Goal: Task Accomplishment & Management: Use online tool/utility

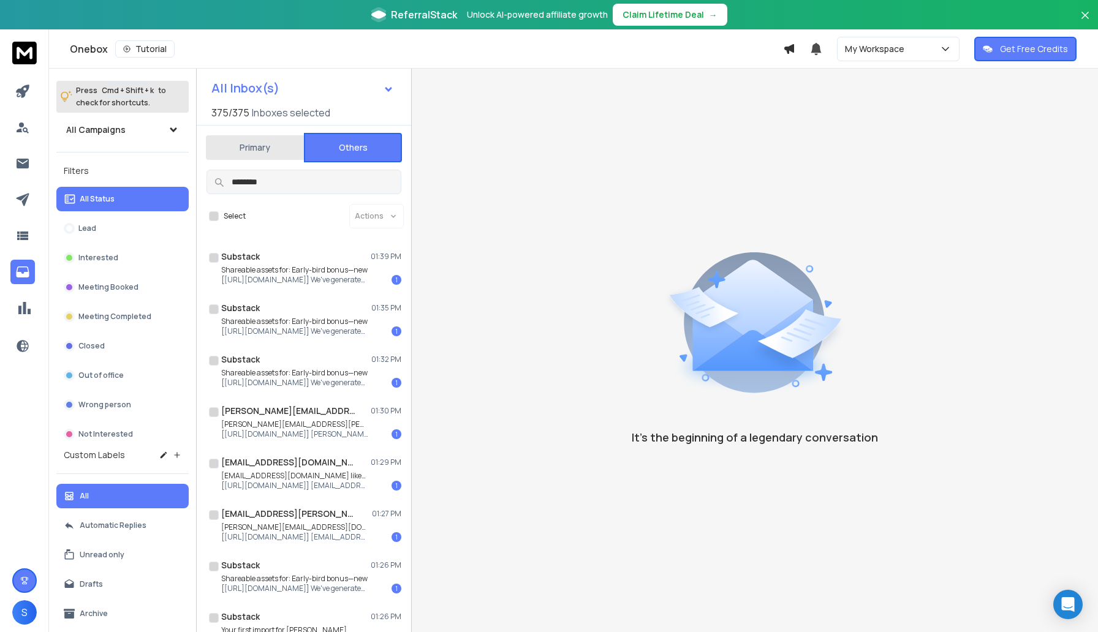
click at [308, 186] on input "********" at bounding box center [304, 182] width 195 height 25
paste input
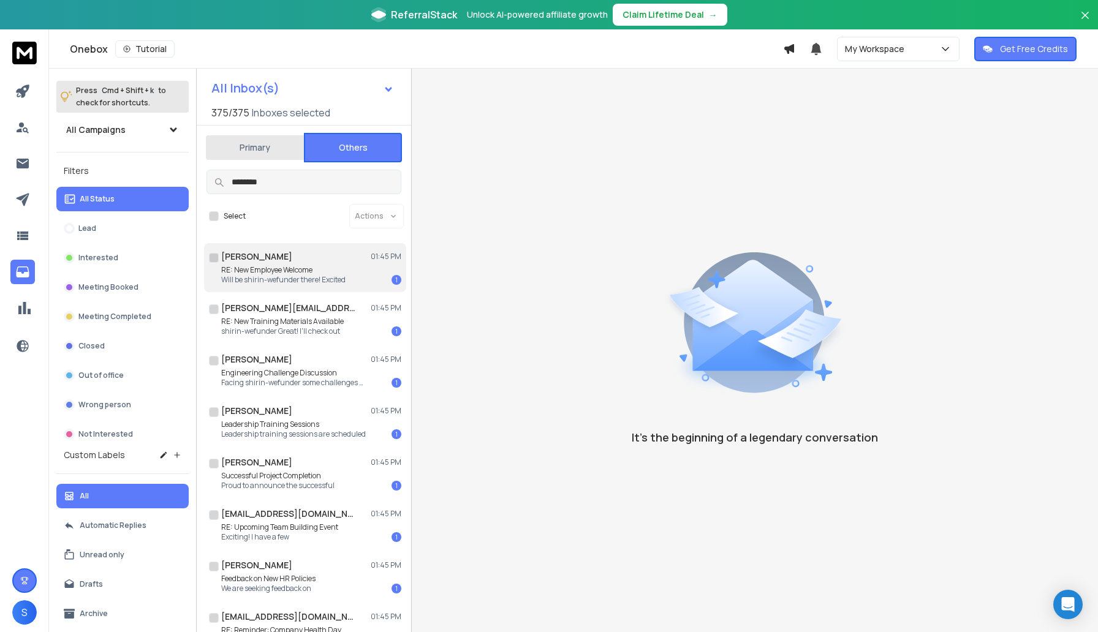
click at [299, 281] on p "Will be shirin-wefunder there! Excited" at bounding box center [283, 280] width 124 height 10
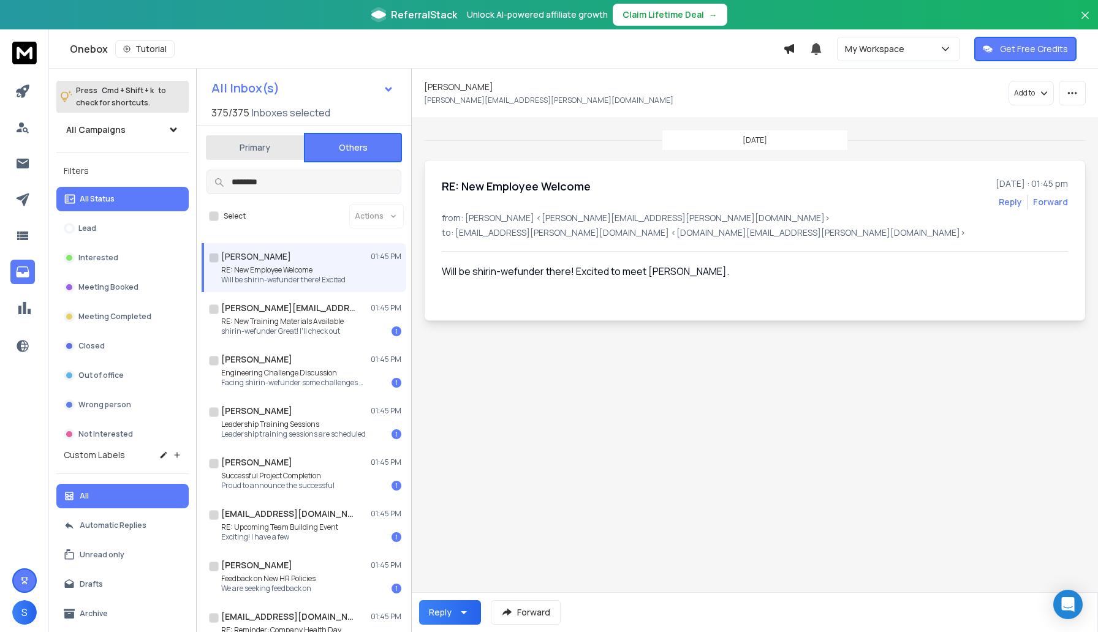
click at [275, 186] on input "********" at bounding box center [304, 182] width 195 height 25
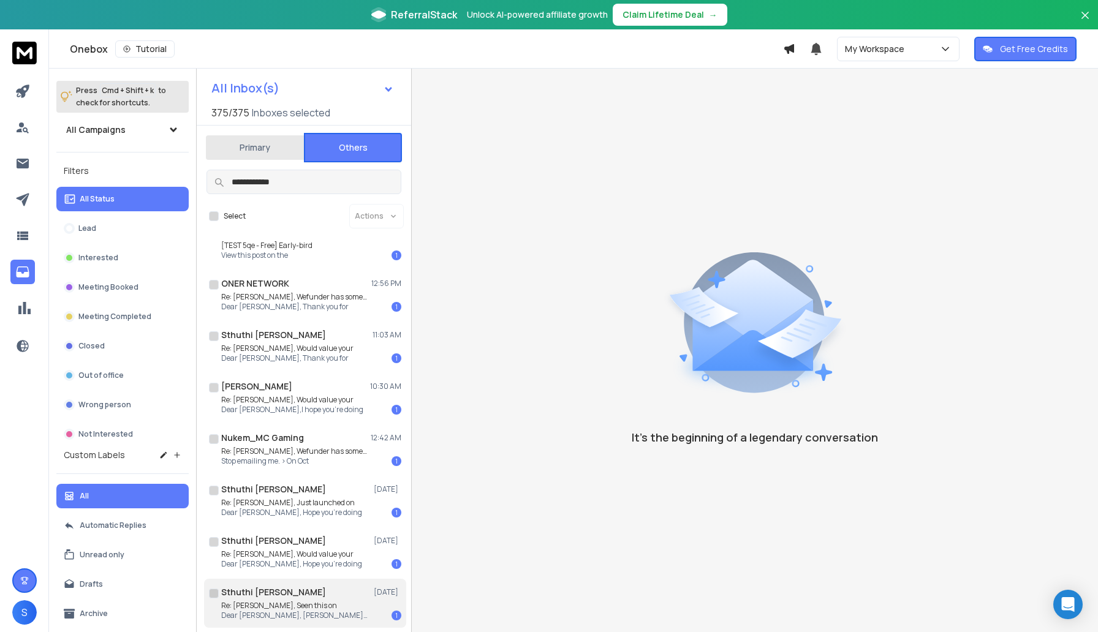
scroll to position [734, 0]
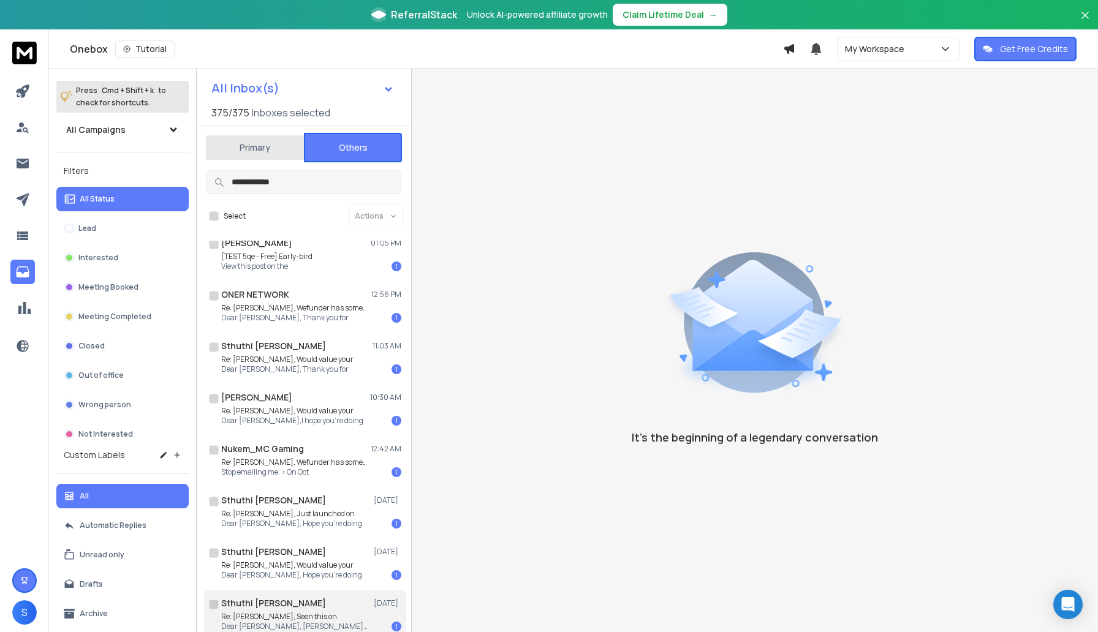
type input "**********"
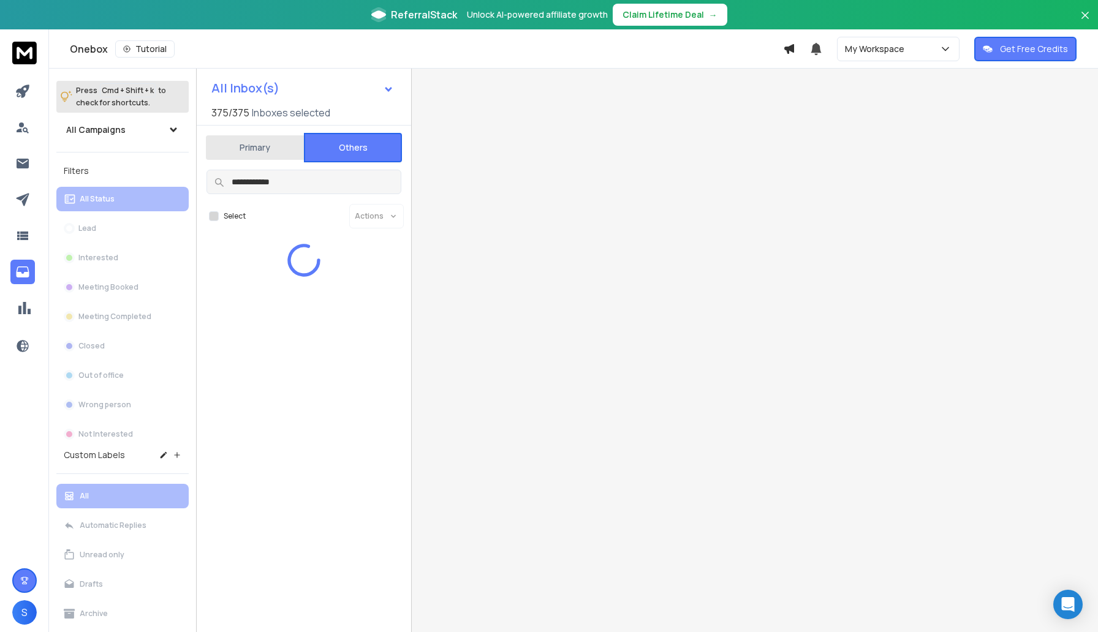
scroll to position [0, 0]
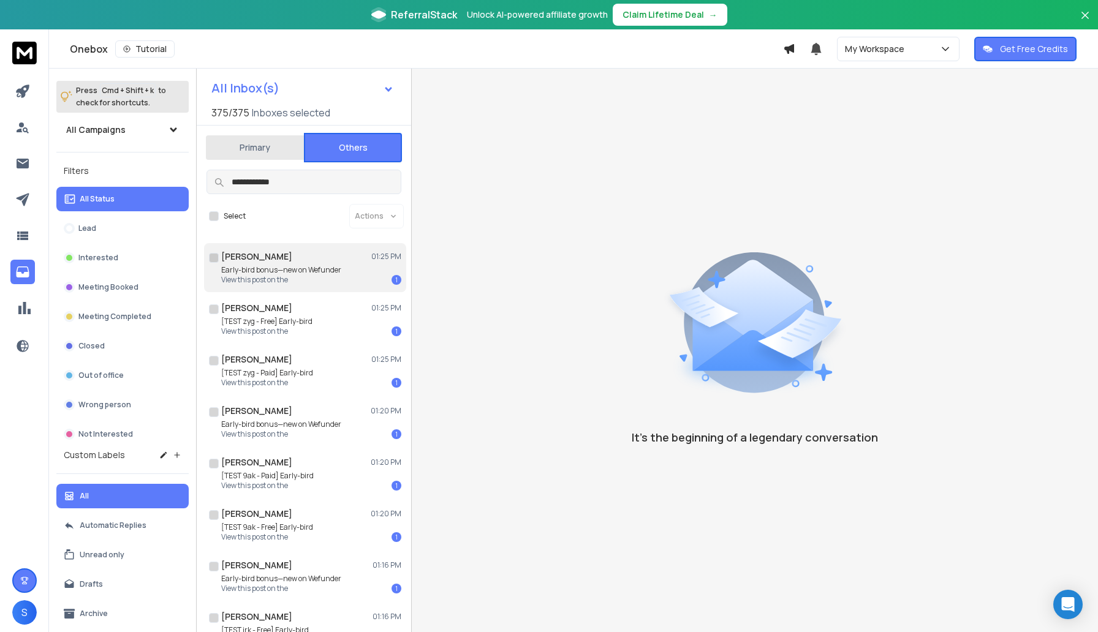
click at [294, 277] on p "View this post on the" at bounding box center [281, 280] width 120 height 10
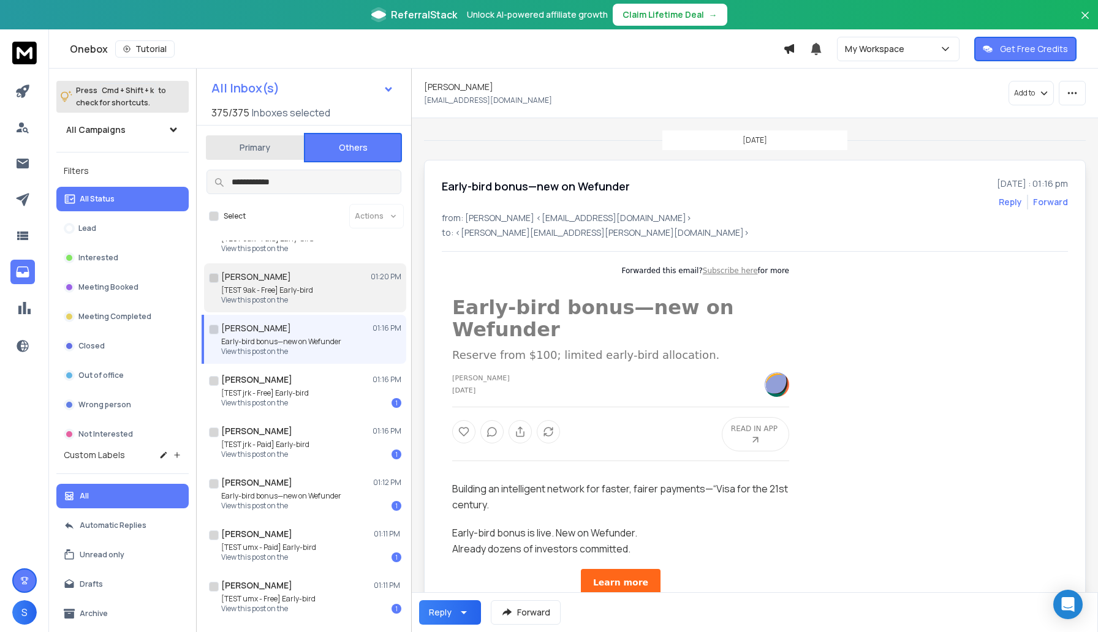
scroll to position [286, 0]
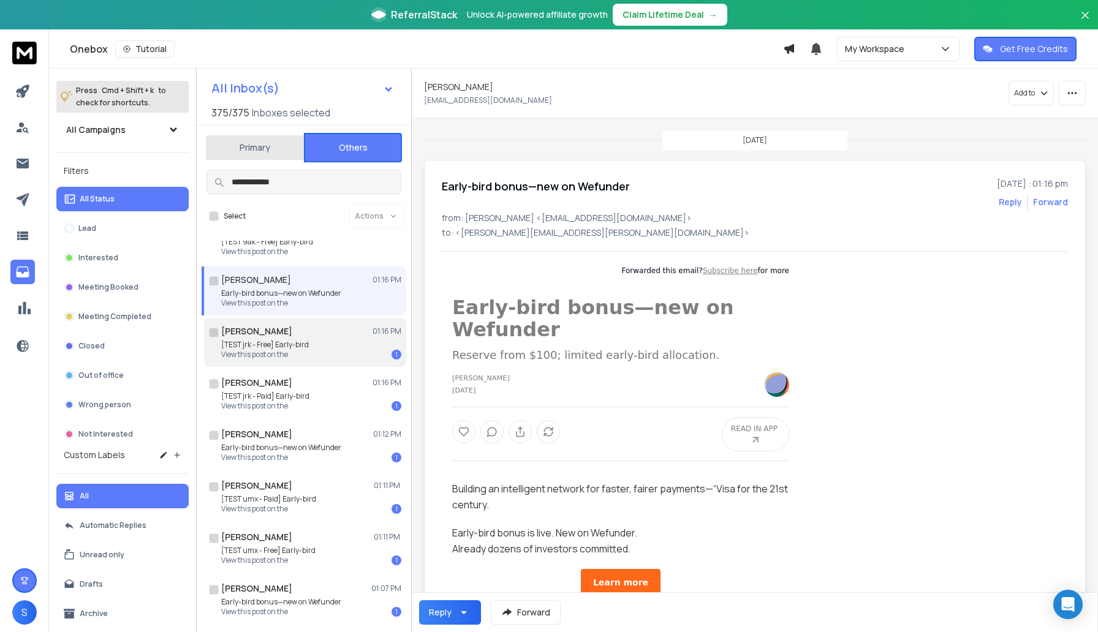
click at [295, 347] on p "[TEST jrk - Free] Early-bird" at bounding box center [265, 345] width 88 height 10
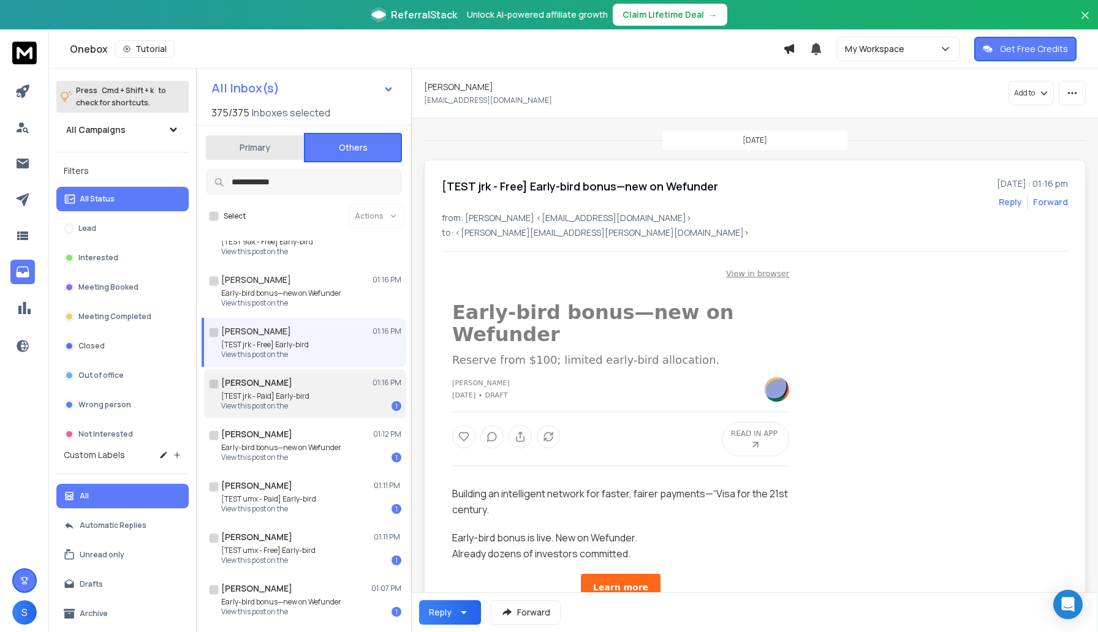
click at [293, 390] on div "[PERSON_NAME] 01:16 PM [TEST jrk - Paid] Early-bird View this post on the 1" at bounding box center [311, 394] width 180 height 34
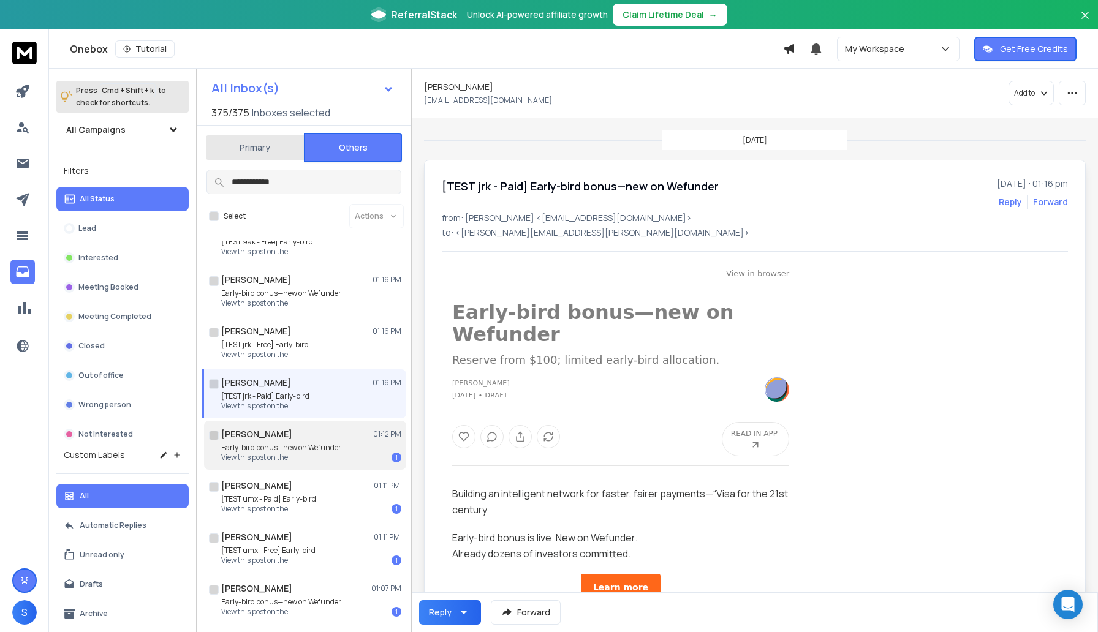
click at [297, 424] on div "[PERSON_NAME] 01:12 PM Early-bird bonus—new on Wefunder View this post on the 1" at bounding box center [305, 445] width 202 height 49
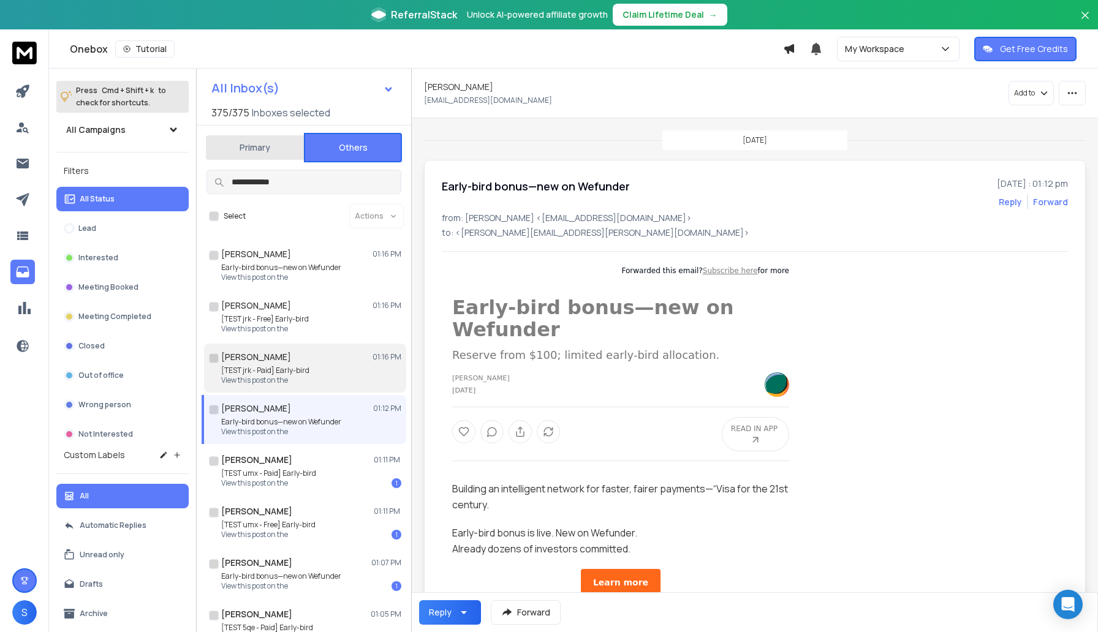
scroll to position [349, 0]
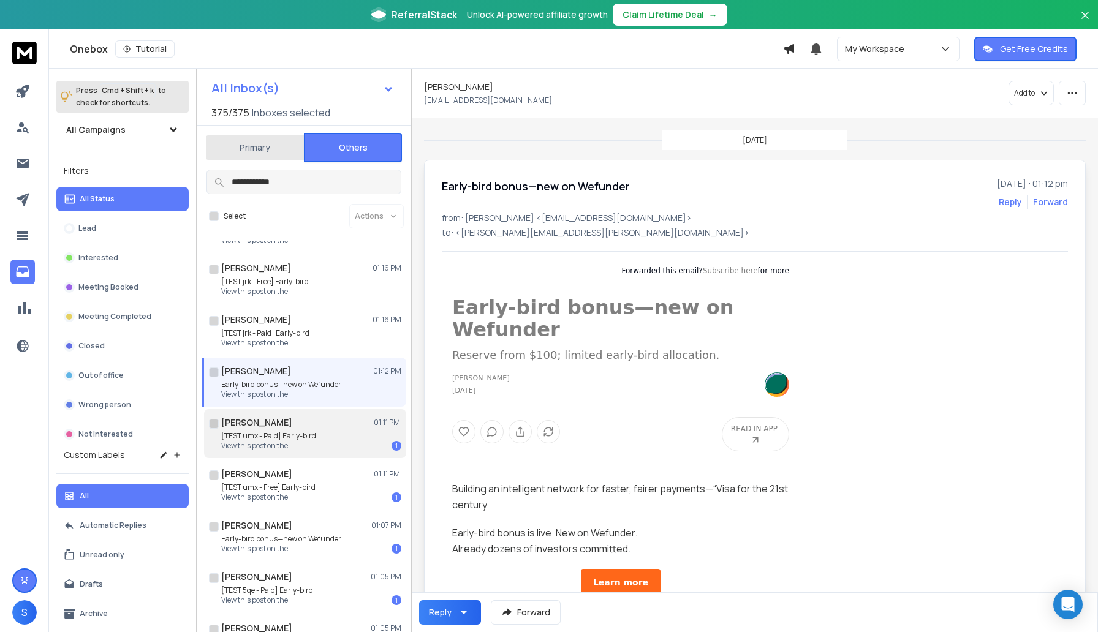
click at [313, 422] on div "[PERSON_NAME] 01:11 PM" at bounding box center [311, 423] width 180 height 12
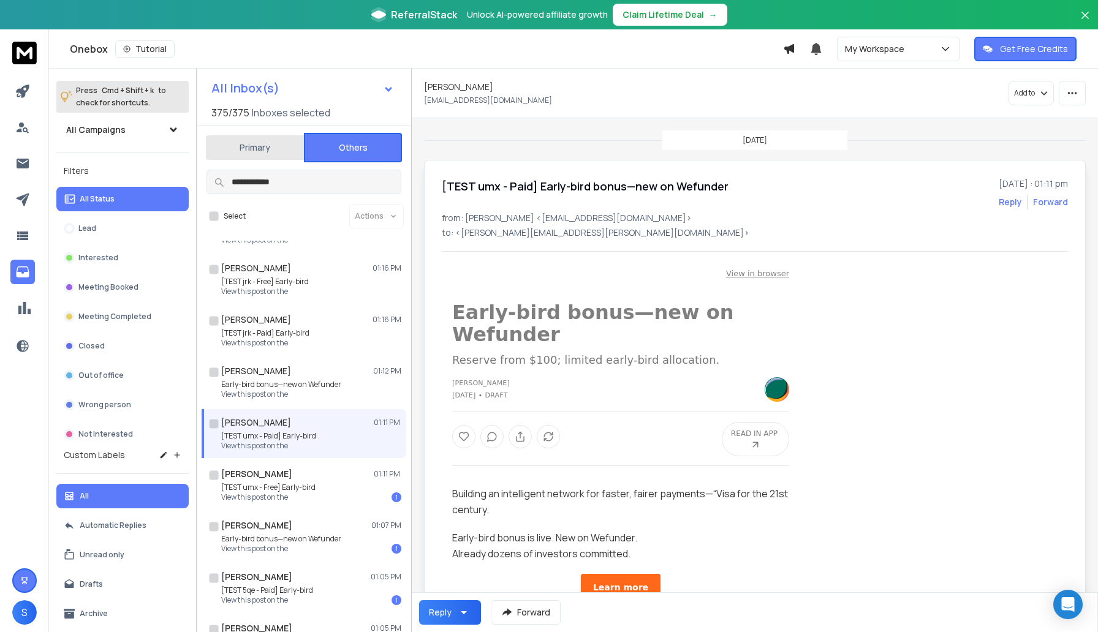
scroll to position [425, 0]
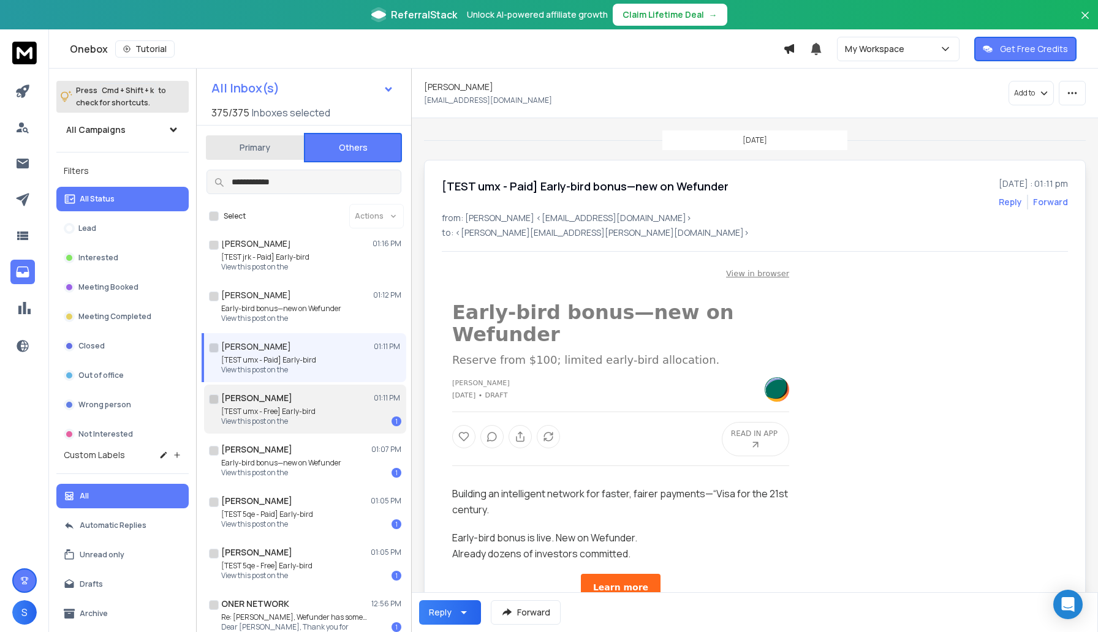
click at [314, 413] on p "[TEST umx - Free] Early-bird" at bounding box center [268, 412] width 94 height 10
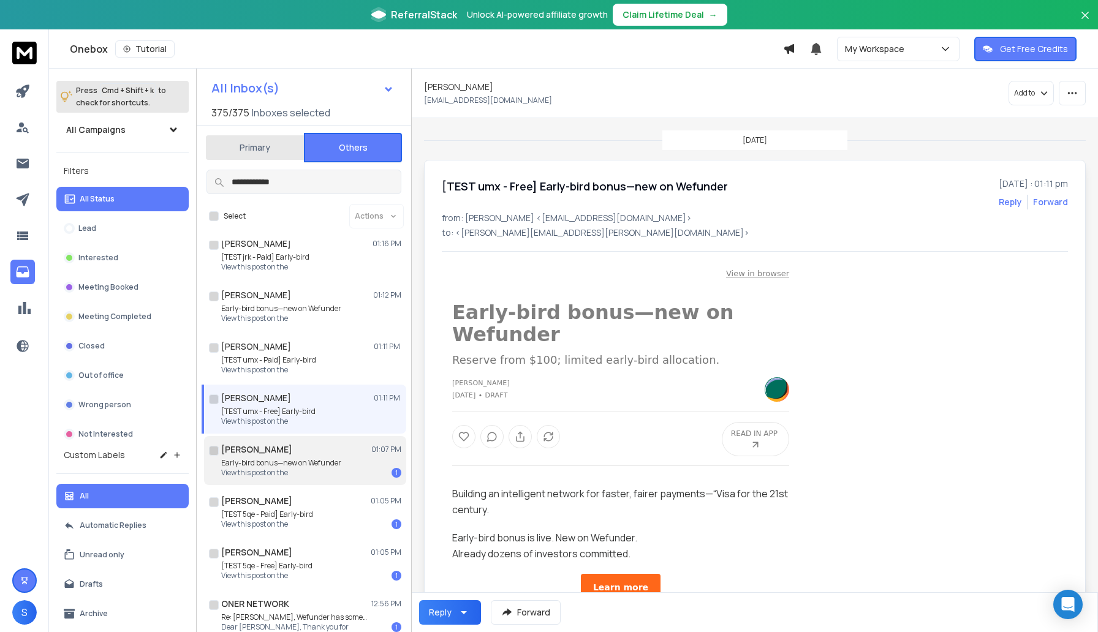
click at [313, 462] on p "Early-bird bonus—new on Wefunder" at bounding box center [281, 463] width 120 height 10
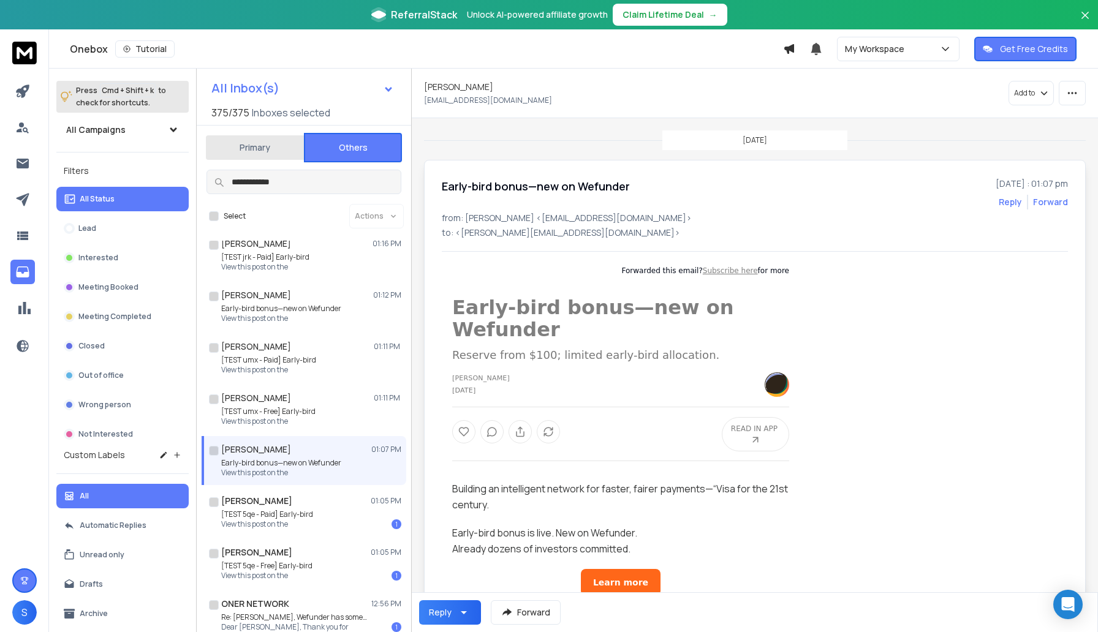
scroll to position [508, 0]
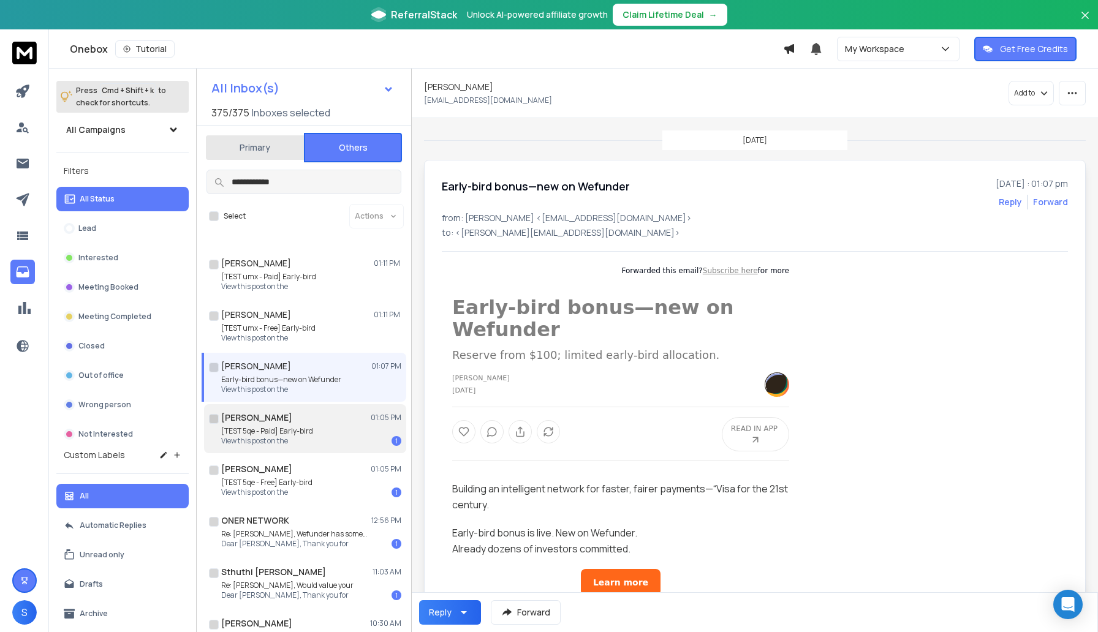
click at [308, 423] on div "[PERSON_NAME] 01:05 PM" at bounding box center [311, 418] width 180 height 12
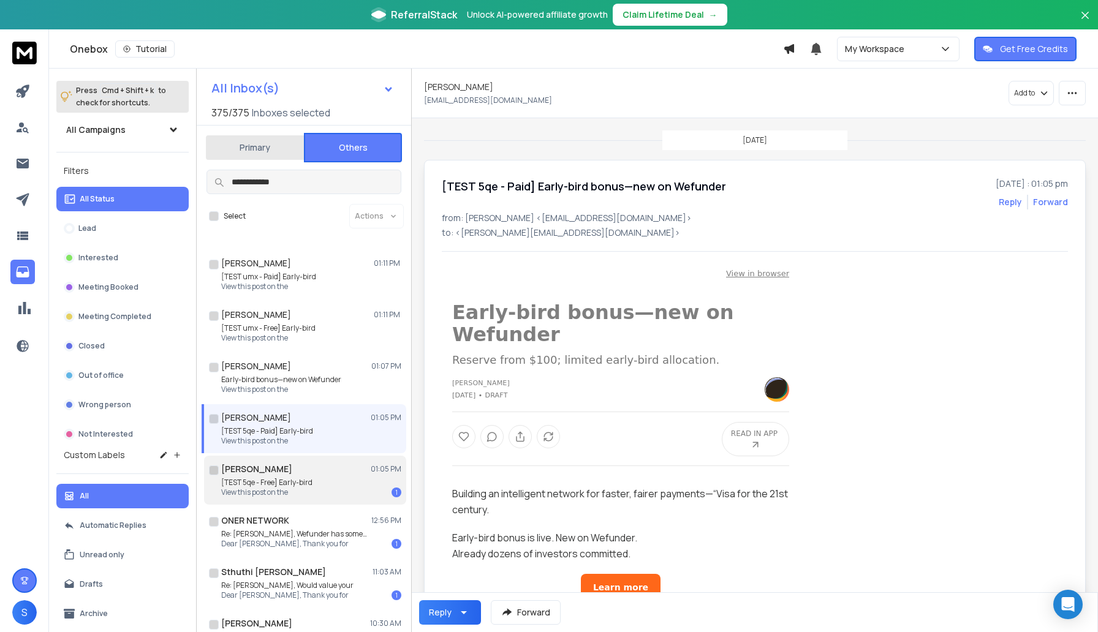
click at [288, 478] on p "[TEST 5qe - Free] Early-bird" at bounding box center [266, 483] width 91 height 10
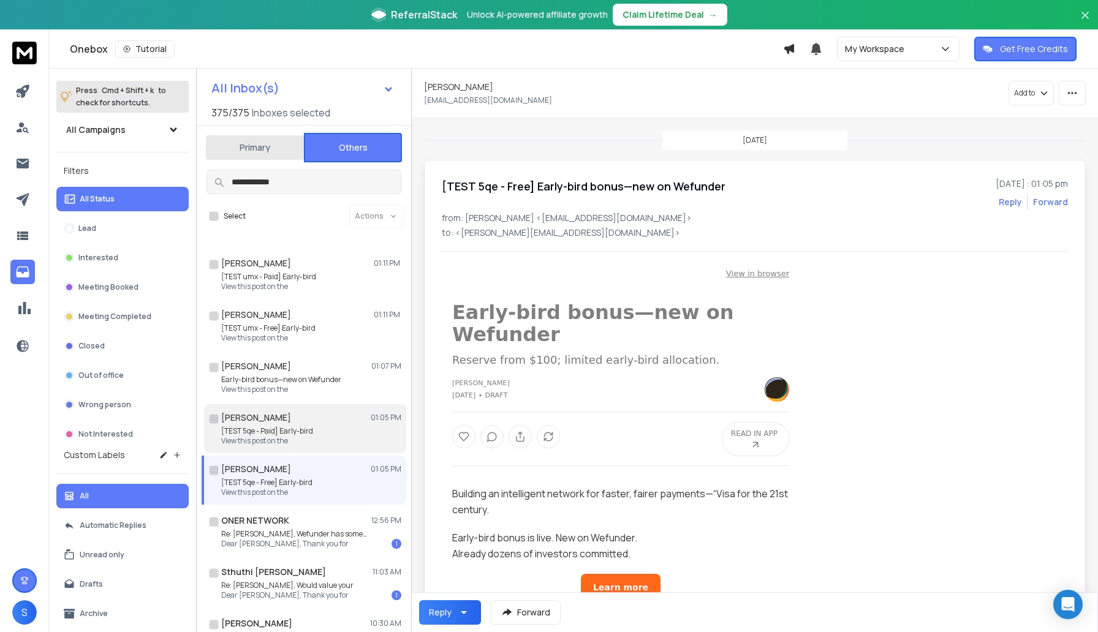
scroll to position [613, 0]
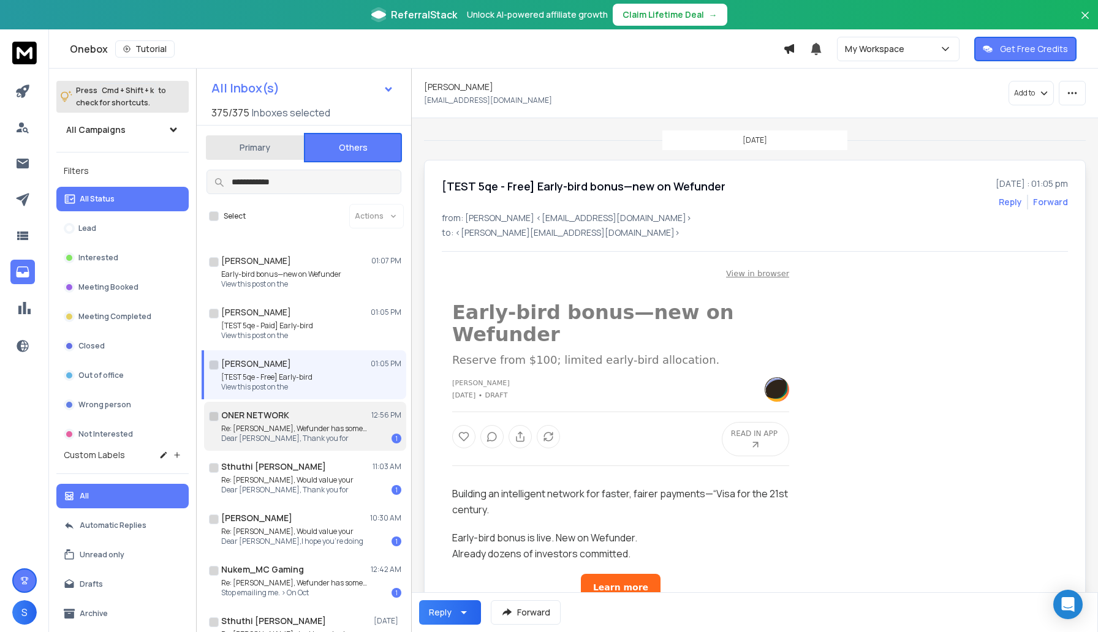
click at [315, 435] on p "Dear [PERSON_NAME], Thank you for" at bounding box center [294, 439] width 147 height 10
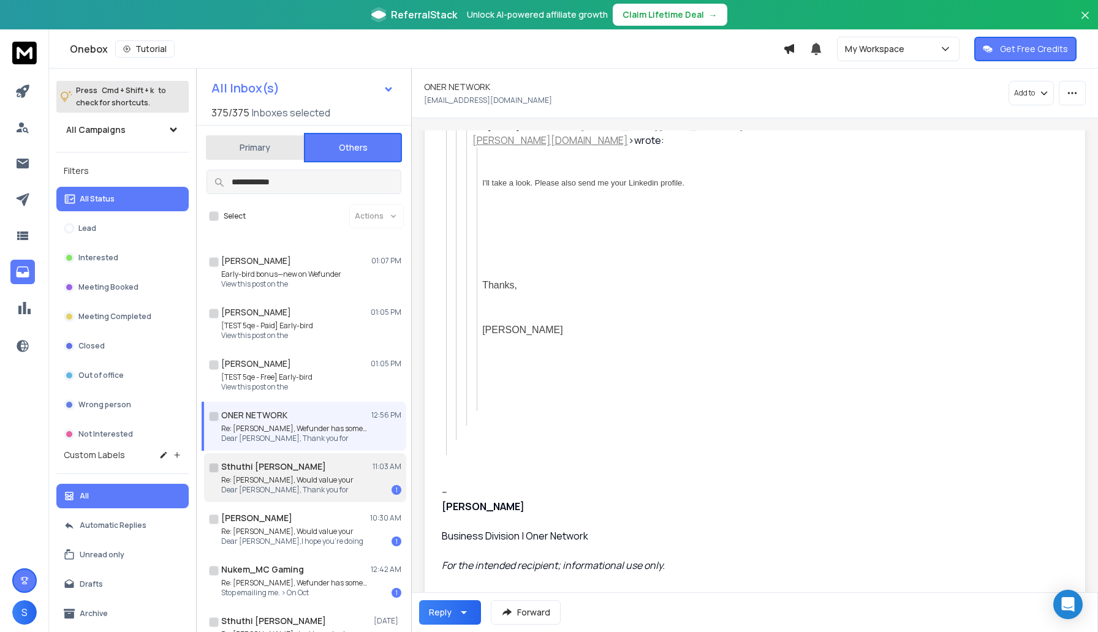
scroll to position [1107, 0]
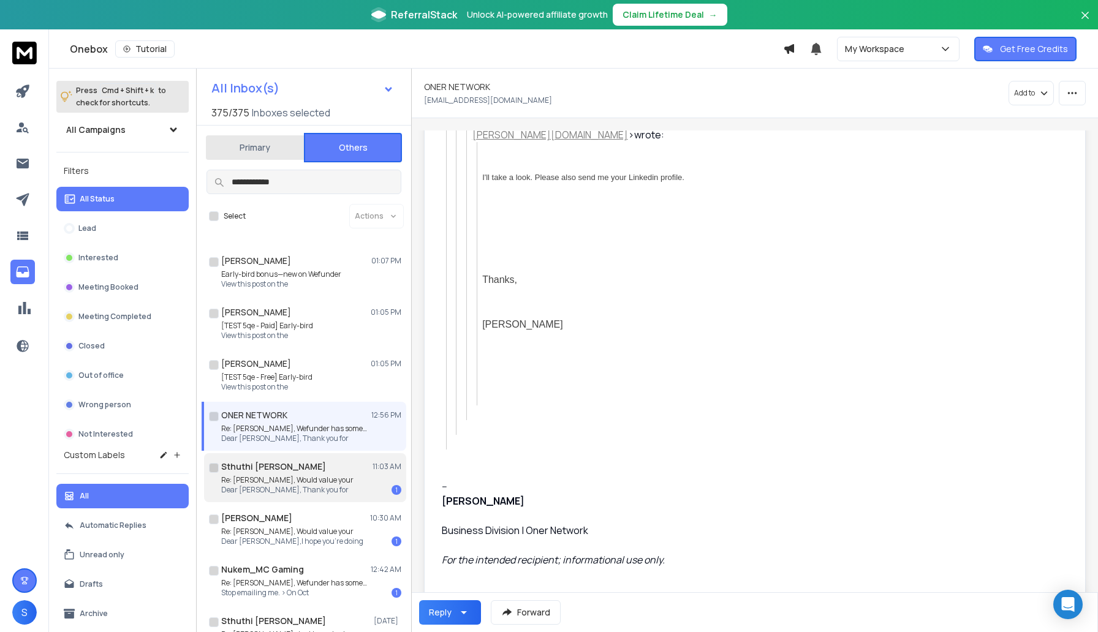
click at [281, 484] on p "Re: [PERSON_NAME], Would value your" at bounding box center [287, 481] width 132 height 10
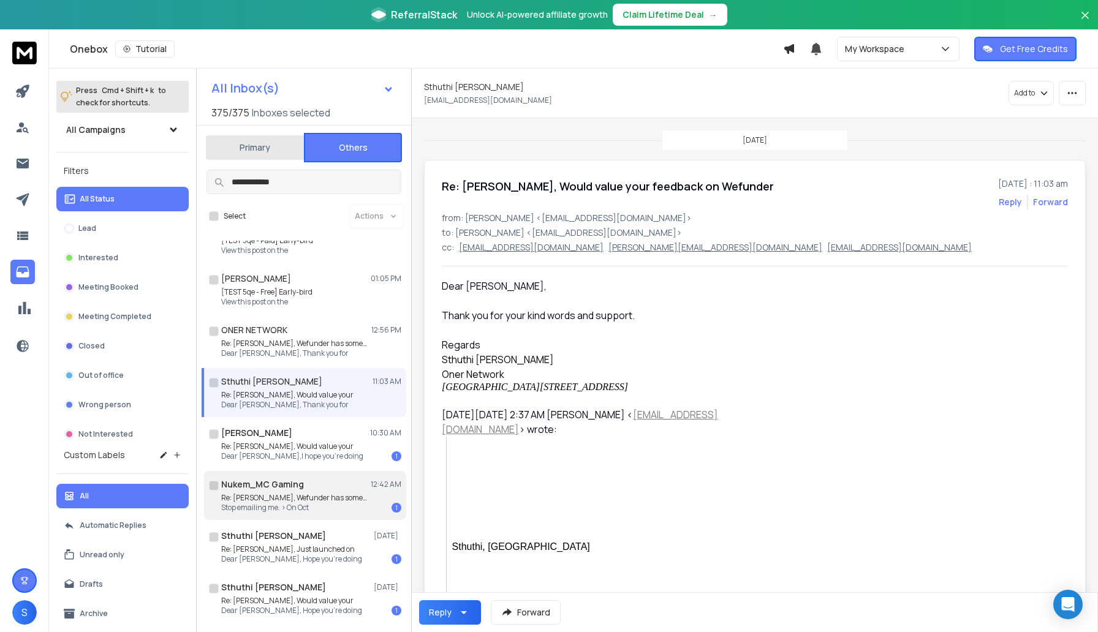
scroll to position [716, 0]
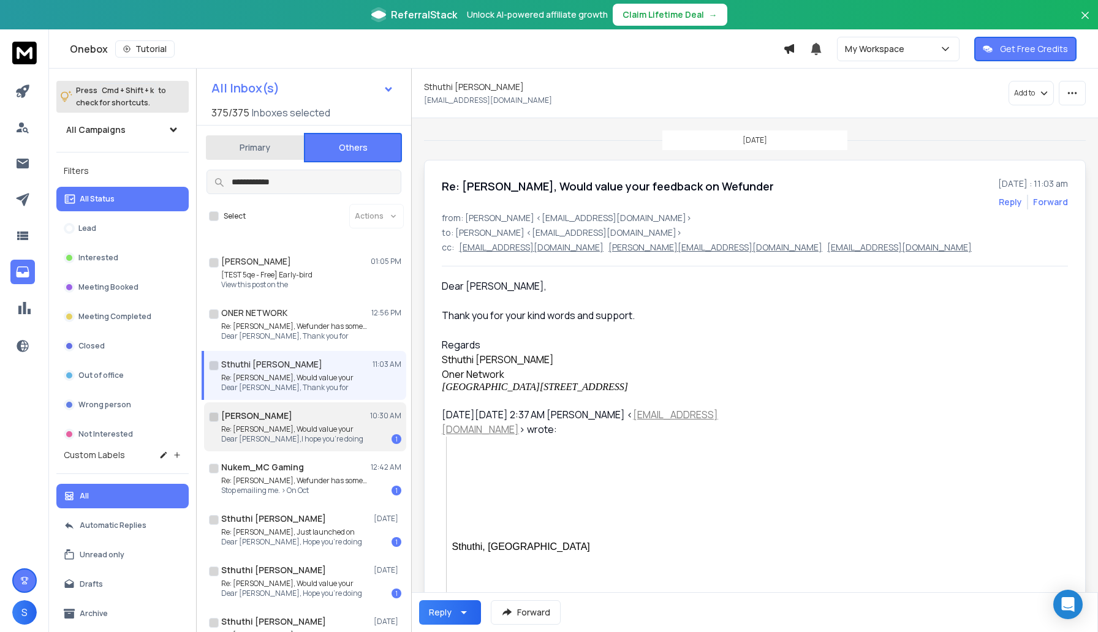
click at [305, 431] on p "Re: [PERSON_NAME], Would value your" at bounding box center [292, 430] width 142 height 10
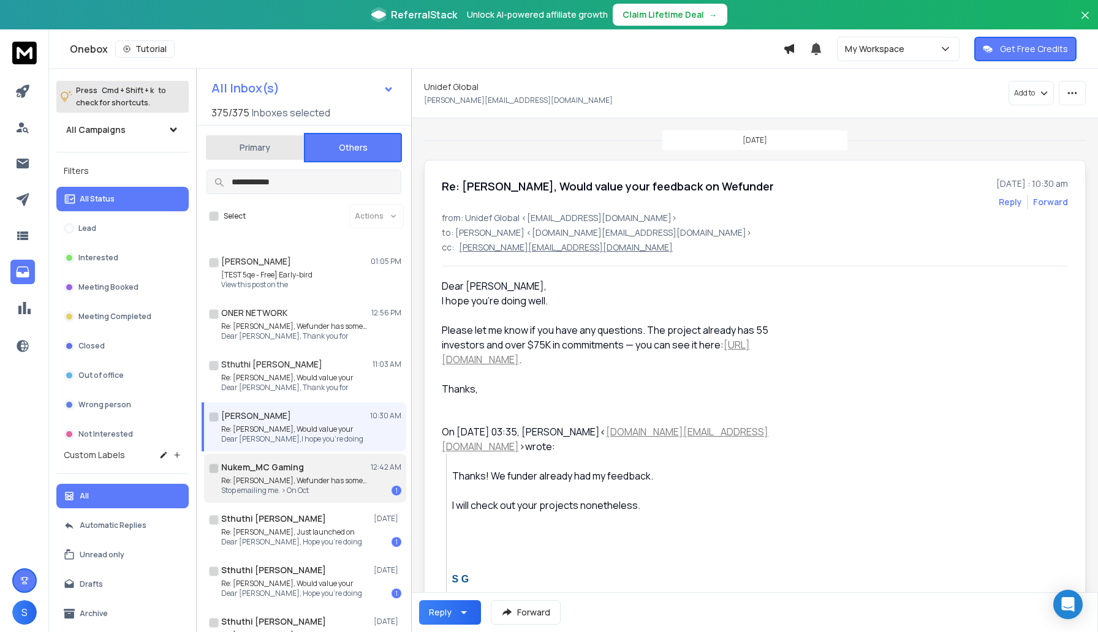
click at [304, 475] on div "Nukem_MC Gaming 12:42 AM Re: [PERSON_NAME], Wefunder has something Stop emailin…" at bounding box center [311, 478] width 180 height 34
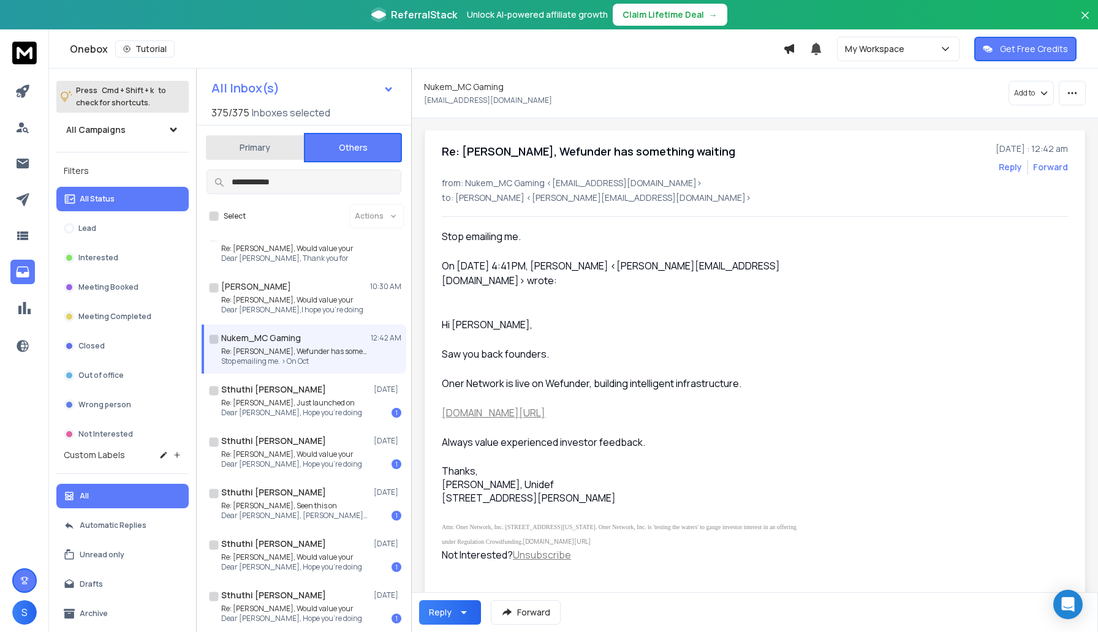
scroll to position [0, 0]
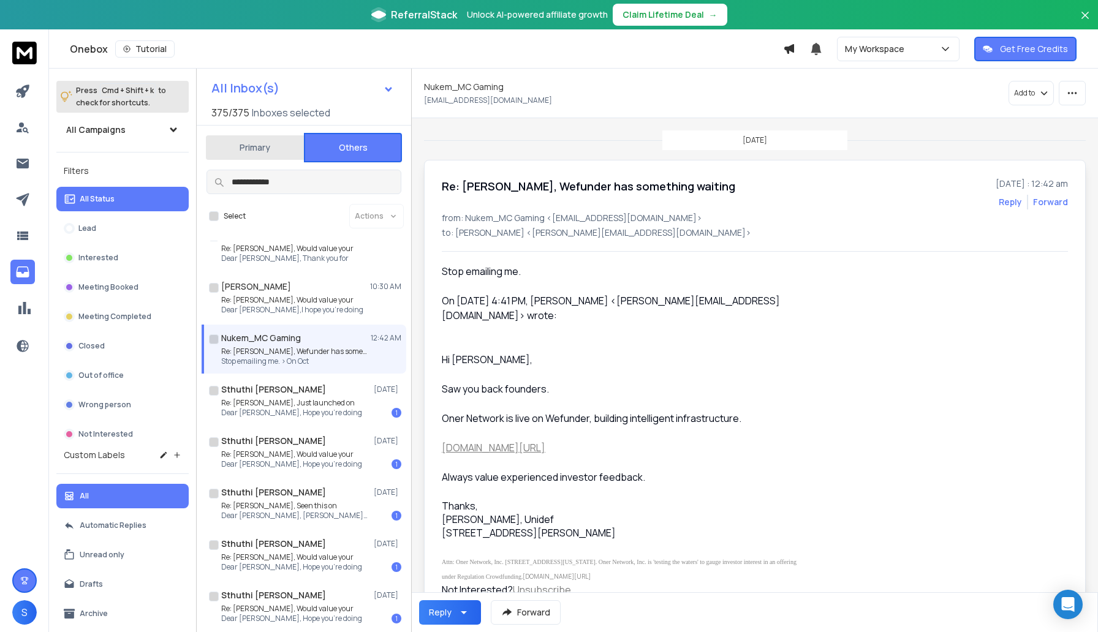
click at [553, 219] on p "from: Nukem_MC Gaming <[EMAIL_ADDRESS][DOMAIN_NAME]>" at bounding box center [755, 218] width 626 height 12
drag, startPoint x: 553, startPoint y: 219, endPoint x: 639, endPoint y: 219, distance: 85.8
click at [639, 219] on p "from: Nukem_MC Gaming <[EMAIL_ADDRESS][DOMAIN_NAME]>" at bounding box center [755, 218] width 626 height 12
copy p "[EMAIL_ADDRESS][DOMAIN_NAME]"
click at [309, 403] on p "Re: [PERSON_NAME], Just launched on" at bounding box center [291, 403] width 141 height 10
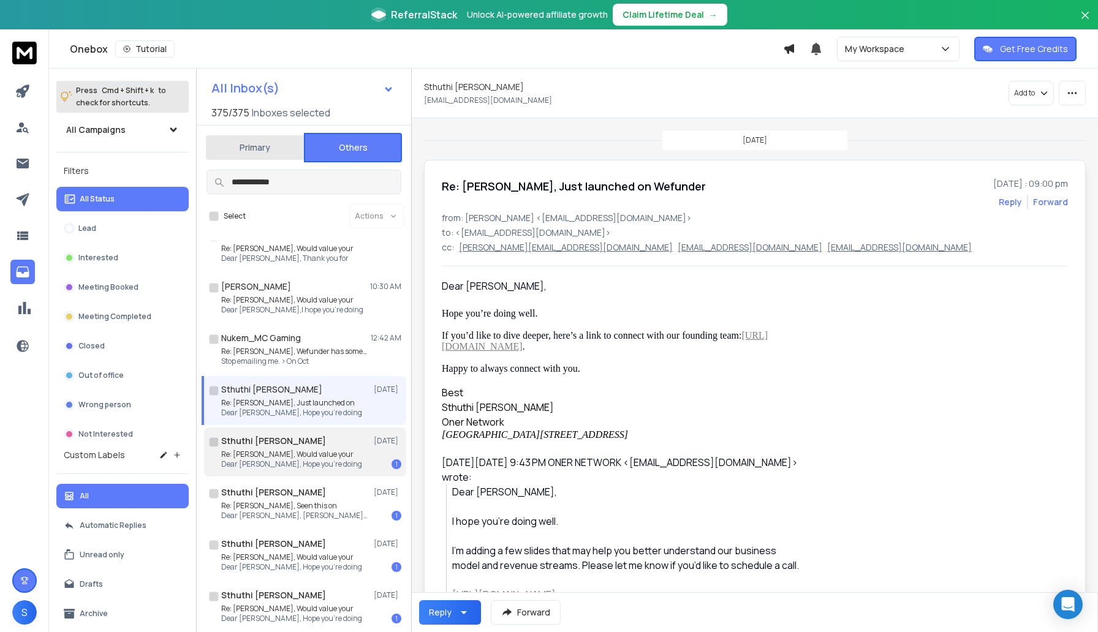
click at [305, 469] on p "Dear [PERSON_NAME], Hope you’re doing" at bounding box center [291, 465] width 141 height 10
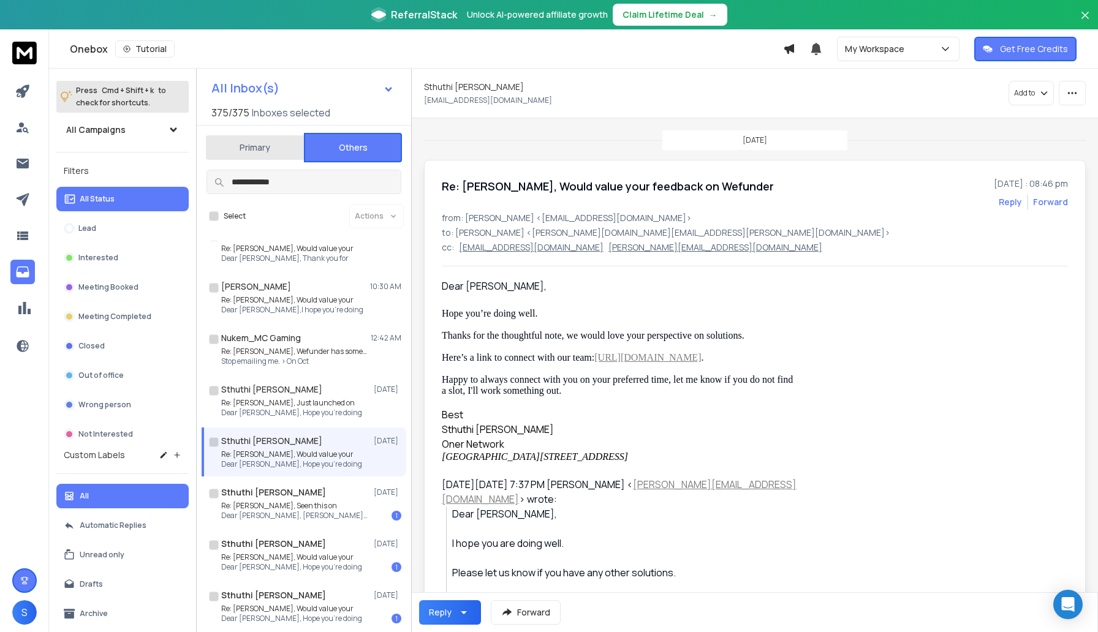
scroll to position [906, 0]
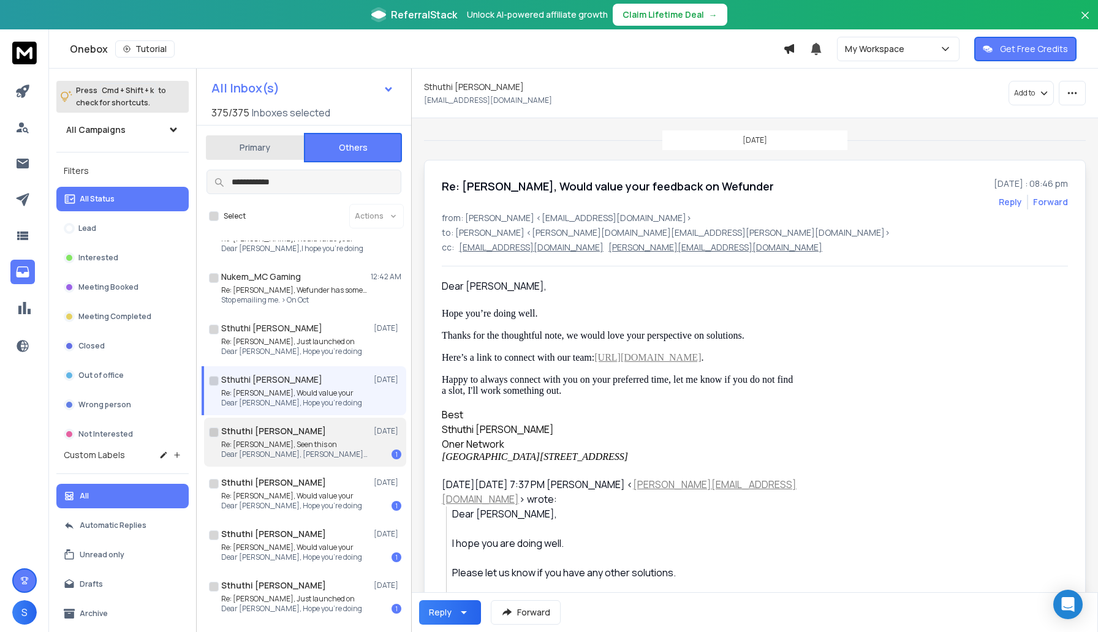
click at [314, 451] on p "Dear [PERSON_NAME], [PERSON_NAME] you’re doing" at bounding box center [294, 455] width 147 height 10
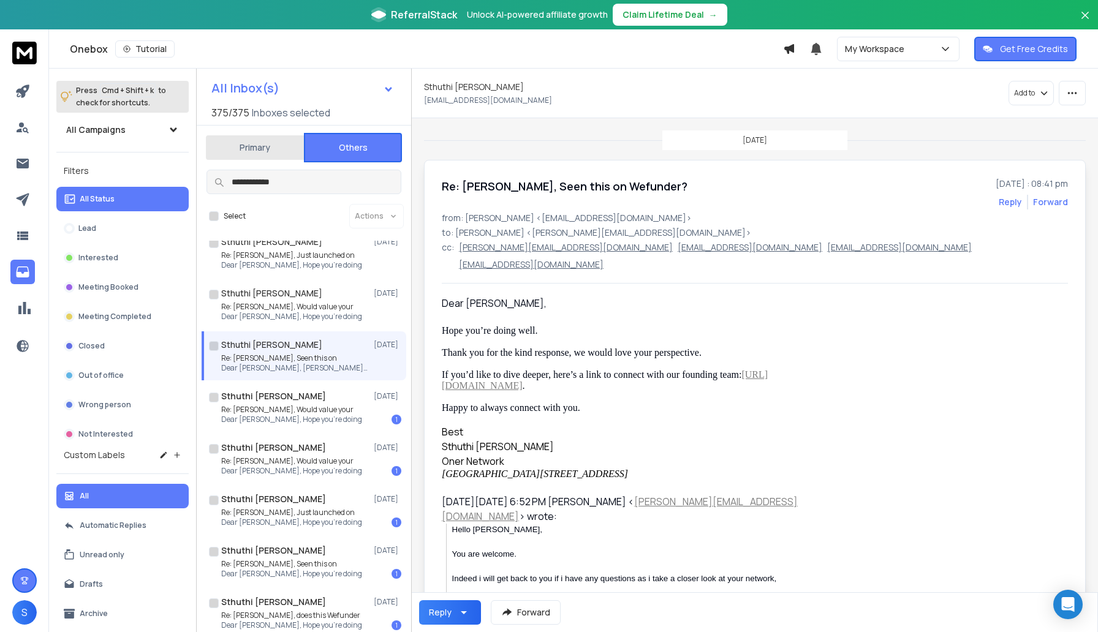
scroll to position [1009, 0]
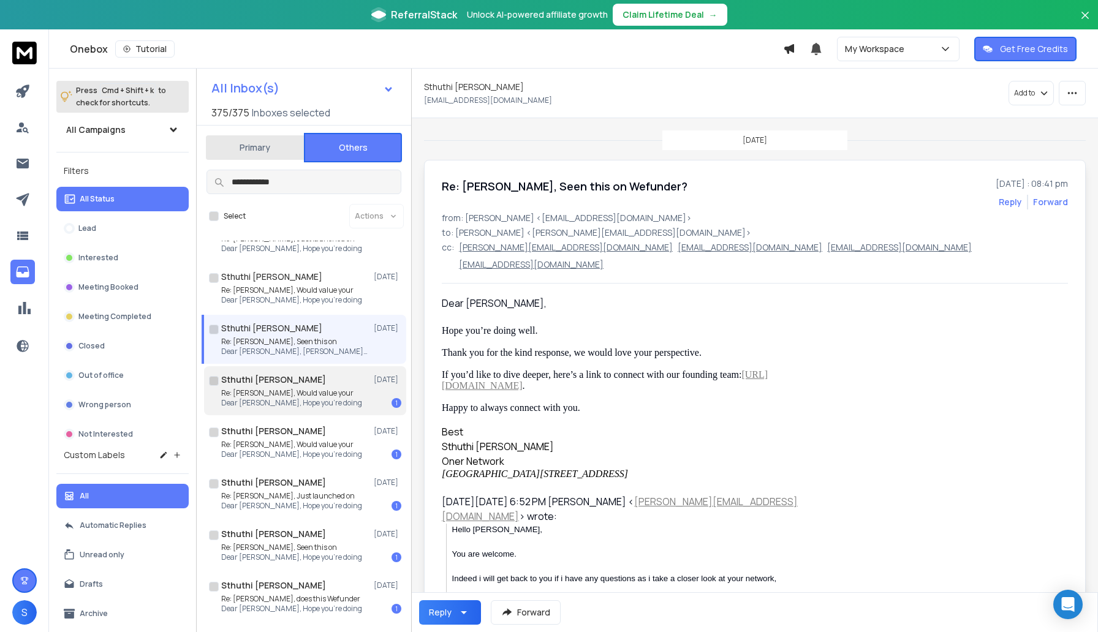
click at [313, 401] on p "Dear [PERSON_NAME], Hope you’re doing" at bounding box center [291, 403] width 141 height 10
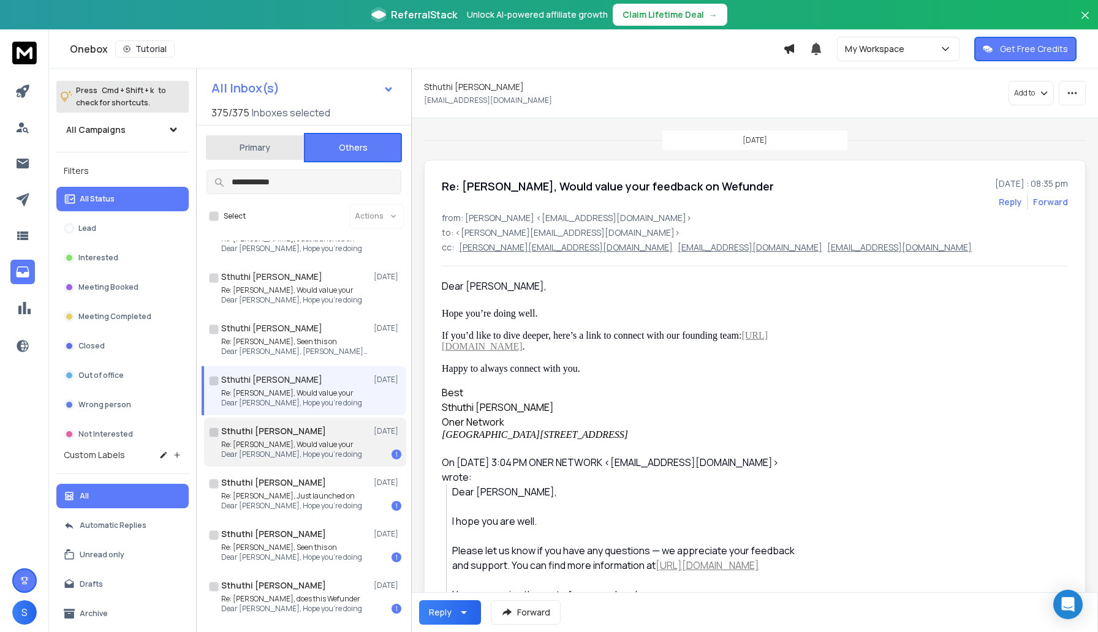
click at [322, 454] on p "Dear [PERSON_NAME], Hope you’re doing" at bounding box center [291, 455] width 141 height 10
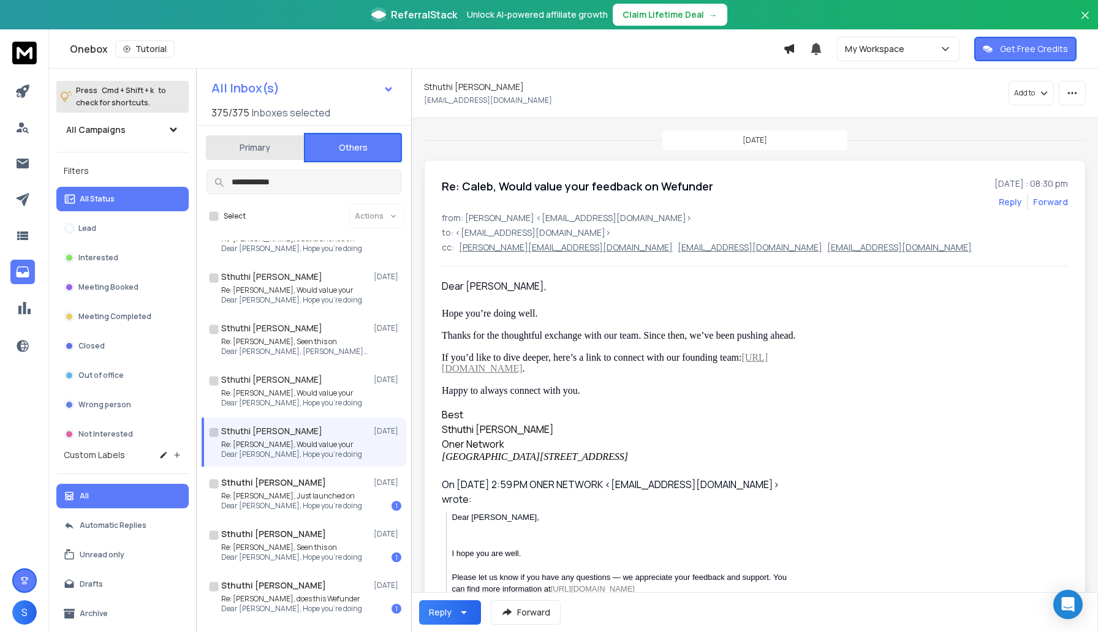
scroll to position [1075, 0]
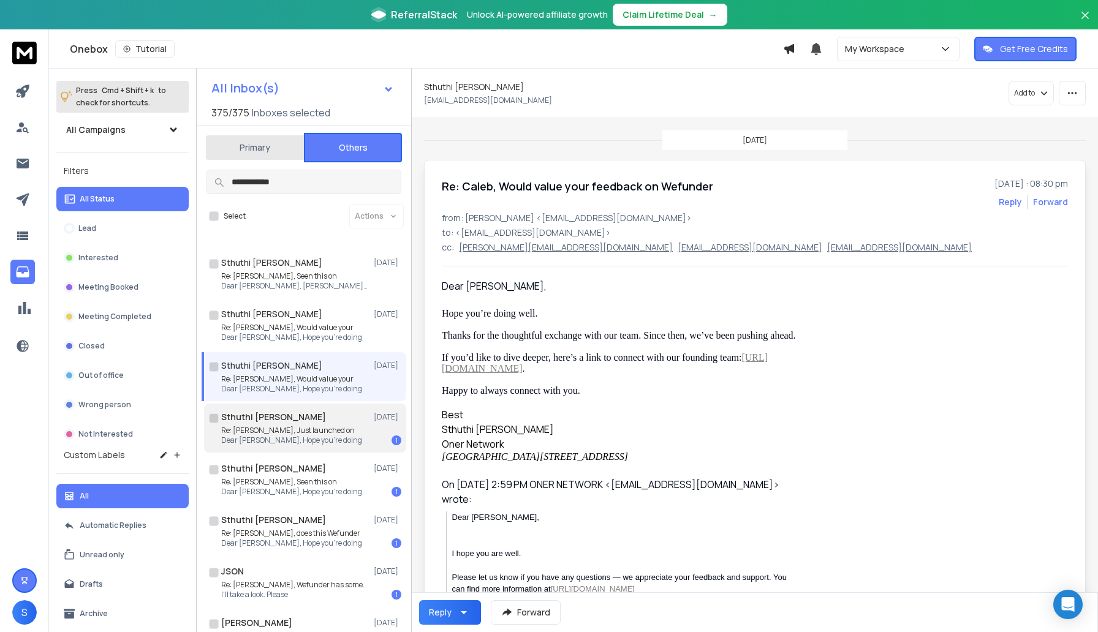
drag, startPoint x: 325, startPoint y: 424, endPoint x: 322, endPoint y: 443, distance: 19.4
click at [325, 424] on div "Sthuthi [PERSON_NAME] [DATE] Re: [PERSON_NAME], Just launched on Dear [PERSON_N…" at bounding box center [311, 428] width 180 height 34
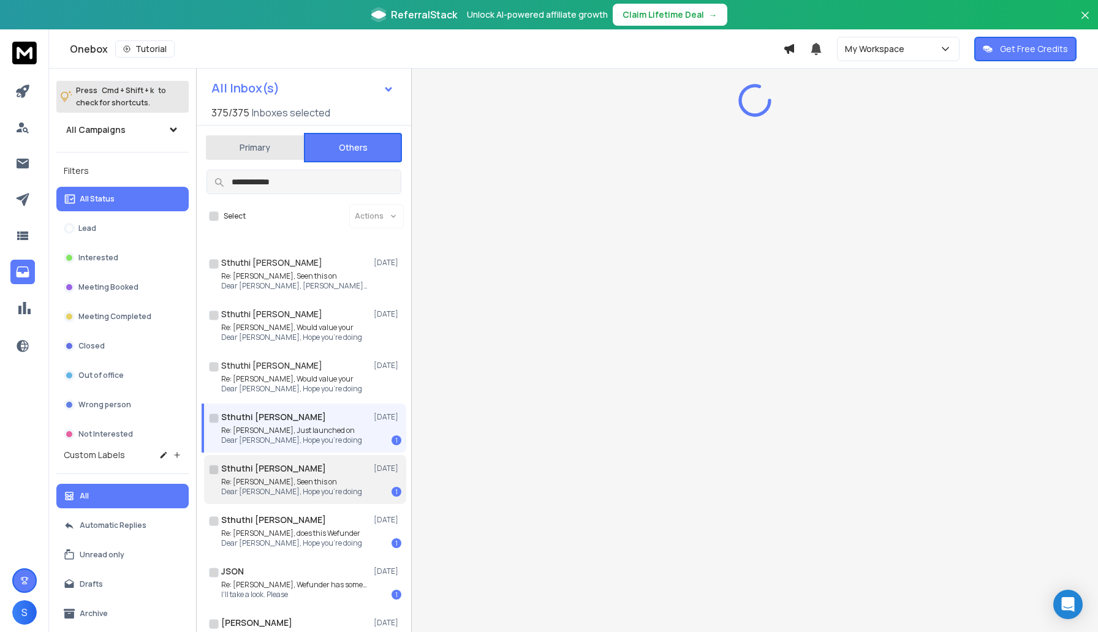
click at [309, 477] on p "Re: [PERSON_NAME], Seen this on" at bounding box center [291, 482] width 141 height 10
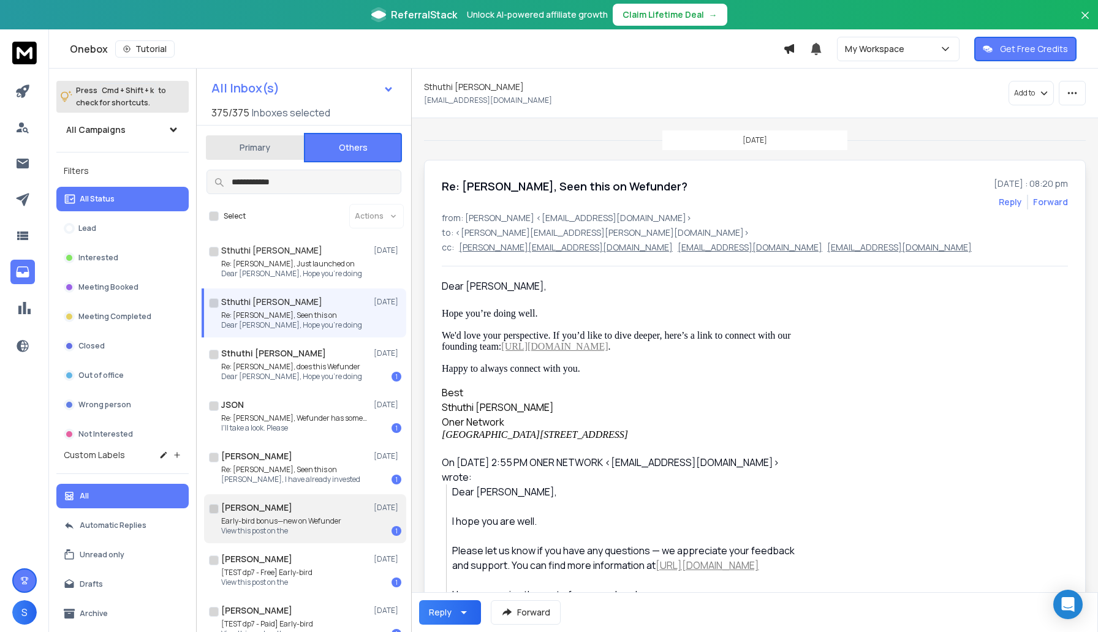
scroll to position [1286, 0]
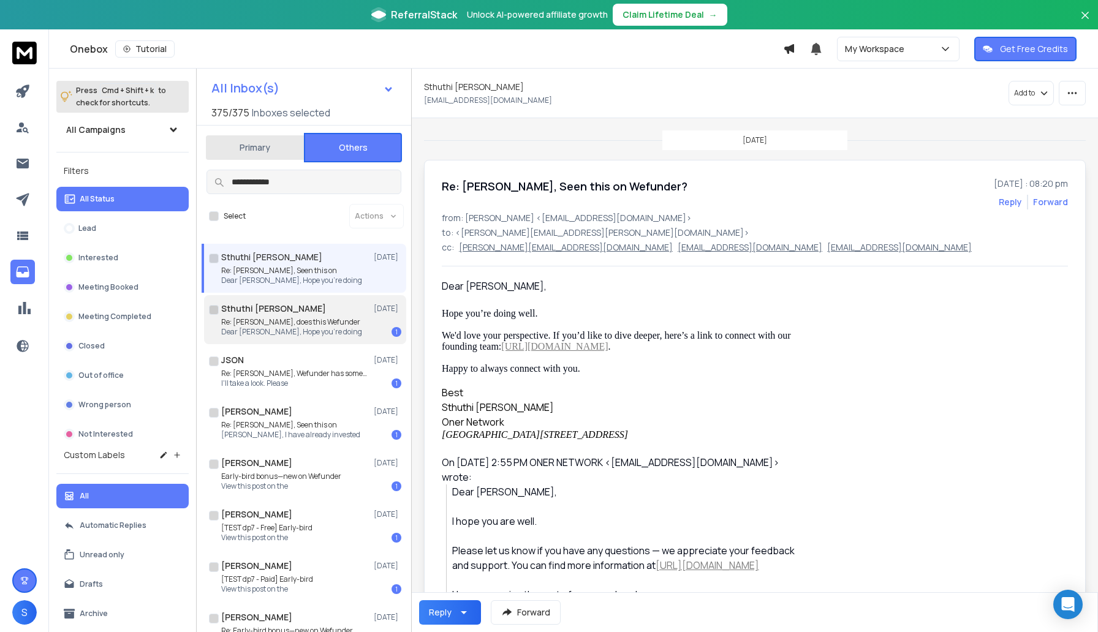
click at [322, 321] on div "Re: [PERSON_NAME], does this Wefunder Dear [PERSON_NAME], Hope you’re doing 1" at bounding box center [311, 327] width 180 height 20
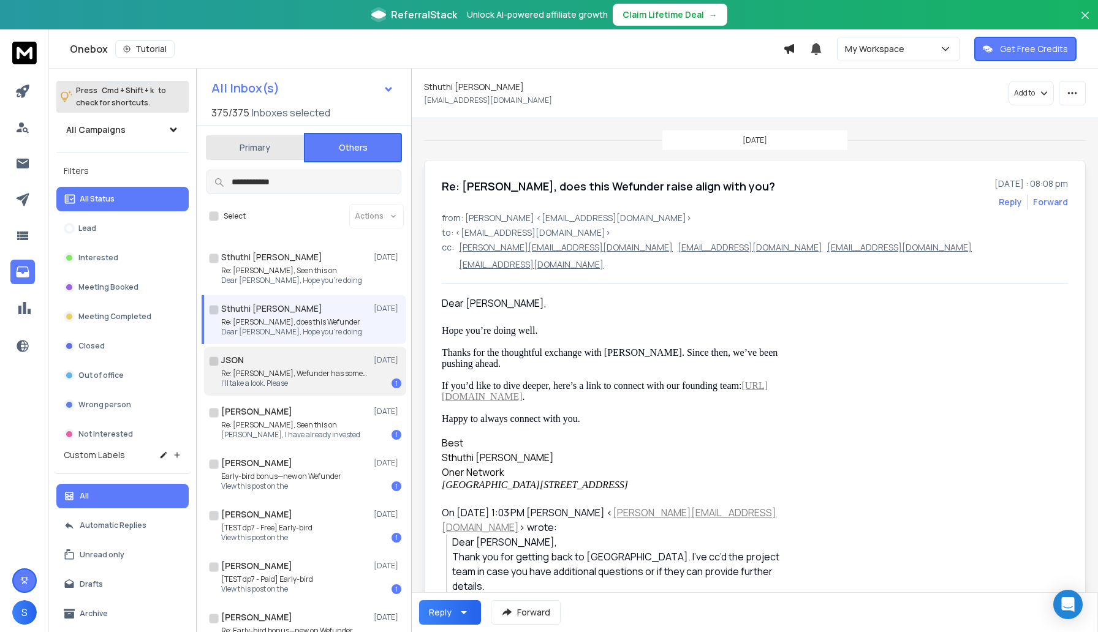
click at [338, 385] on p "I'll take a look. Please" at bounding box center [294, 384] width 147 height 10
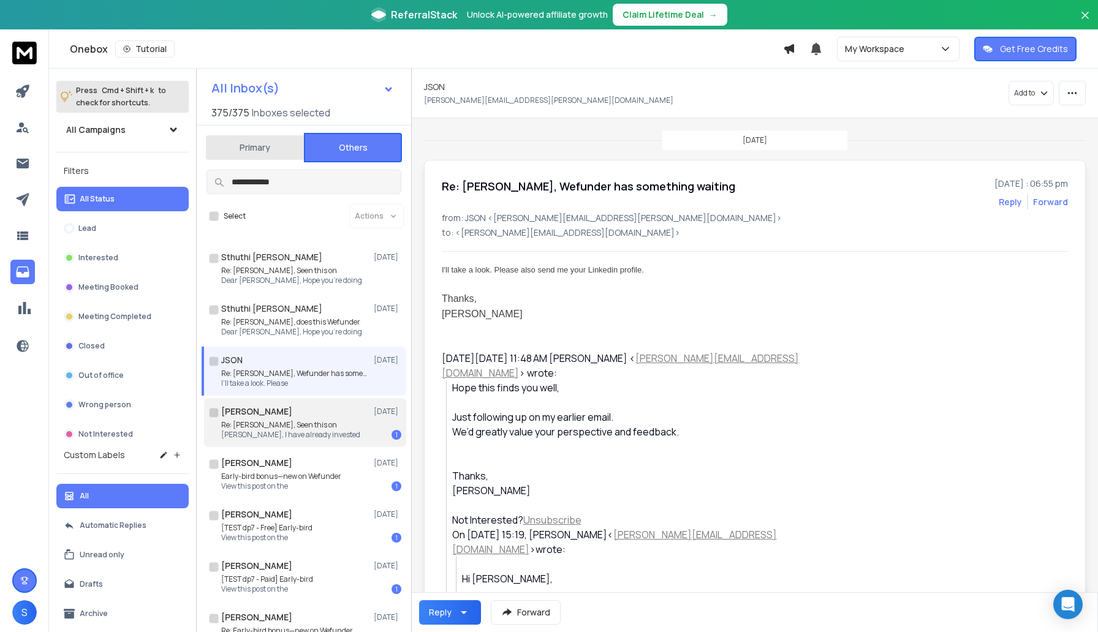
click at [314, 434] on p "[PERSON_NAME], I have already invested" at bounding box center [290, 435] width 139 height 10
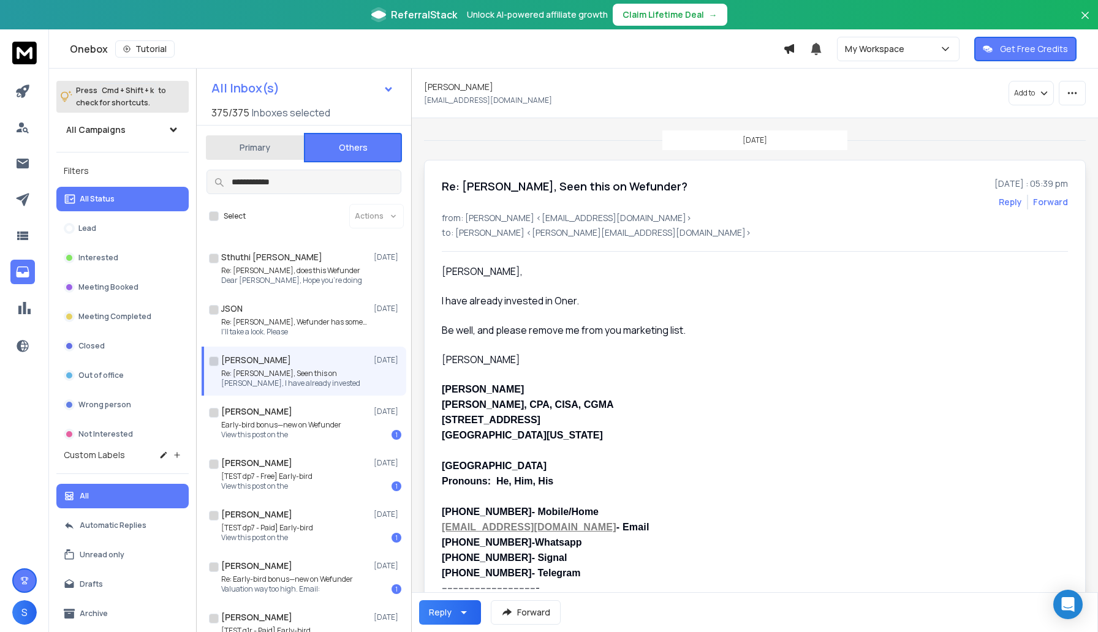
scroll to position [1340, 0]
click at [330, 425] on p "Early-bird bonus—new on Wefunder" at bounding box center [281, 423] width 120 height 10
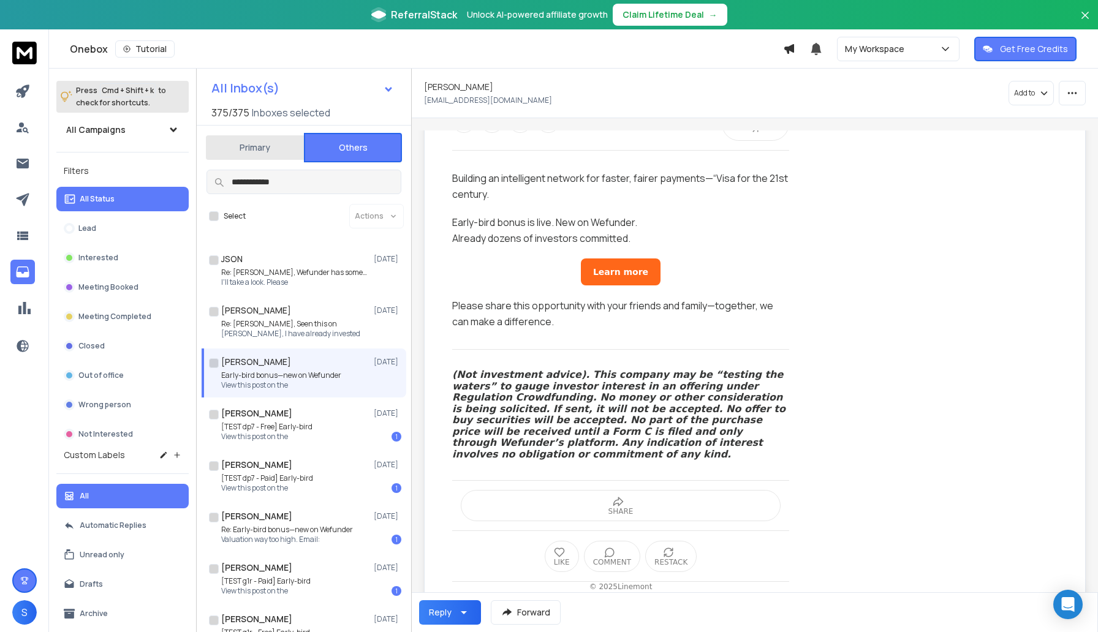
scroll to position [401, 0]
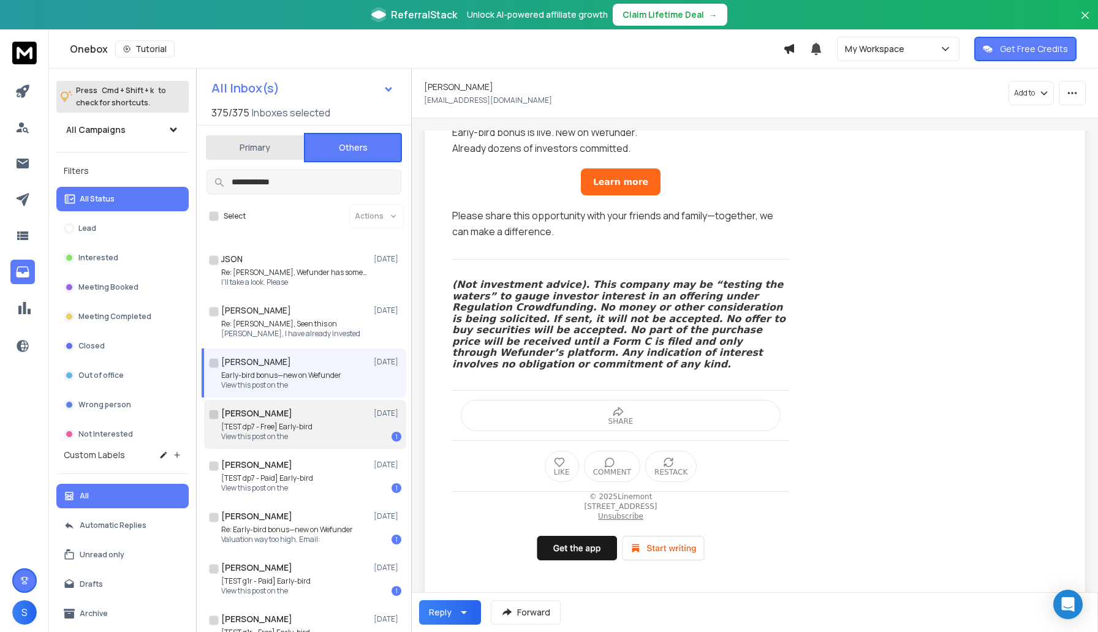
click at [306, 432] on p "View this post on the" at bounding box center [266, 437] width 91 height 10
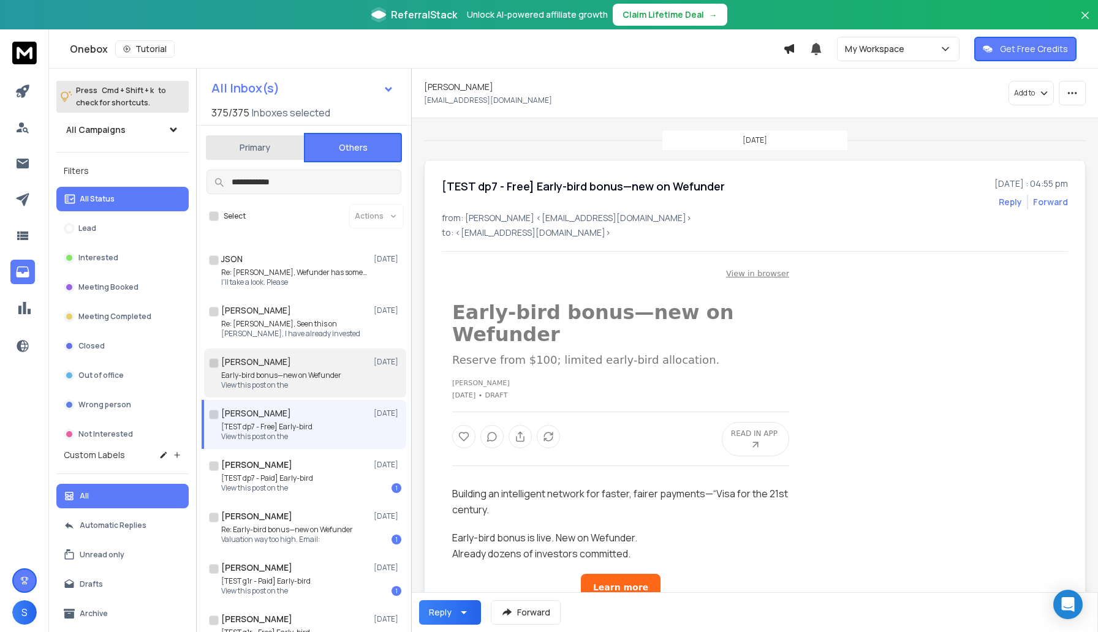
click at [316, 352] on div "[PERSON_NAME] [DATE] Early-bird bonus—new on Wefunder View this post on the" at bounding box center [305, 373] width 202 height 49
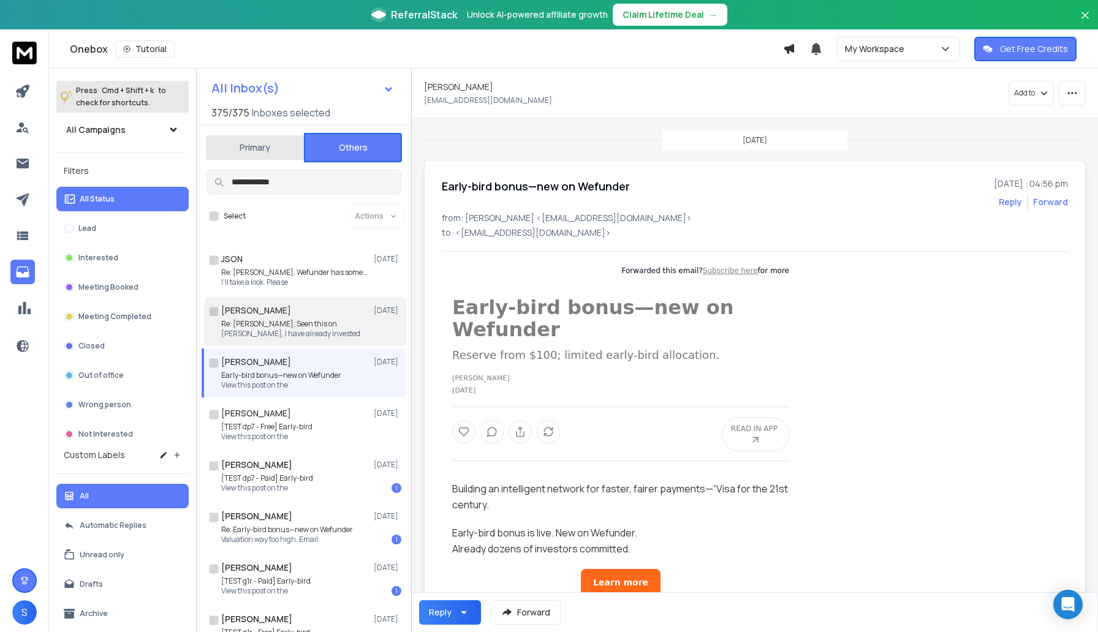
click at [321, 318] on div "[PERSON_NAME] [DATE] Re: [PERSON_NAME], Seen this on [PERSON_NAME], I have alre…" at bounding box center [311, 322] width 180 height 34
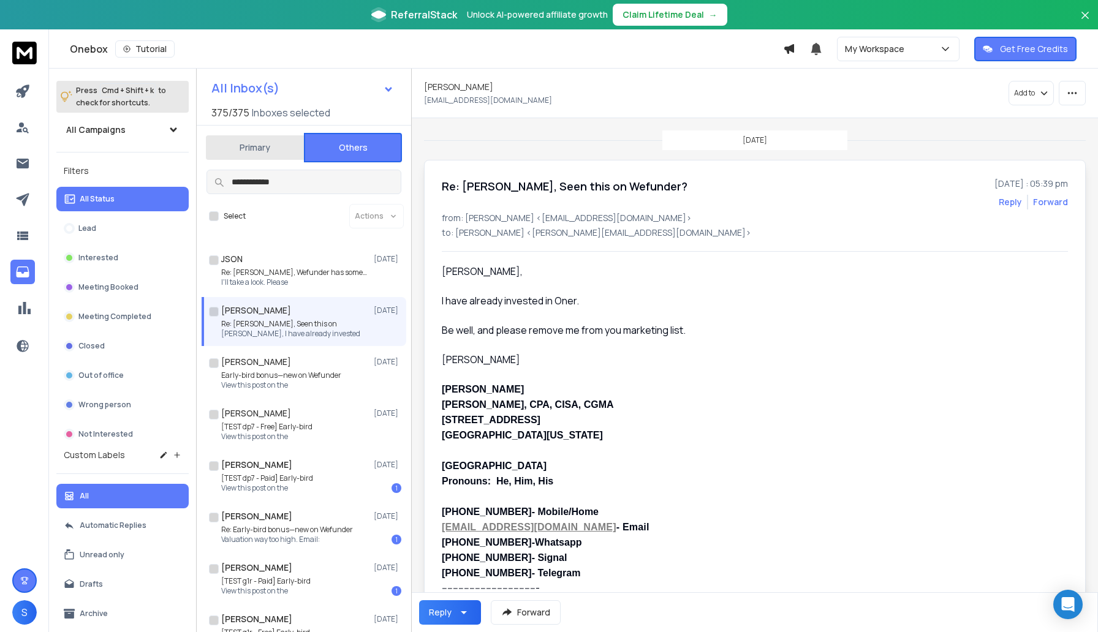
click at [523, 216] on p "from: [PERSON_NAME] <[EMAIL_ADDRESS][DOMAIN_NAME]>" at bounding box center [755, 218] width 626 height 12
drag, startPoint x: 523, startPoint y: 216, endPoint x: 585, endPoint y: 218, distance: 61.3
click at [585, 218] on p "from: [PERSON_NAME] <[EMAIL_ADDRESS][DOMAIN_NAME]>" at bounding box center [755, 218] width 626 height 12
copy p "[EMAIL_ADDRESS][DOMAIN_NAME]"
click at [311, 384] on p "View this post on the" at bounding box center [281, 386] width 120 height 10
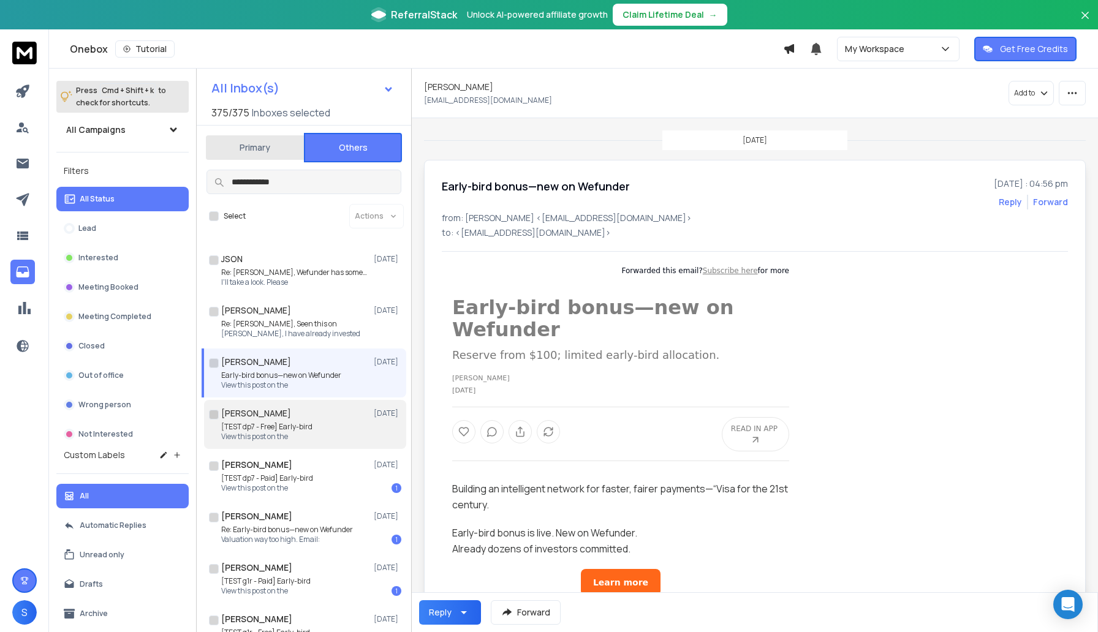
click at [298, 430] on p "[TEST dp7 - Free] Early-bird" at bounding box center [266, 427] width 91 height 10
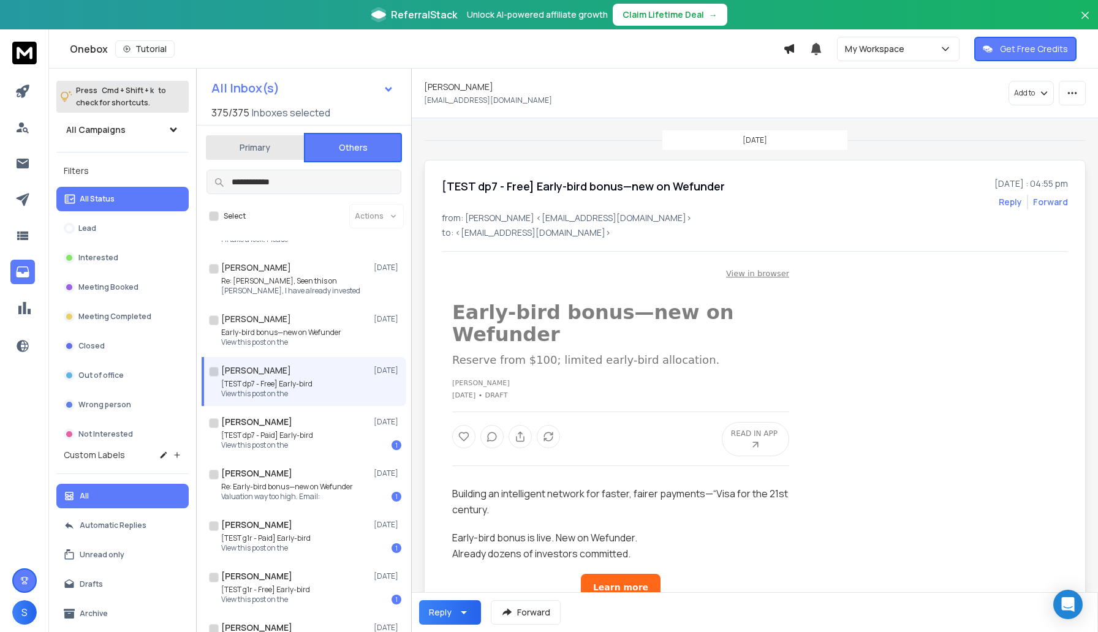
scroll to position [1433, 0]
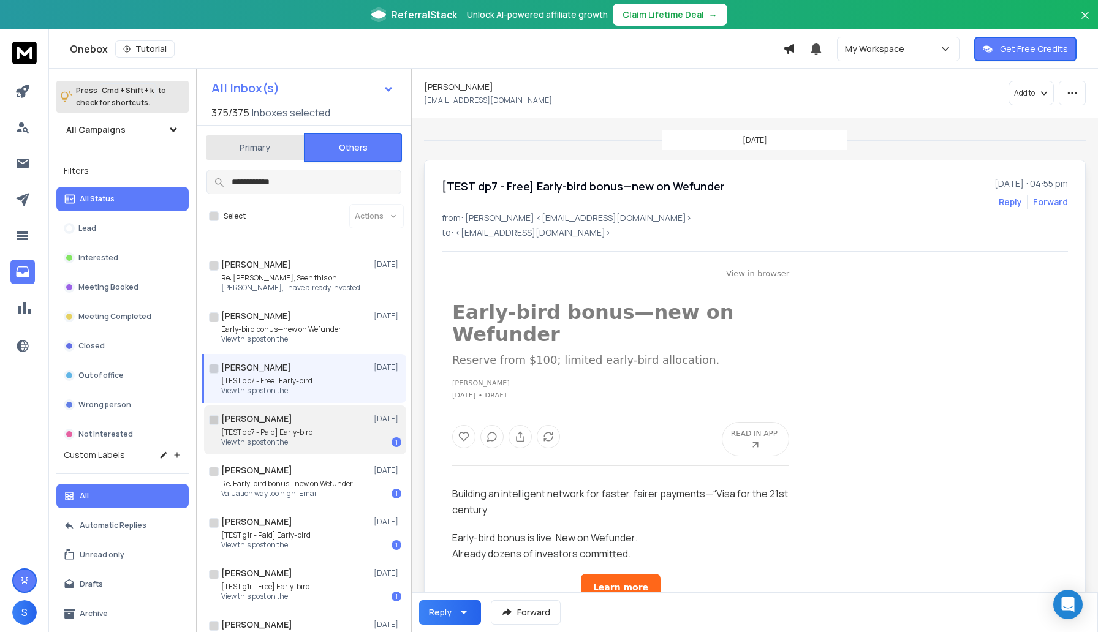
click at [325, 428] on div "[TEST dp7 - Paid] Early-bird View this post on the 1" at bounding box center [311, 438] width 180 height 20
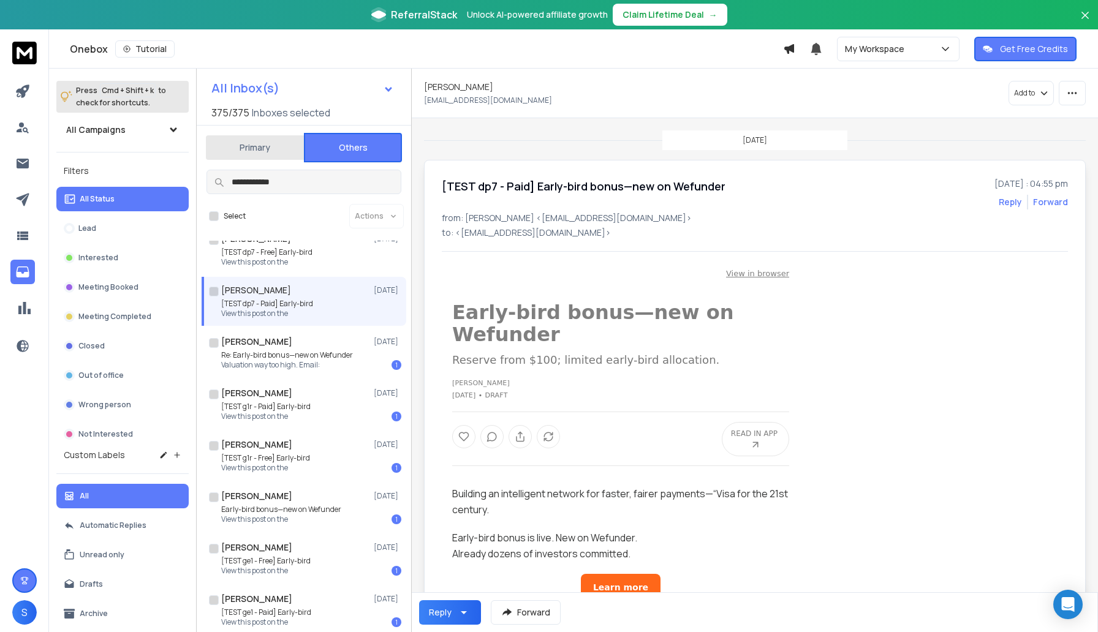
scroll to position [1595, 0]
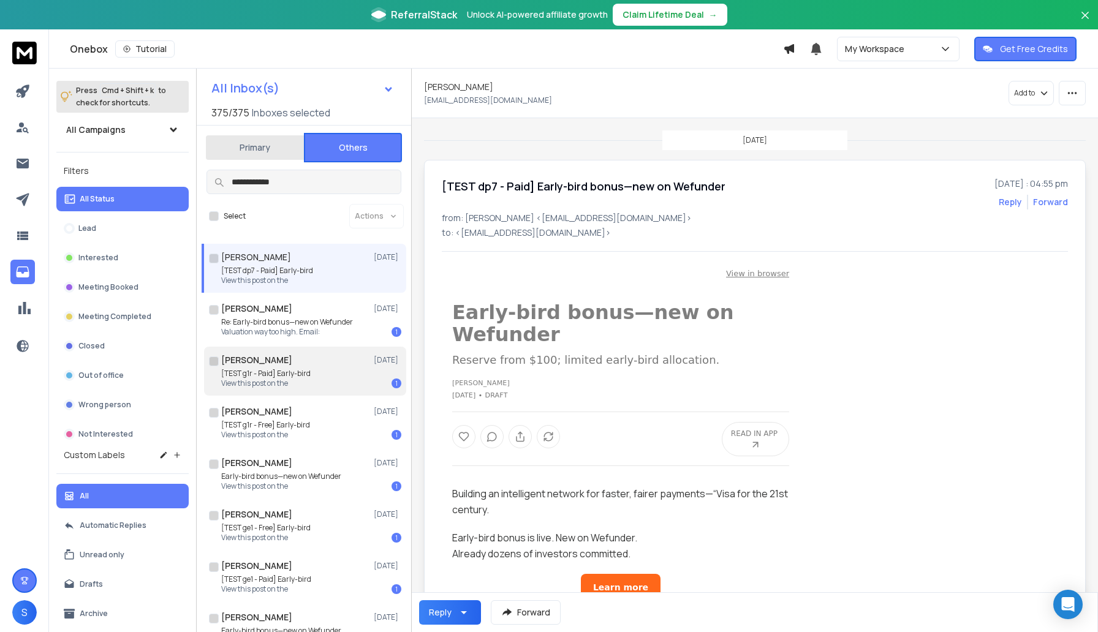
click at [321, 374] on div "[TEST g1r - Paid] Early-bird View this post on the 1" at bounding box center [311, 379] width 180 height 20
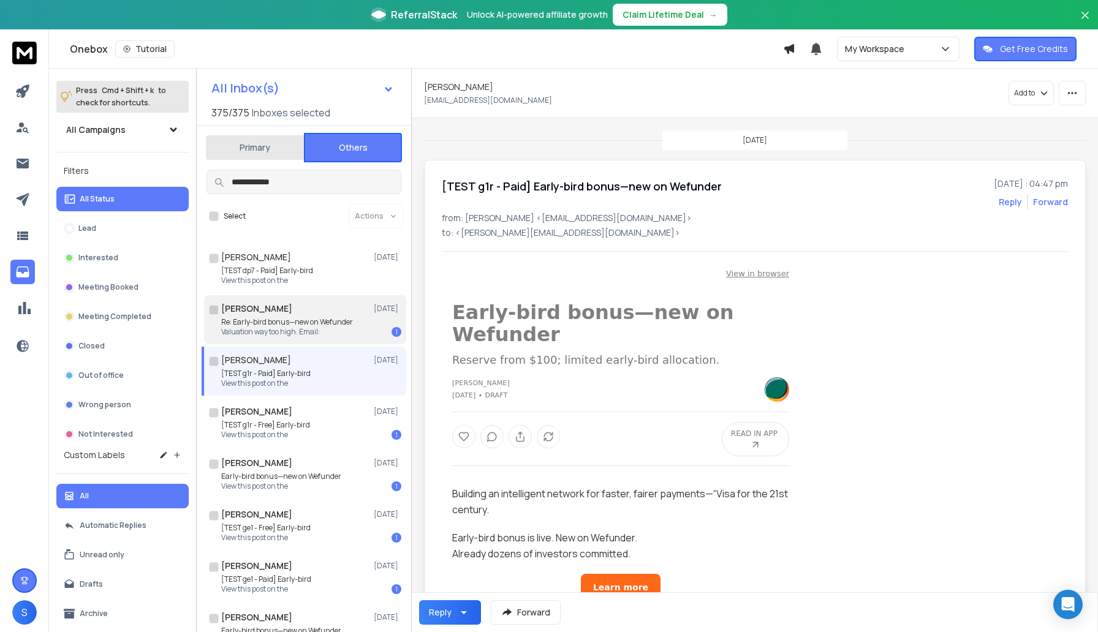
click at [334, 335] on p "Valuation way too high. Email:" at bounding box center [287, 332] width 132 height 10
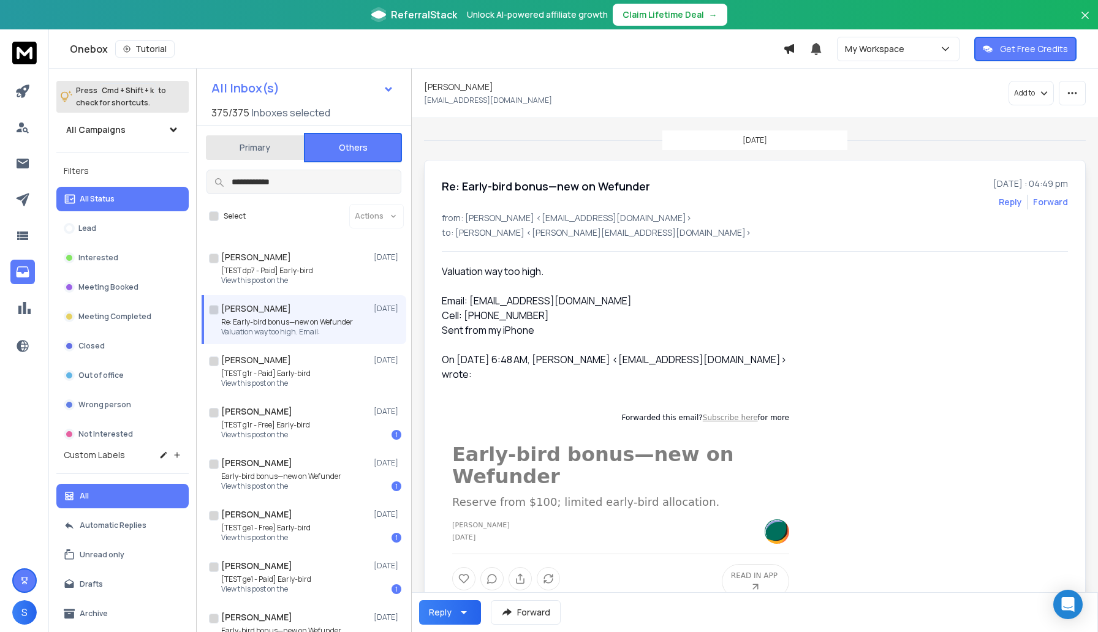
click at [548, 219] on p "from: [PERSON_NAME] <[EMAIL_ADDRESS][DOMAIN_NAME]>" at bounding box center [755, 218] width 626 height 12
drag, startPoint x: 548, startPoint y: 219, endPoint x: 611, endPoint y: 221, distance: 62.5
click at [611, 221] on p "from: [PERSON_NAME] <[EMAIL_ADDRESS][DOMAIN_NAME]>" at bounding box center [755, 218] width 626 height 12
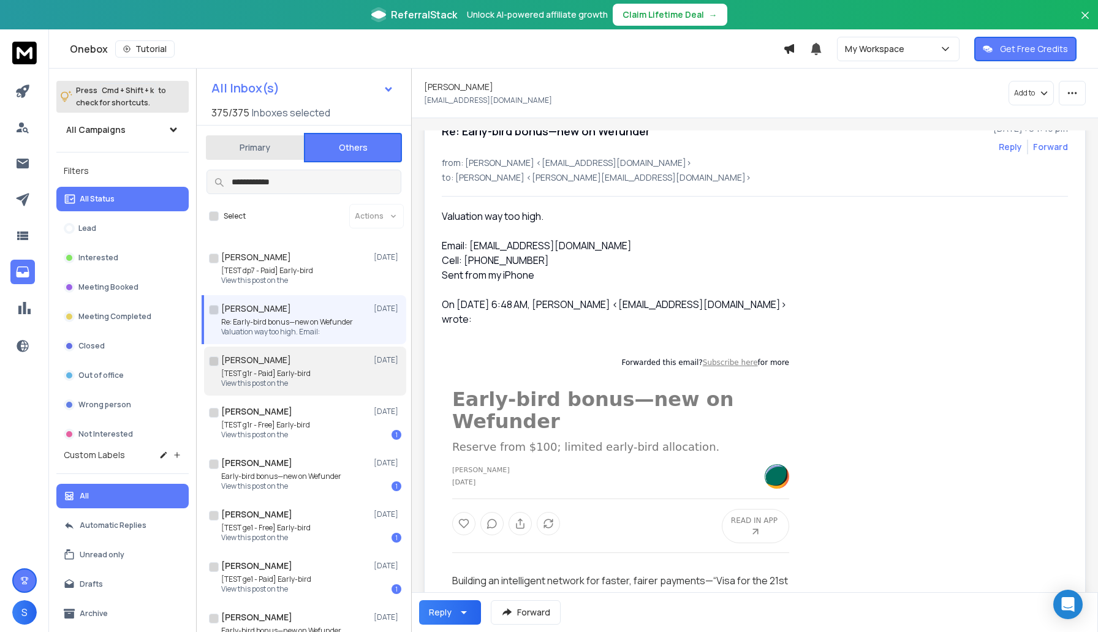
click at [238, 383] on p "View this post on the" at bounding box center [265, 384] width 89 height 10
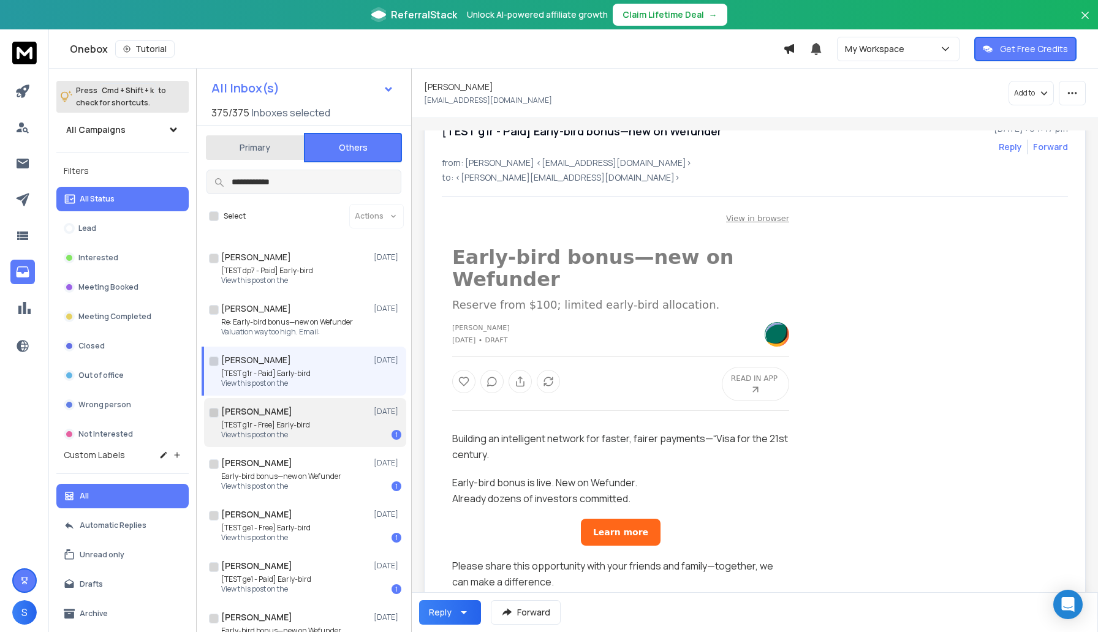
click at [321, 415] on div "[PERSON_NAME] [DATE]" at bounding box center [311, 412] width 180 height 12
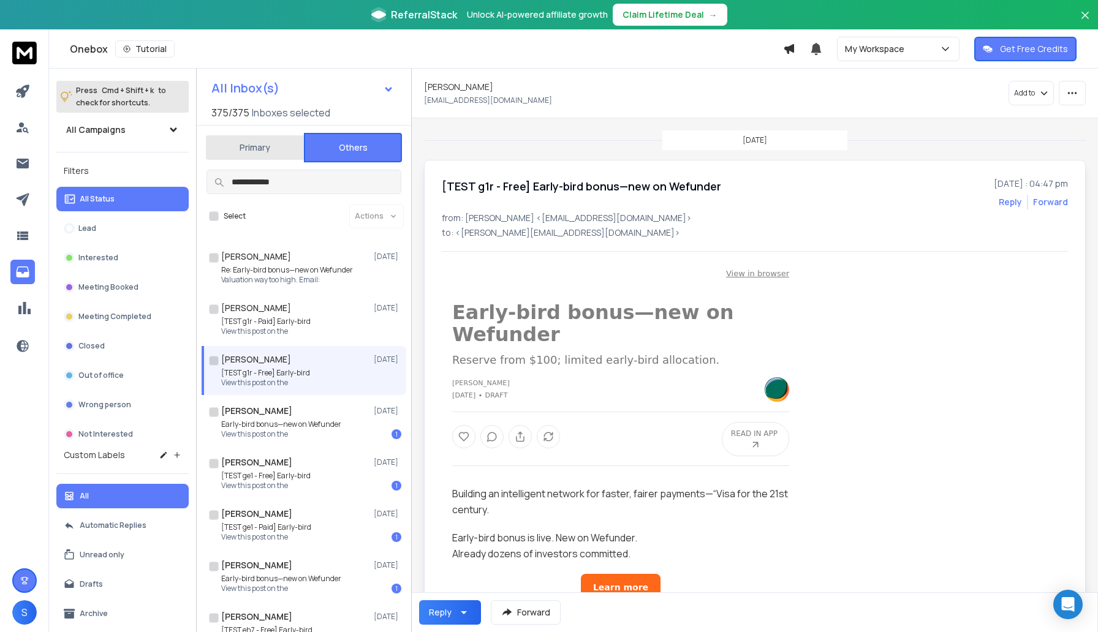
scroll to position [1678, 0]
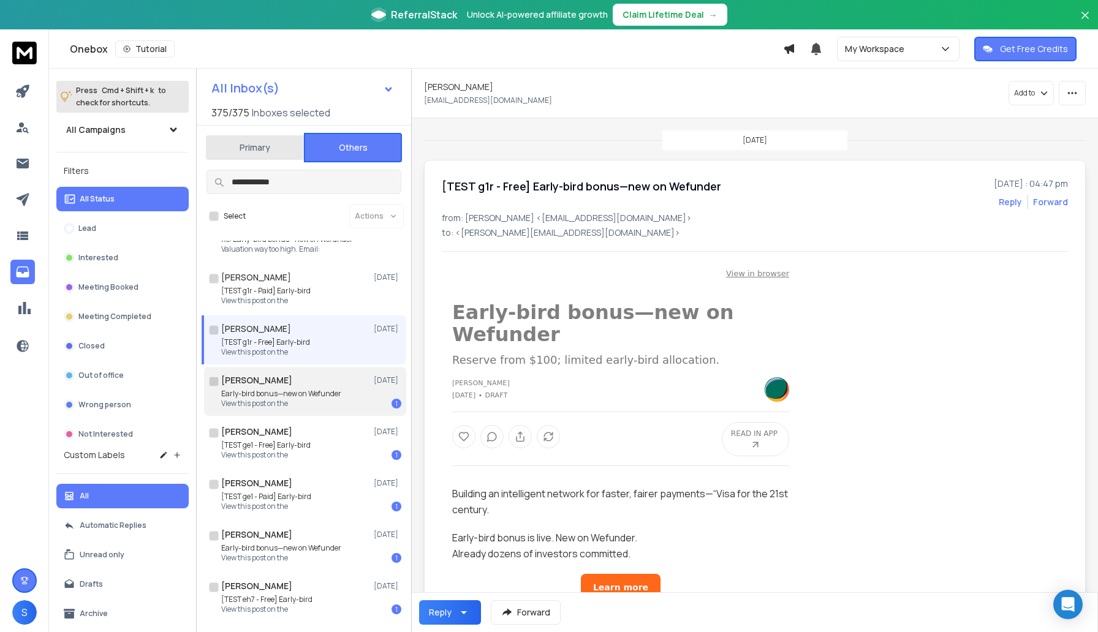
click at [317, 406] on p "View this post on the" at bounding box center [281, 404] width 120 height 10
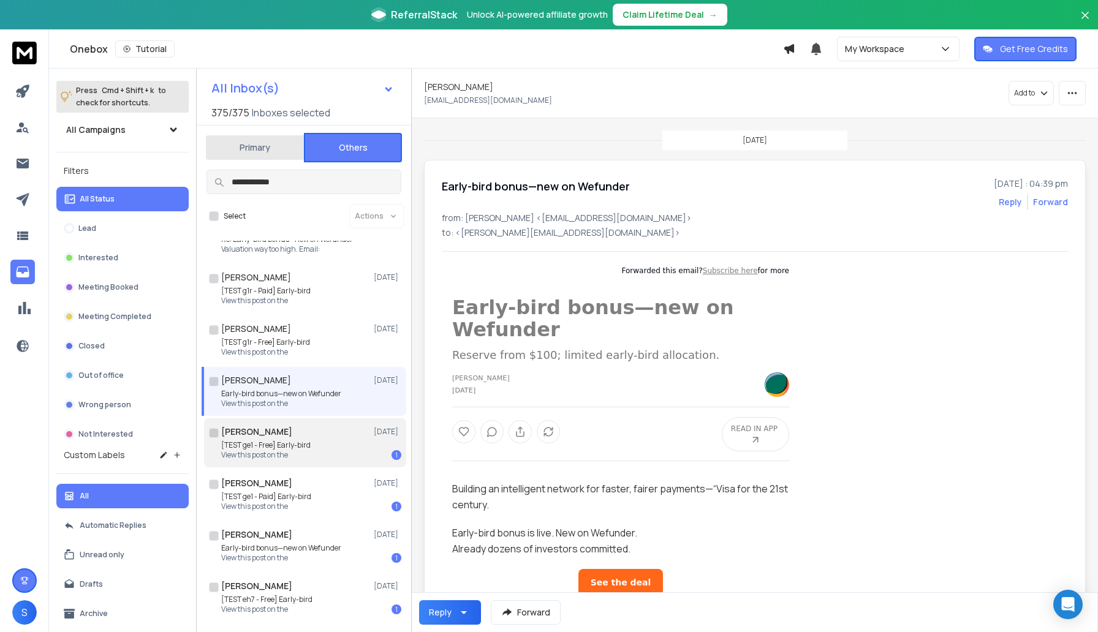
click at [313, 447] on div "[TEST ge1 - Free] Early-bird View this post on the 1" at bounding box center [311, 451] width 180 height 20
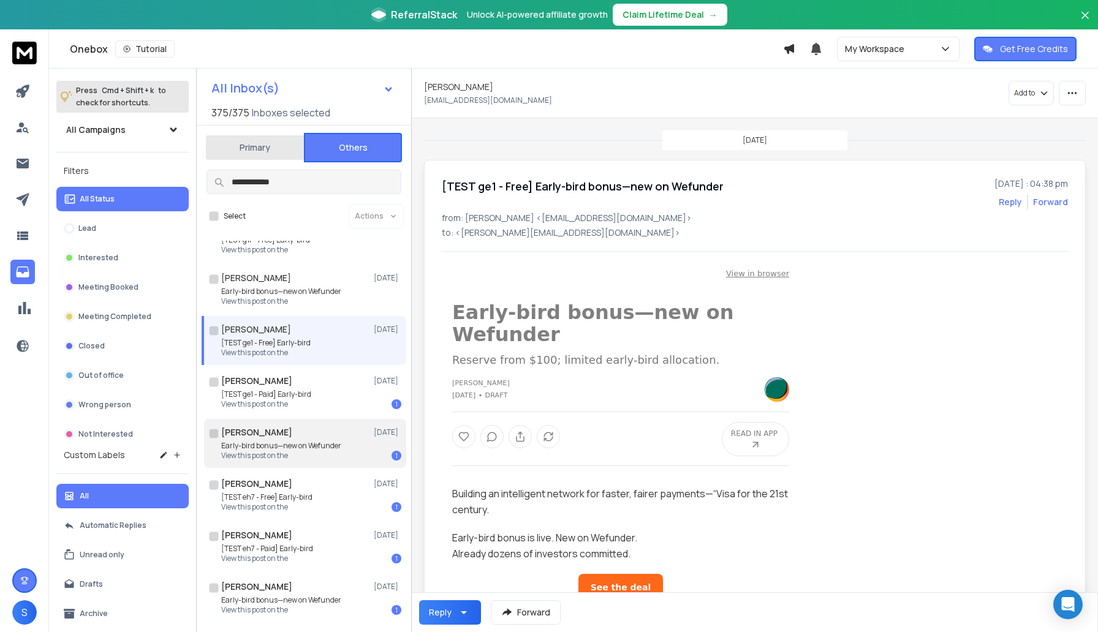
scroll to position [1793, 0]
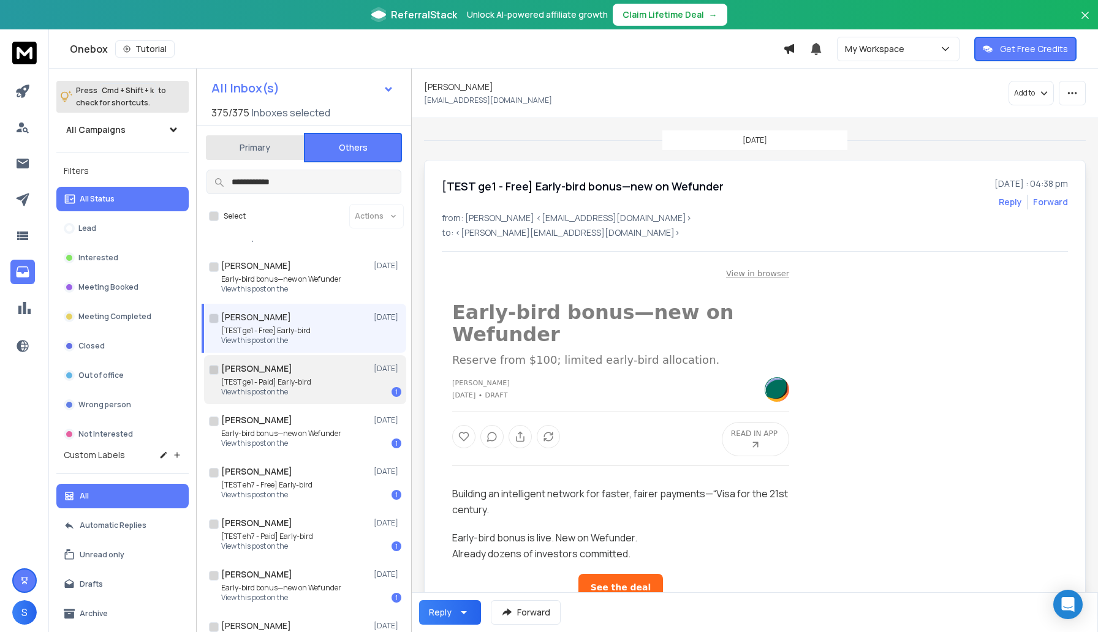
click at [324, 392] on div "[TEST ge1 - Paid] Early-bird View this post on the 1" at bounding box center [311, 388] width 180 height 20
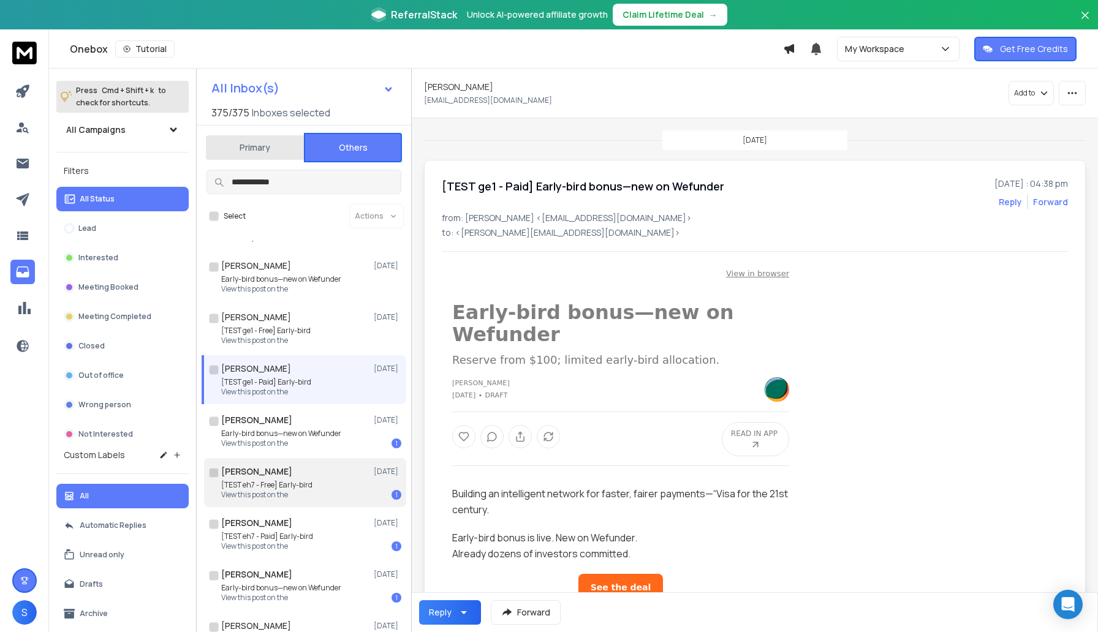
click at [319, 458] on div "[PERSON_NAME] [DATE] [TEST eh7 - Free] Early-bird View this post on the 1" at bounding box center [305, 482] width 202 height 49
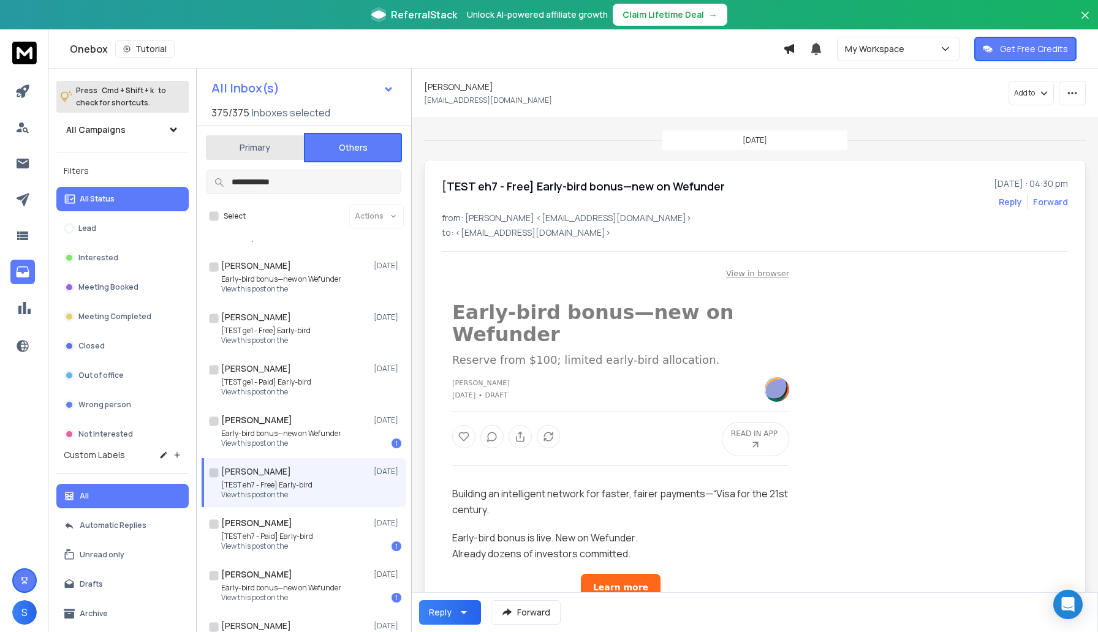
scroll to position [1832, 0]
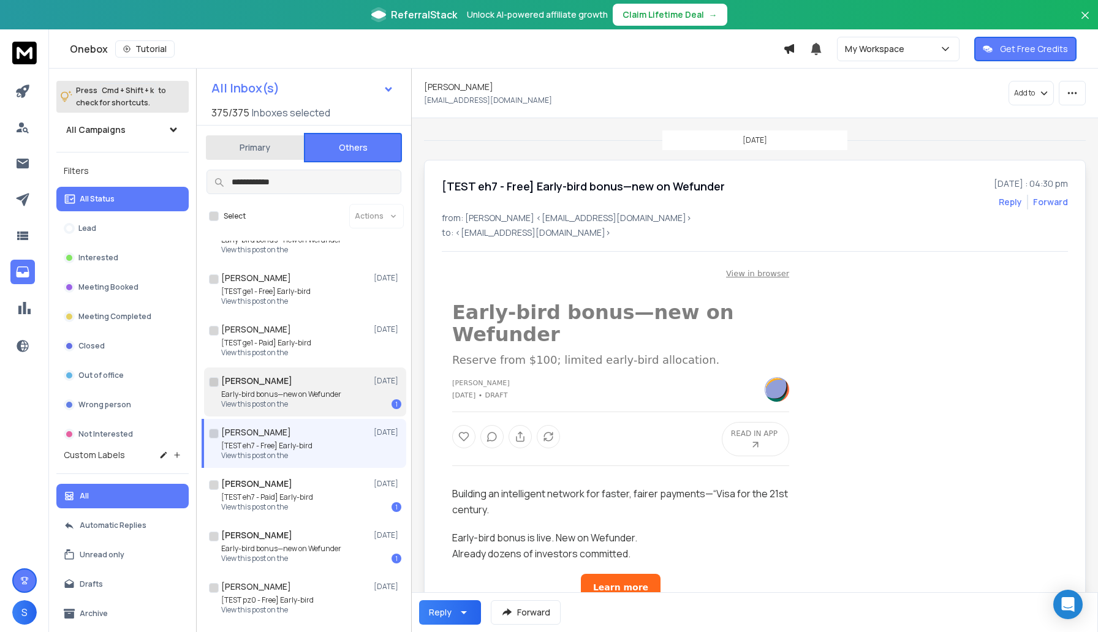
click at [317, 399] on p "Early-bird bonus—new on Wefunder" at bounding box center [281, 395] width 120 height 10
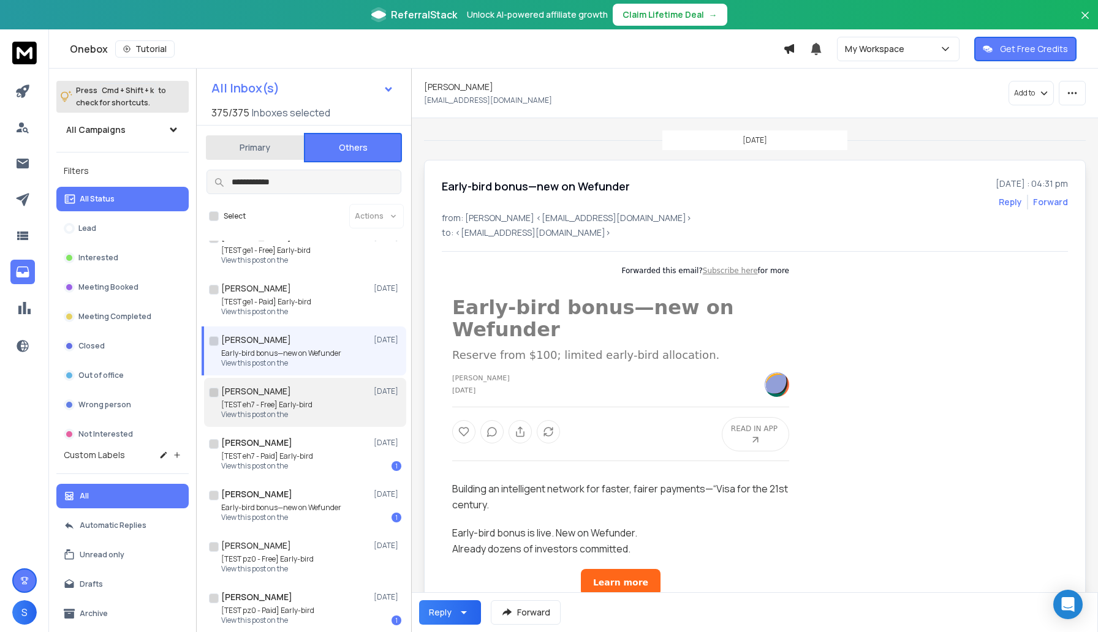
scroll to position [1898, 0]
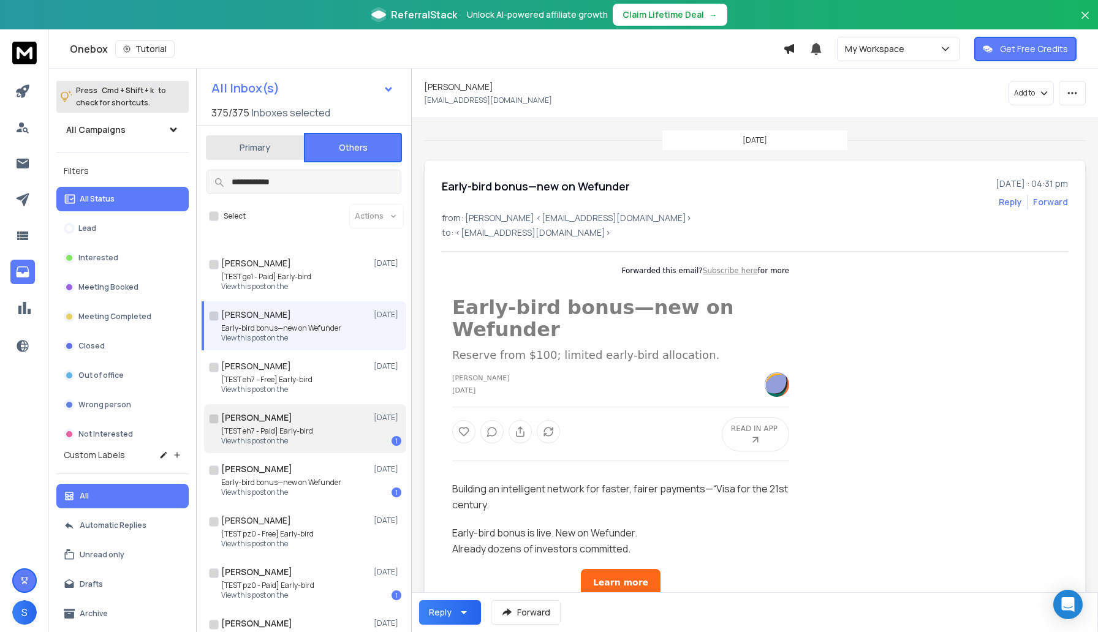
click at [332, 439] on div "[TEST eh7 - Paid] Early-bird View this post on the 1" at bounding box center [311, 437] width 180 height 20
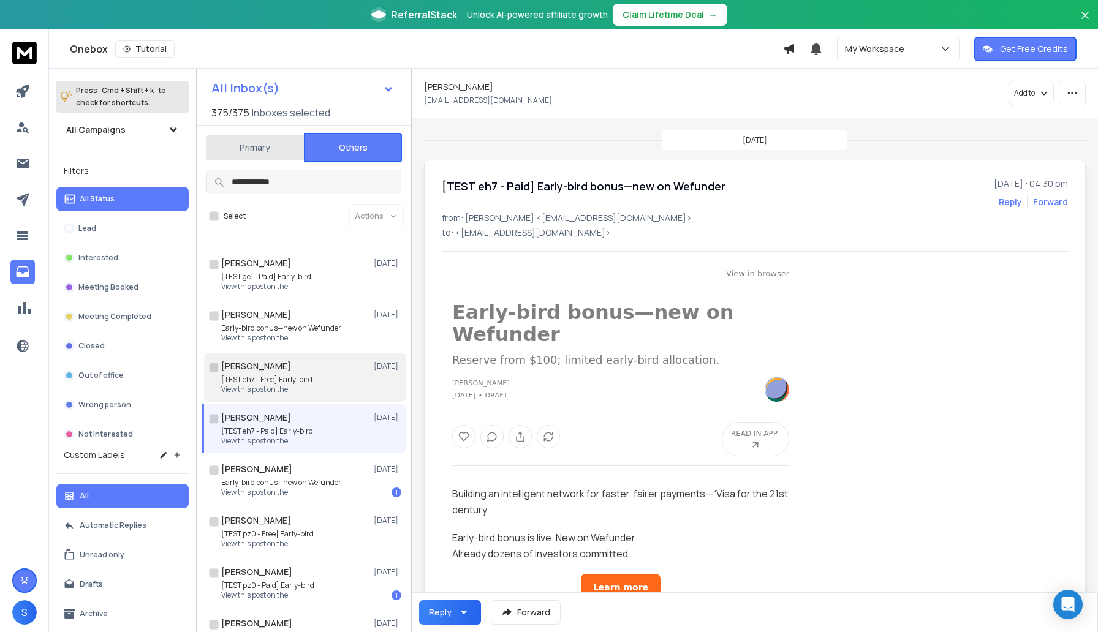
click at [316, 390] on div "[TEST eh7 - Free] Early-bird View this post on the" at bounding box center [311, 385] width 180 height 20
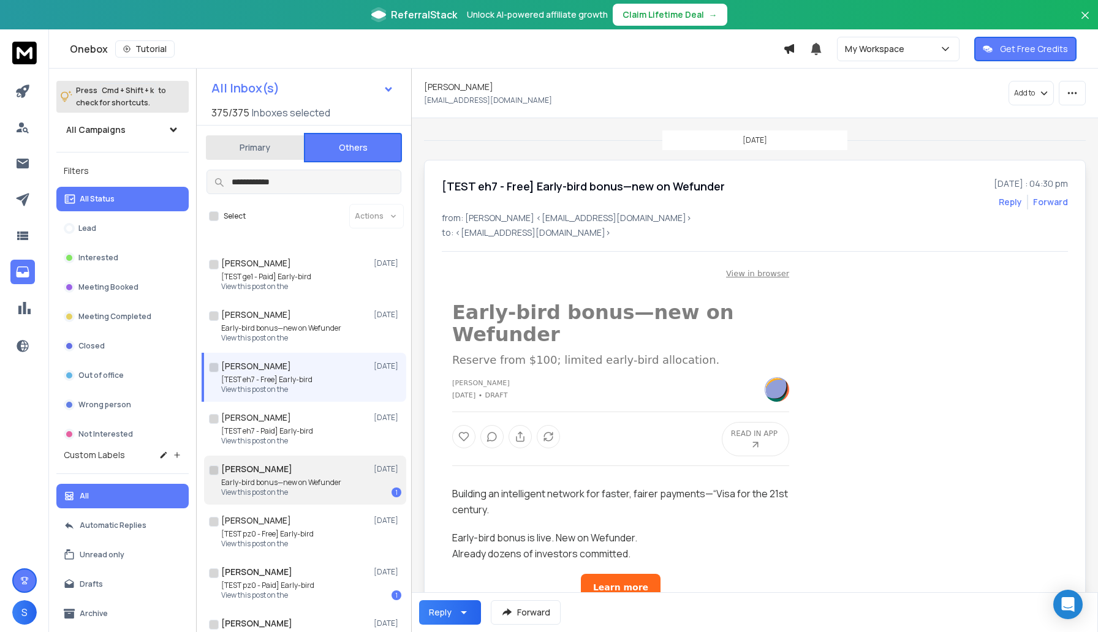
click at [320, 469] on div "[PERSON_NAME] [DATE]" at bounding box center [311, 469] width 180 height 12
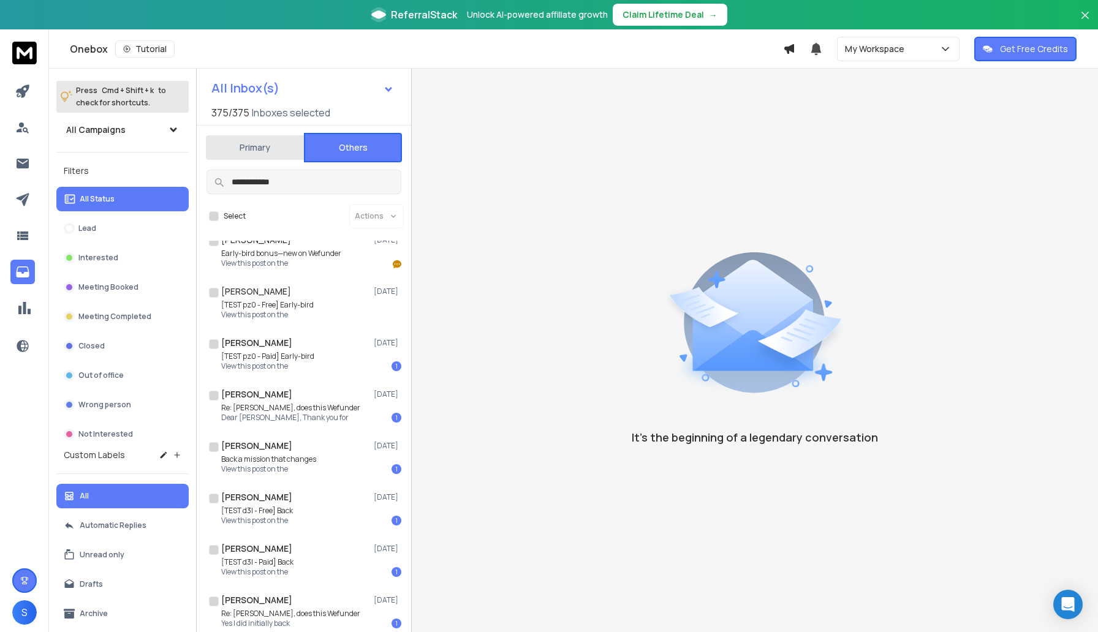
scroll to position [2015, 0]
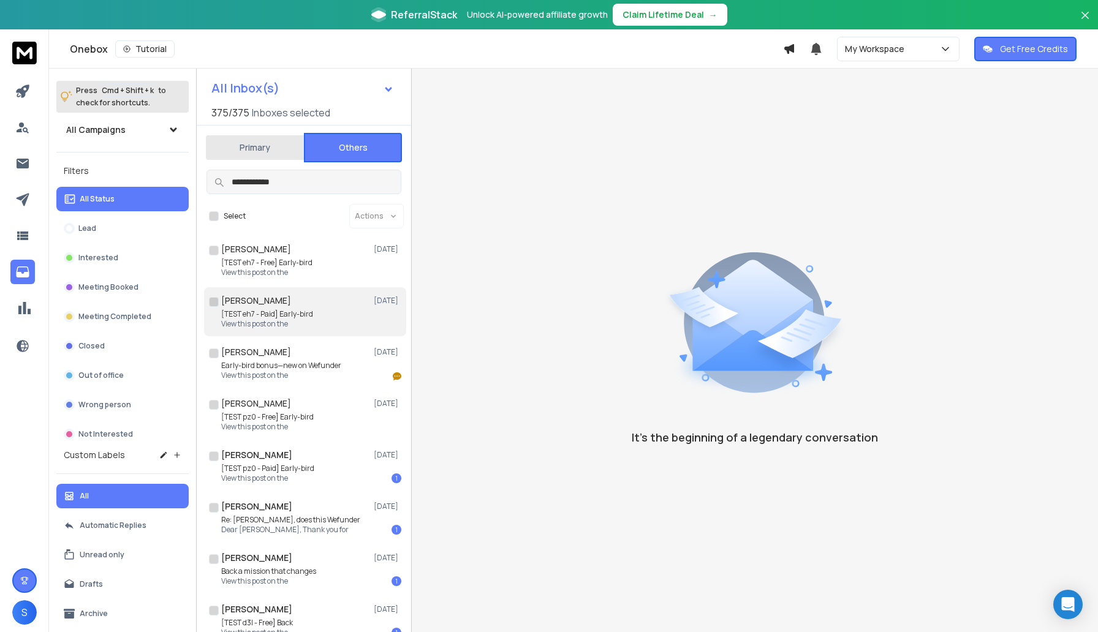
click at [324, 309] on div "[TEST eh7 - Paid] Early-bird View this post on the" at bounding box center [311, 319] width 180 height 20
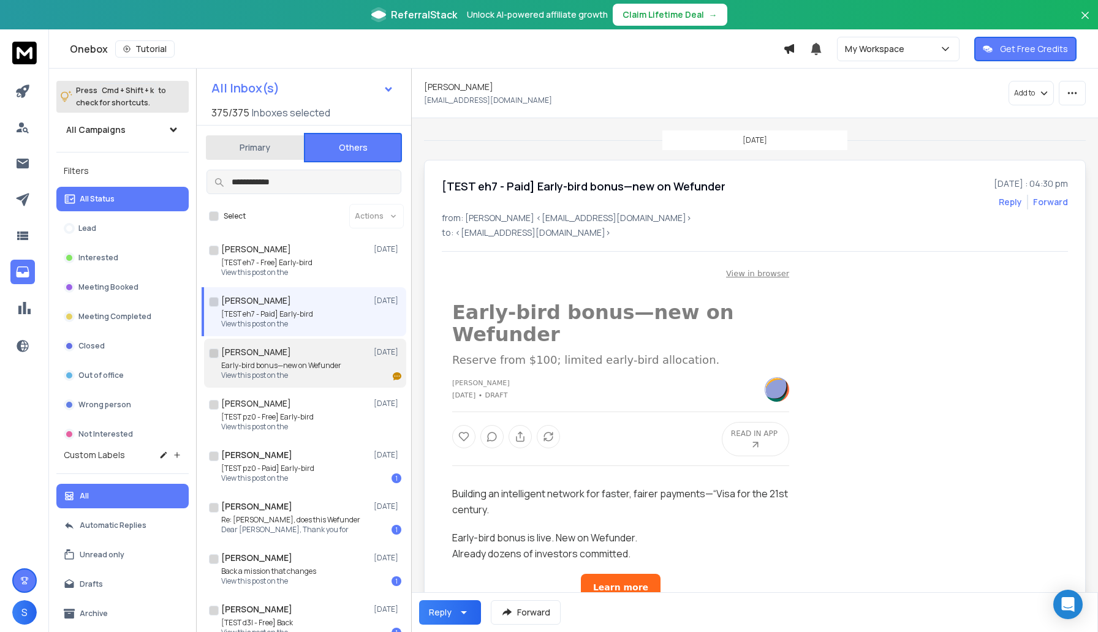
click at [319, 362] on p "Early-bird bonus—new on Wefunder" at bounding box center [281, 366] width 120 height 10
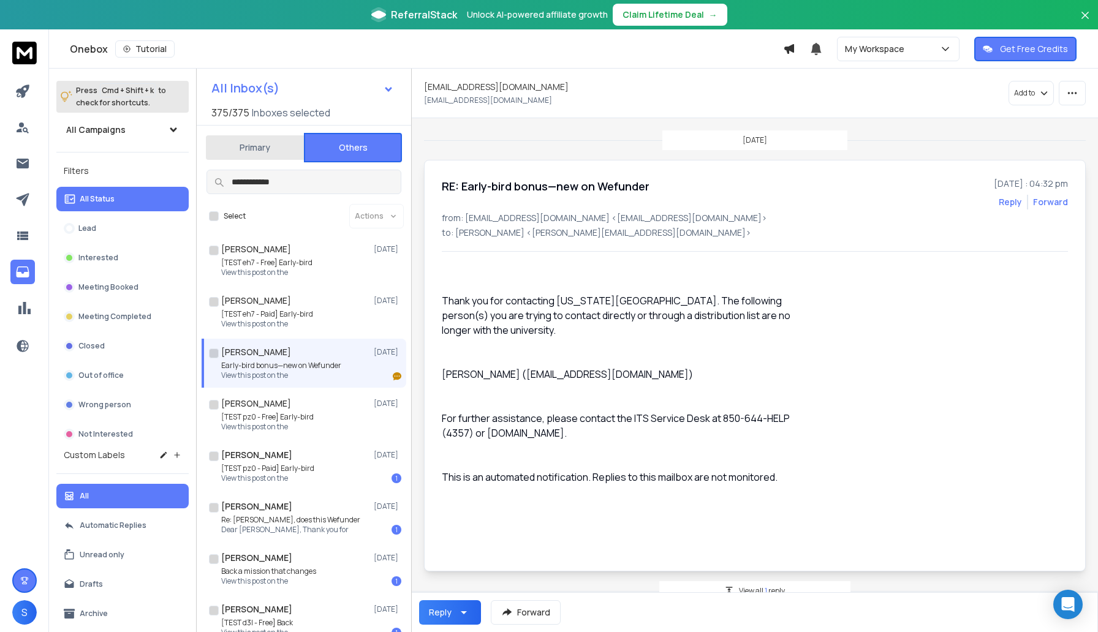
scroll to position [4, 0]
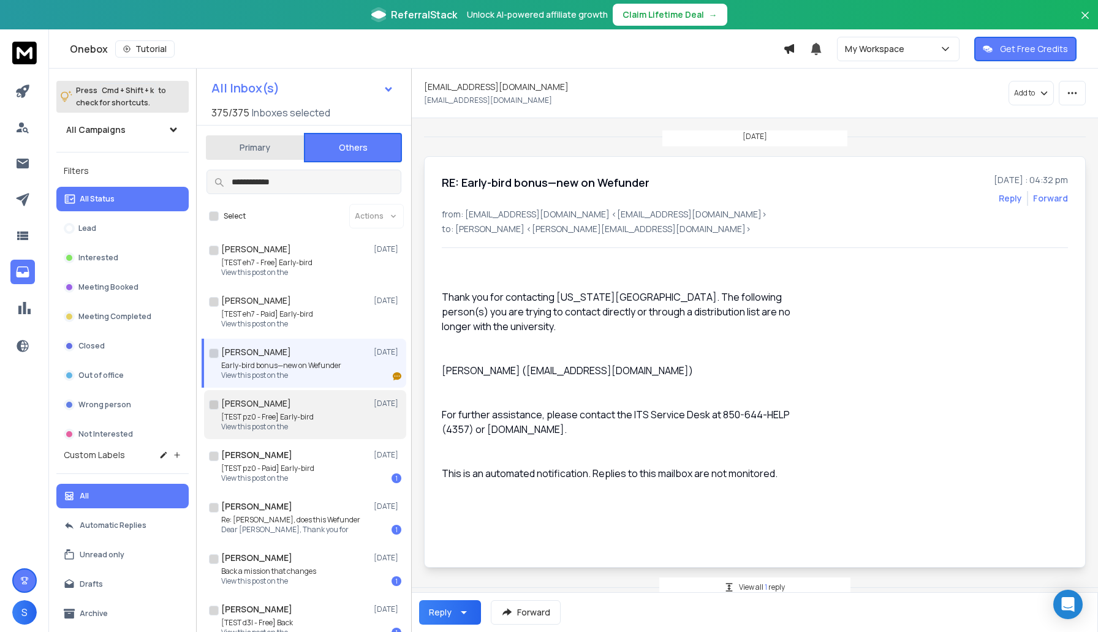
click at [283, 424] on p "View this post on the" at bounding box center [267, 427] width 93 height 10
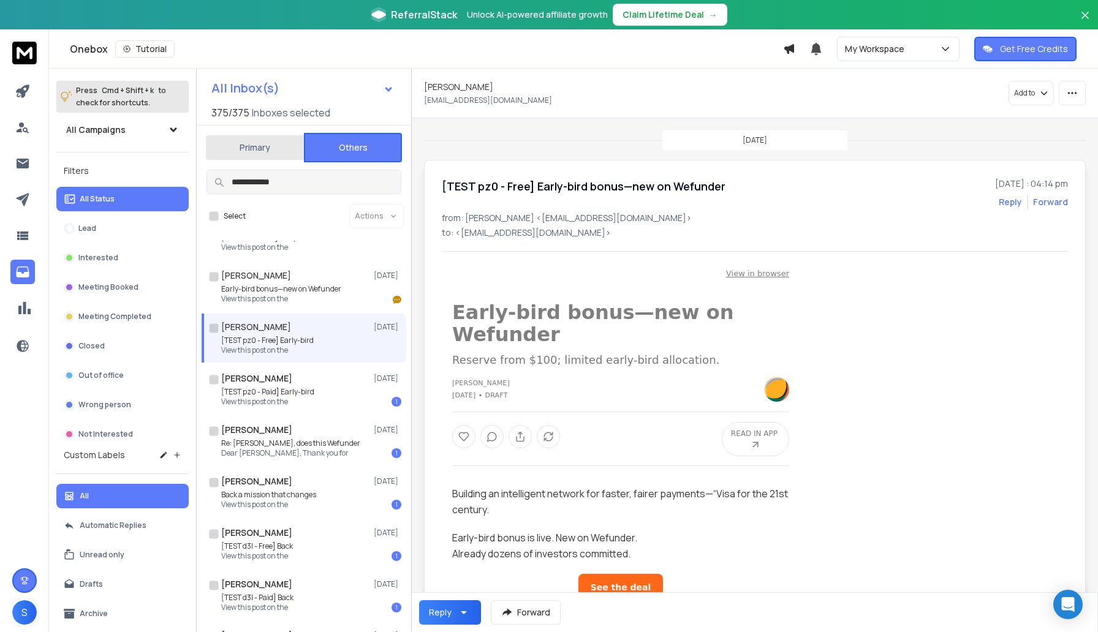
scroll to position [2105, 0]
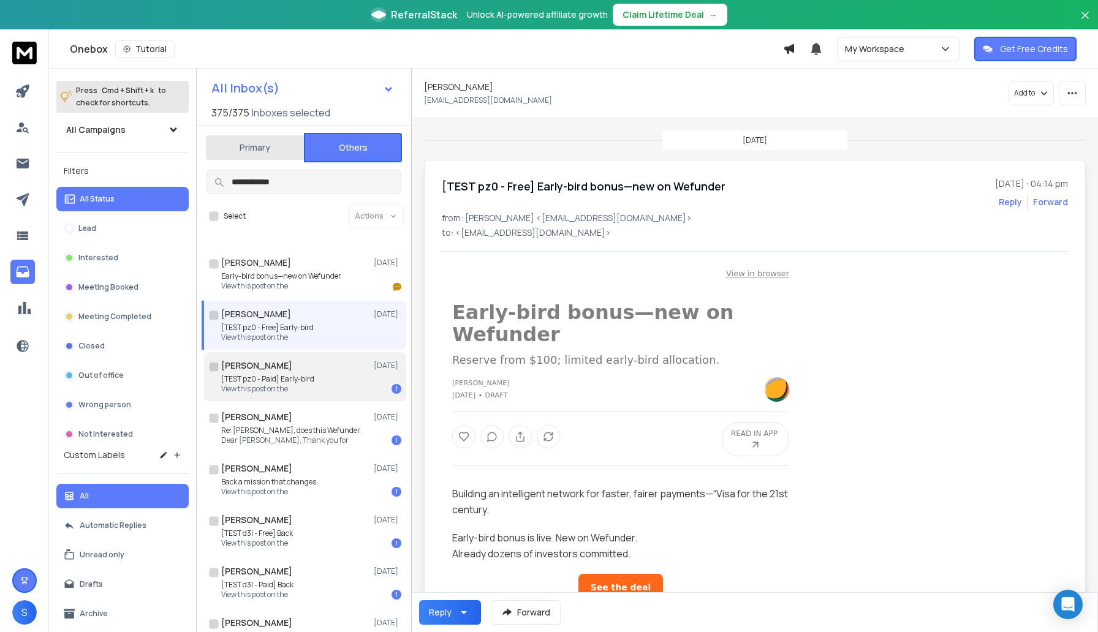
click at [310, 390] on p "View this post on the" at bounding box center [267, 389] width 93 height 10
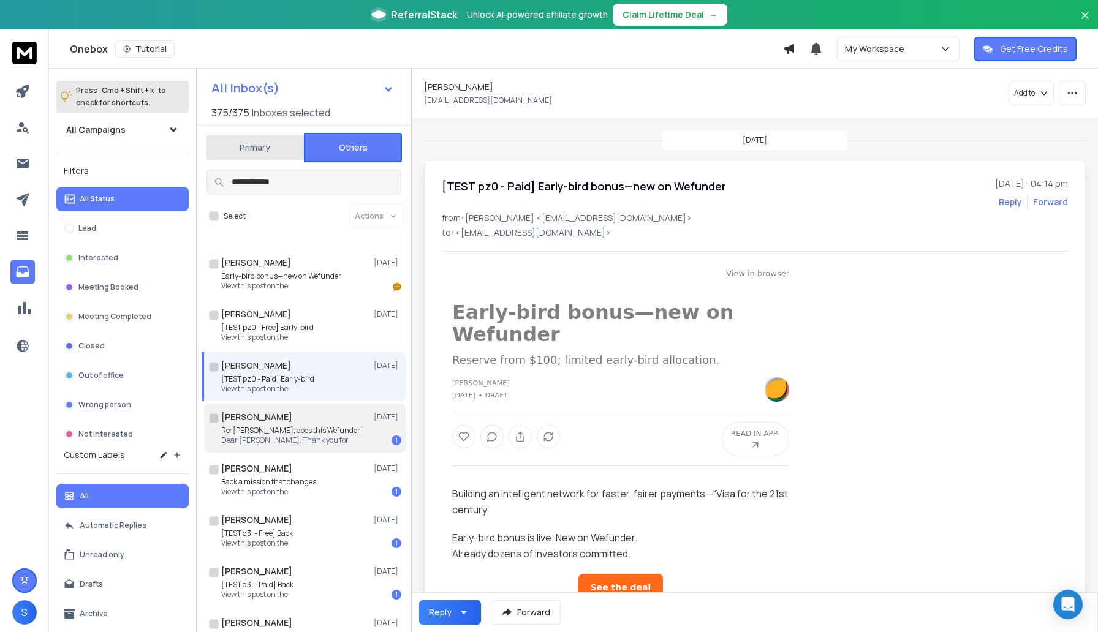
click at [332, 439] on div "Re: [PERSON_NAME], does this Wefunder Dear [PERSON_NAME], Thank you for 1" at bounding box center [311, 436] width 180 height 20
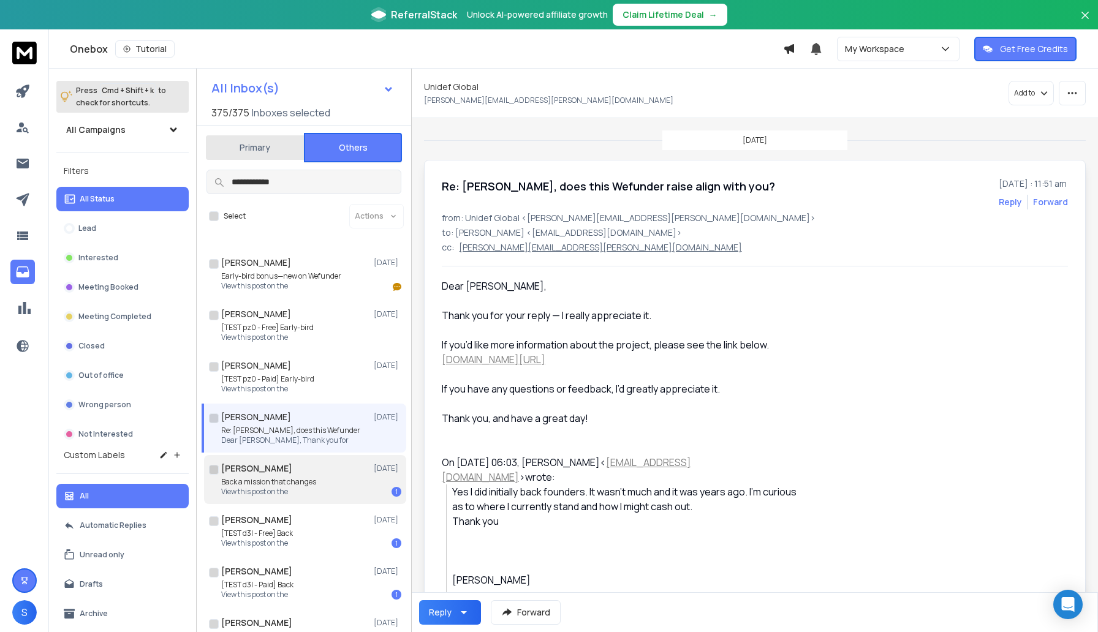
click at [327, 461] on div "[PERSON_NAME] [DATE] Back a mission that changes View this post on the 1" at bounding box center [305, 479] width 202 height 49
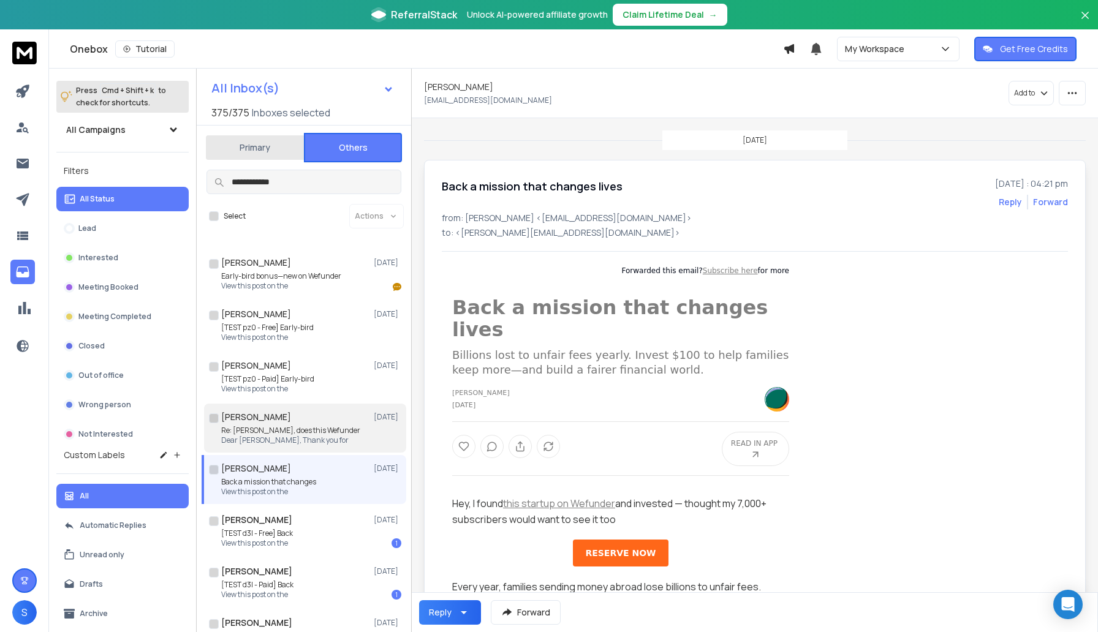
scroll to position [2170, 0]
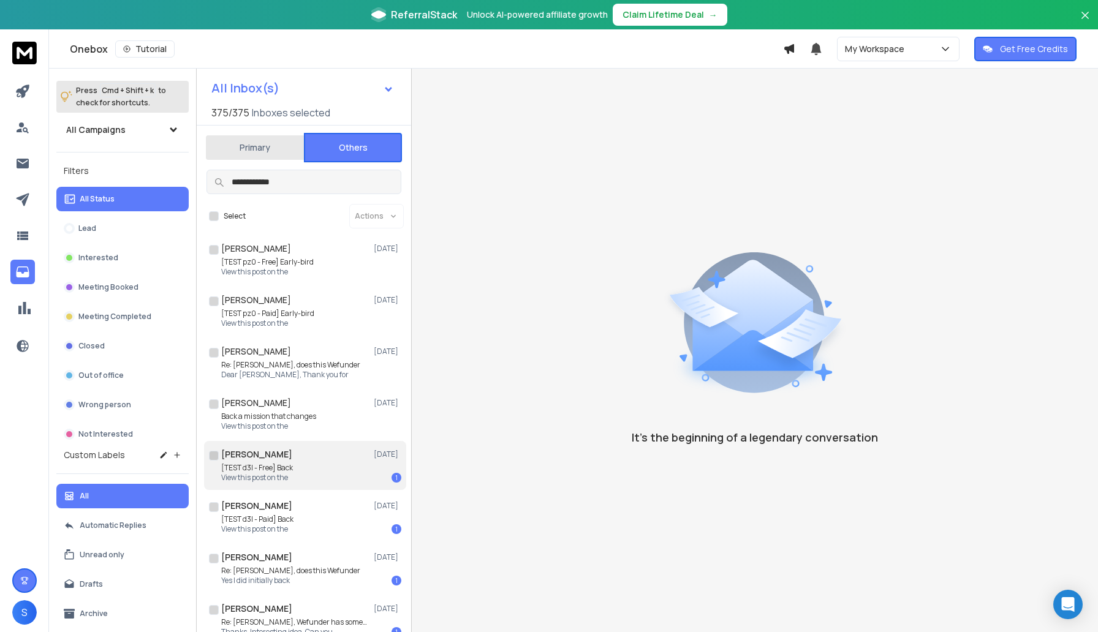
click at [321, 460] on div "[PERSON_NAME] [DATE]" at bounding box center [311, 455] width 180 height 12
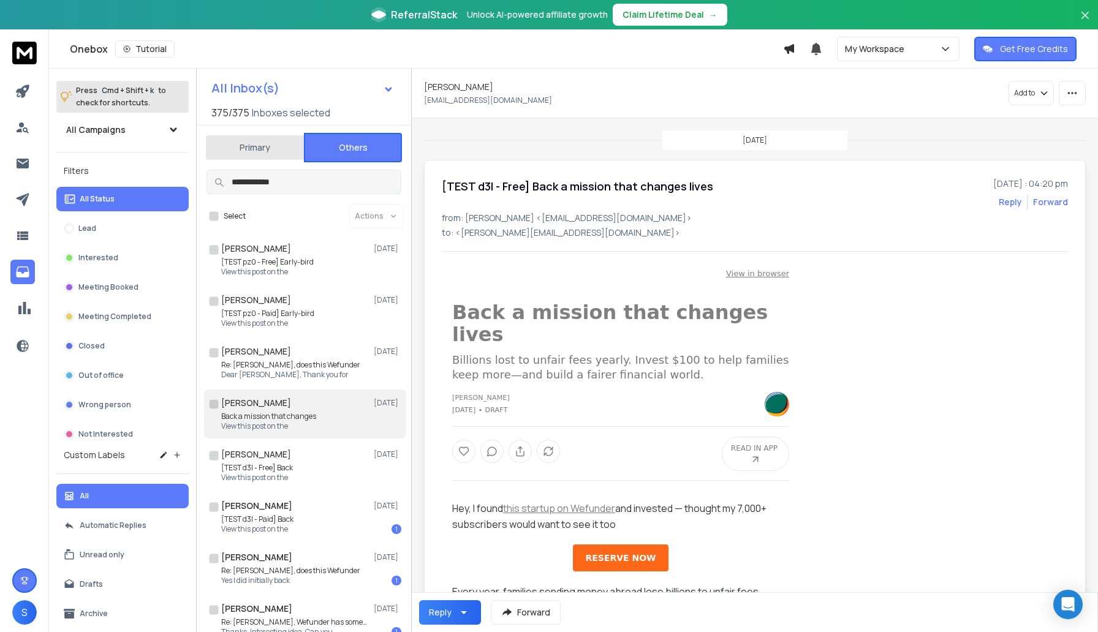
scroll to position [2248, 0]
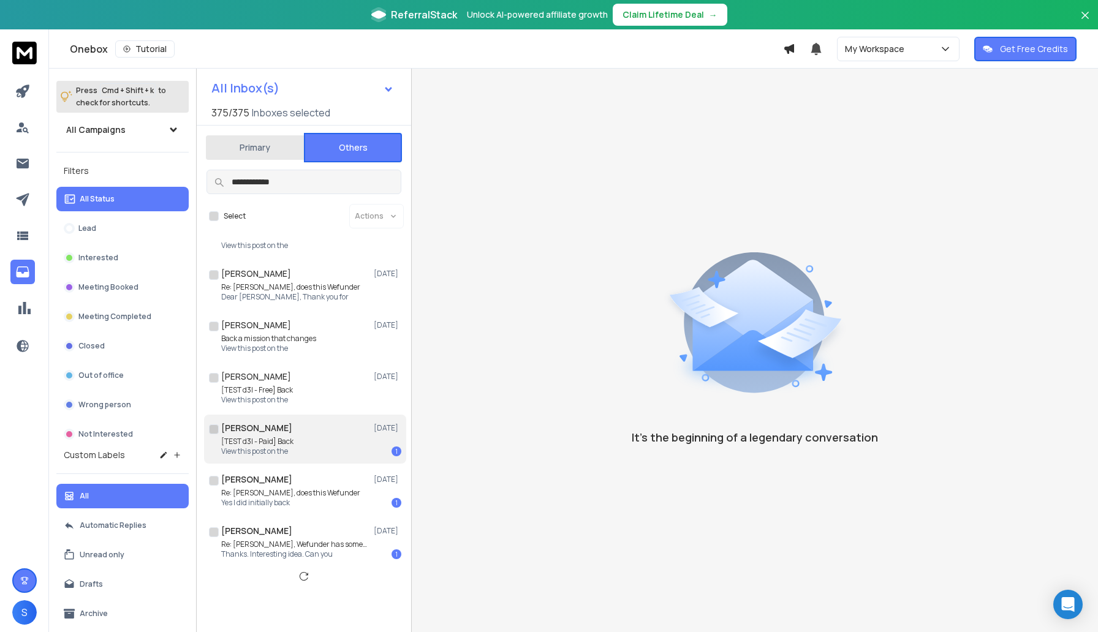
click at [317, 430] on div "[PERSON_NAME] [DATE]" at bounding box center [311, 428] width 180 height 12
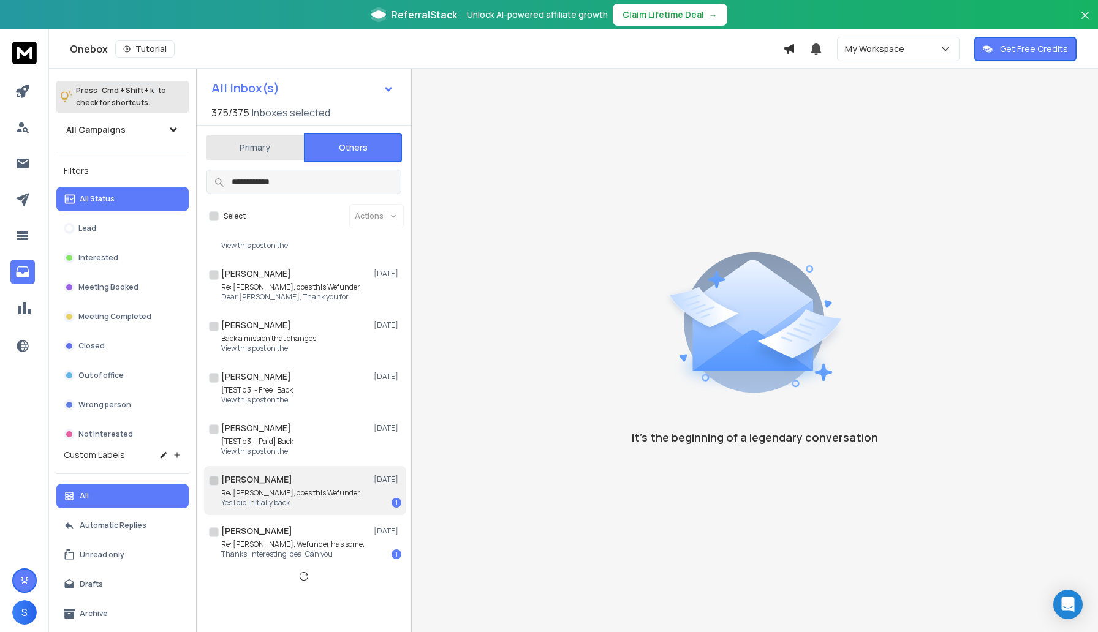
click at [317, 487] on div "[PERSON_NAME] [DATE] Re: [PERSON_NAME], does this Wefunder Yes I did initially …" at bounding box center [311, 491] width 180 height 34
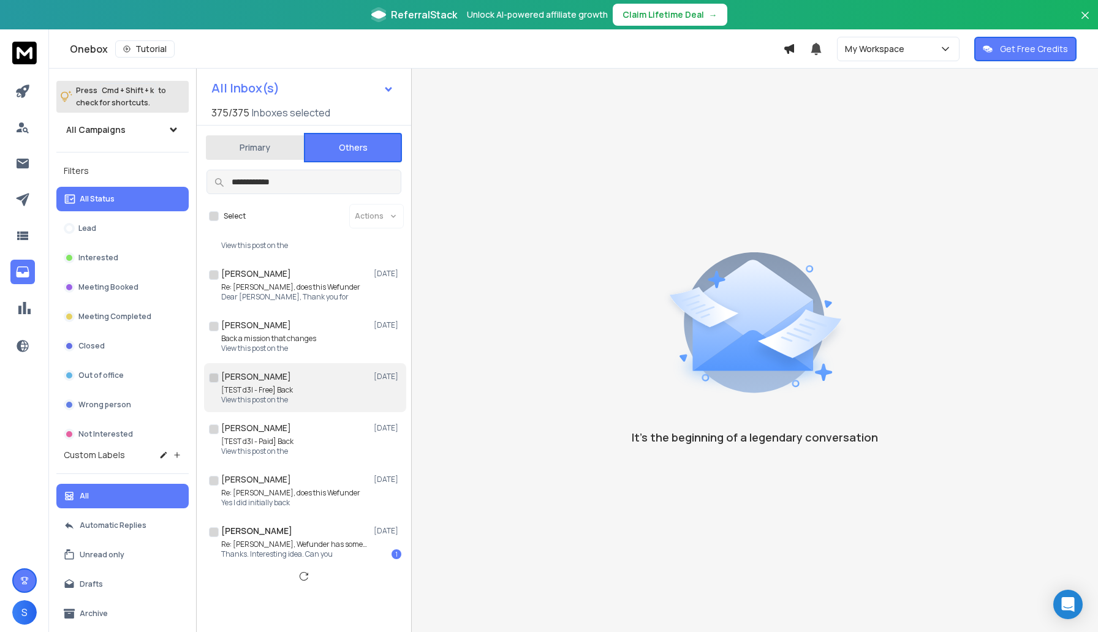
click at [335, 479] on div "[PERSON_NAME] [DATE]" at bounding box center [311, 480] width 180 height 12
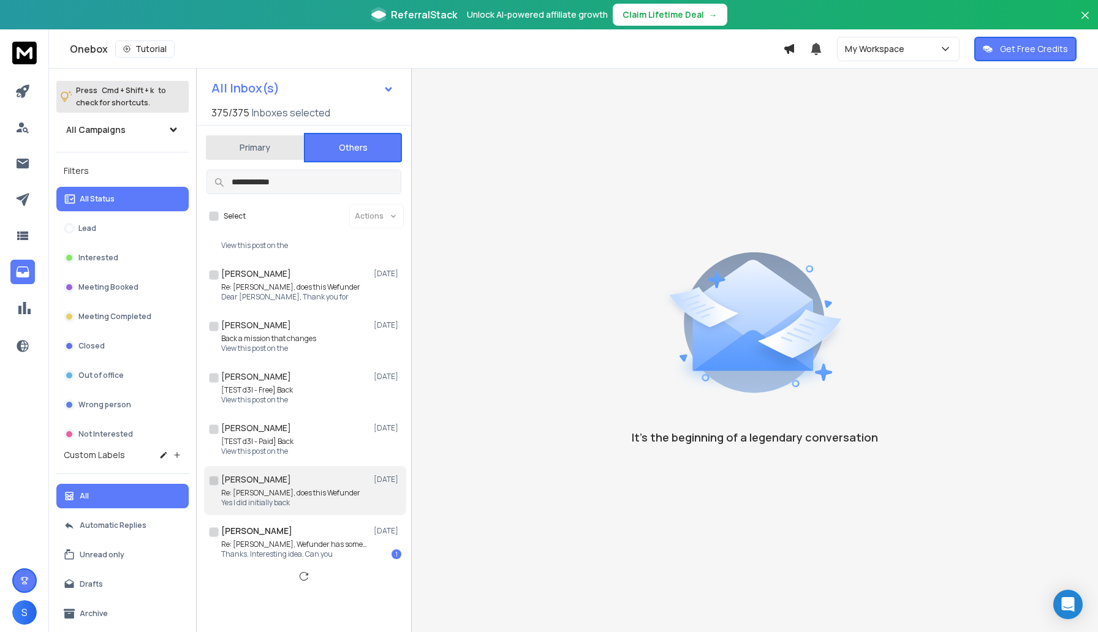
click at [292, 477] on div "[PERSON_NAME] [DATE]" at bounding box center [311, 480] width 180 height 12
click at [298, 572] on div at bounding box center [304, 577] width 205 height 10
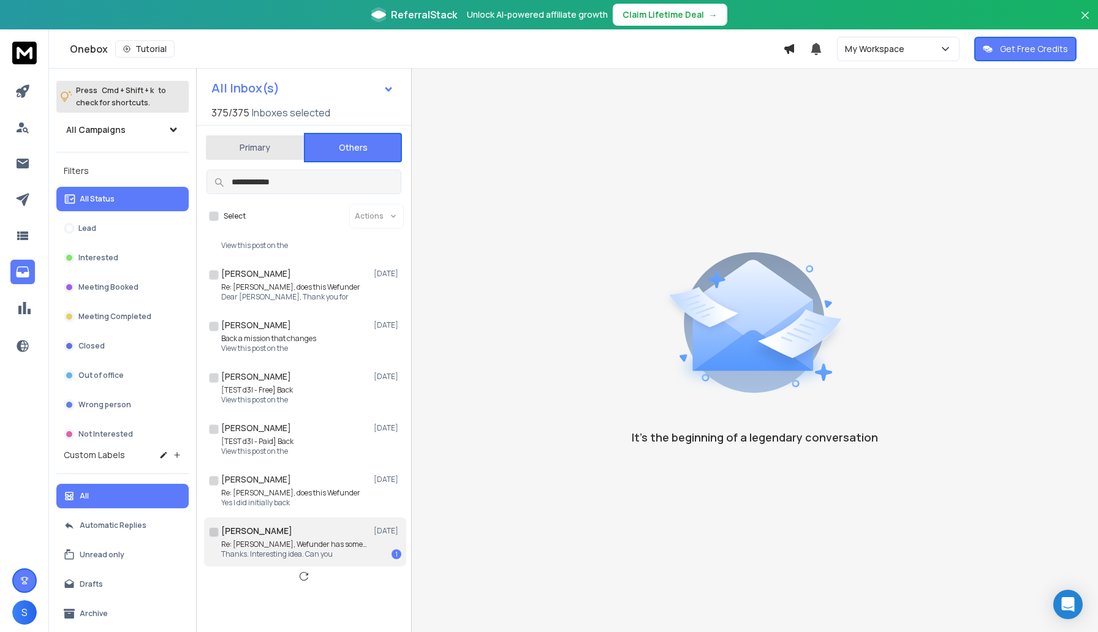
click at [298, 553] on p "Thanks. Interesting idea. Can you" at bounding box center [294, 555] width 147 height 10
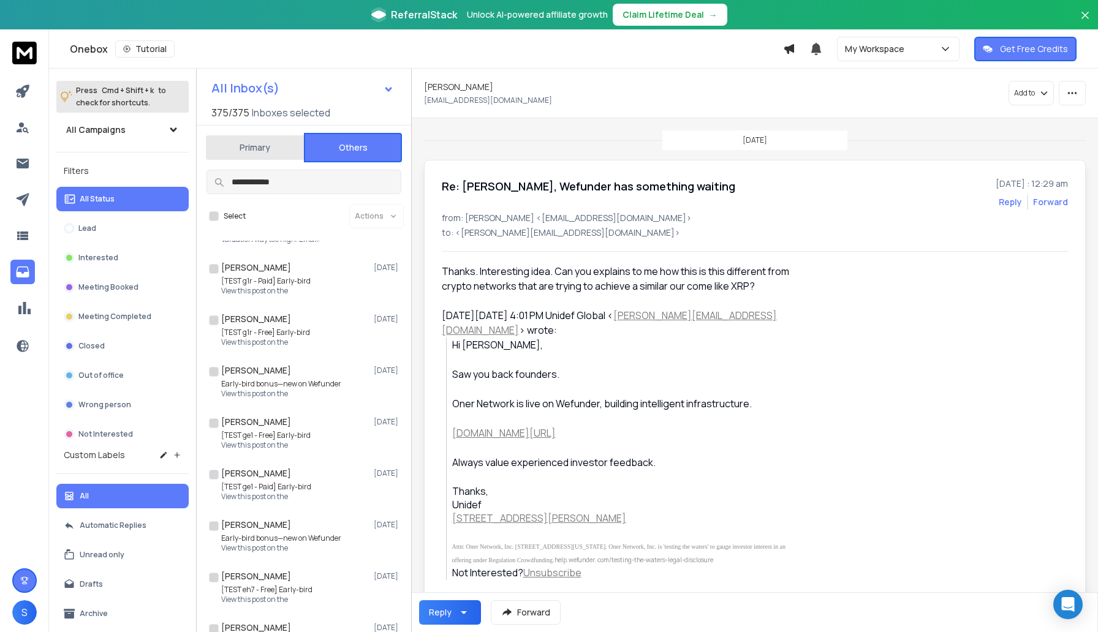
scroll to position [2236, 0]
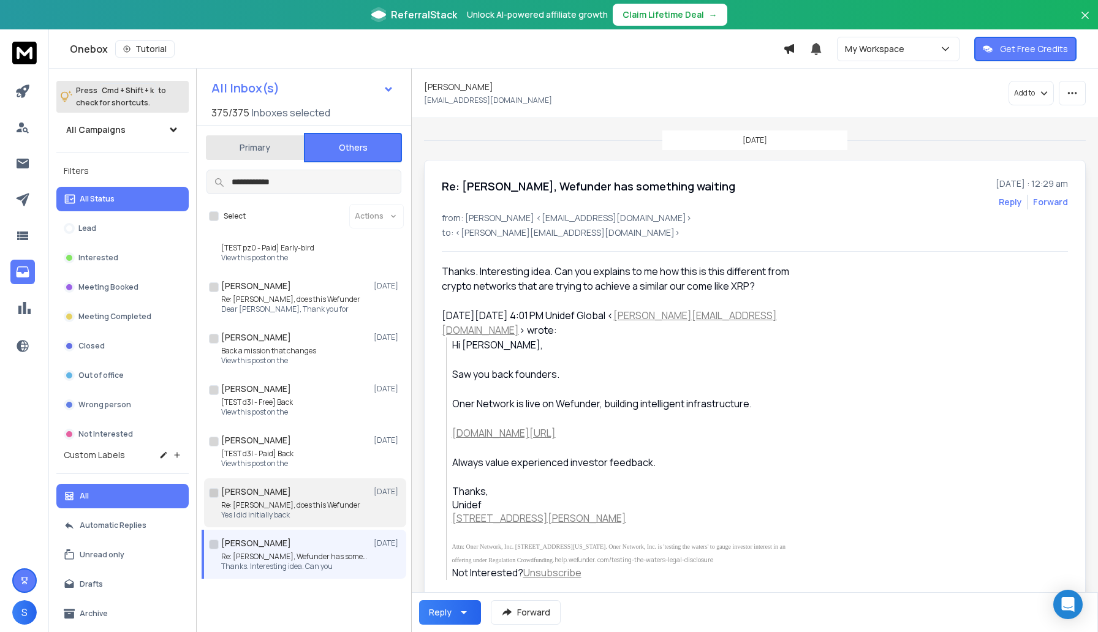
click at [333, 506] on div "Re: [PERSON_NAME], does this Wefunder Yes I did initially back" at bounding box center [311, 511] width 180 height 20
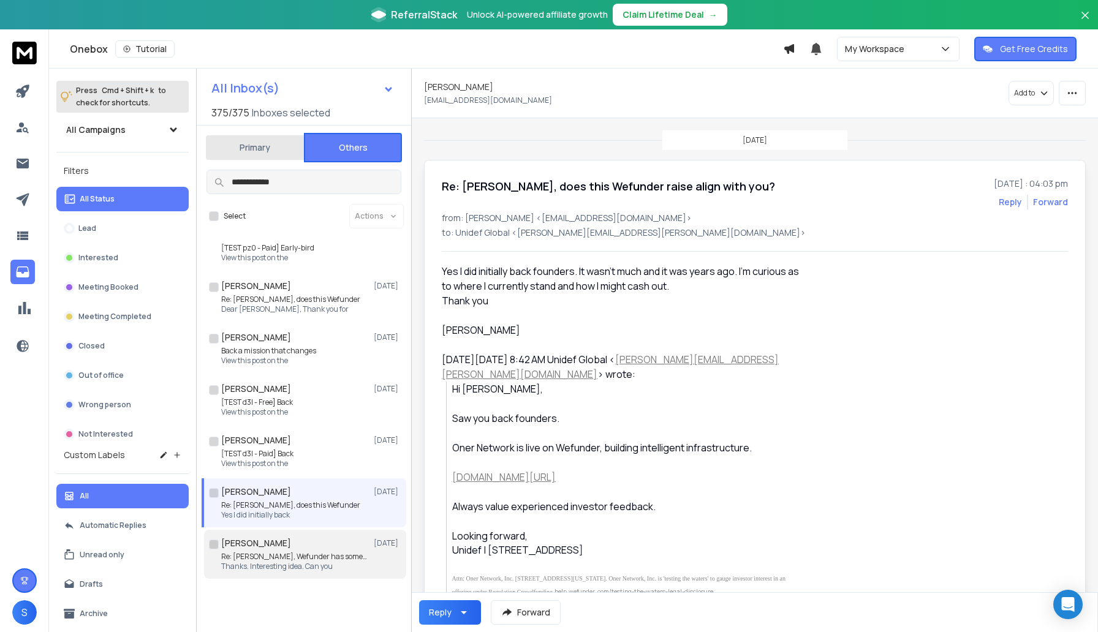
click at [326, 552] on p "Re: [PERSON_NAME], Wefunder has something" at bounding box center [294, 557] width 147 height 10
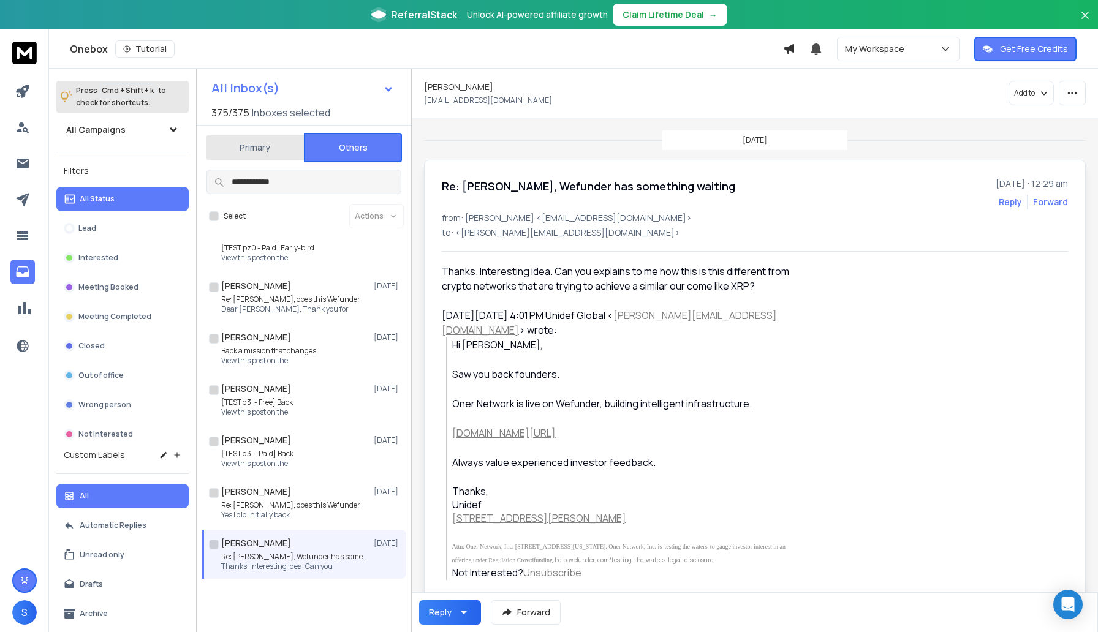
click at [319, 179] on input "**********" at bounding box center [304, 182] width 195 height 25
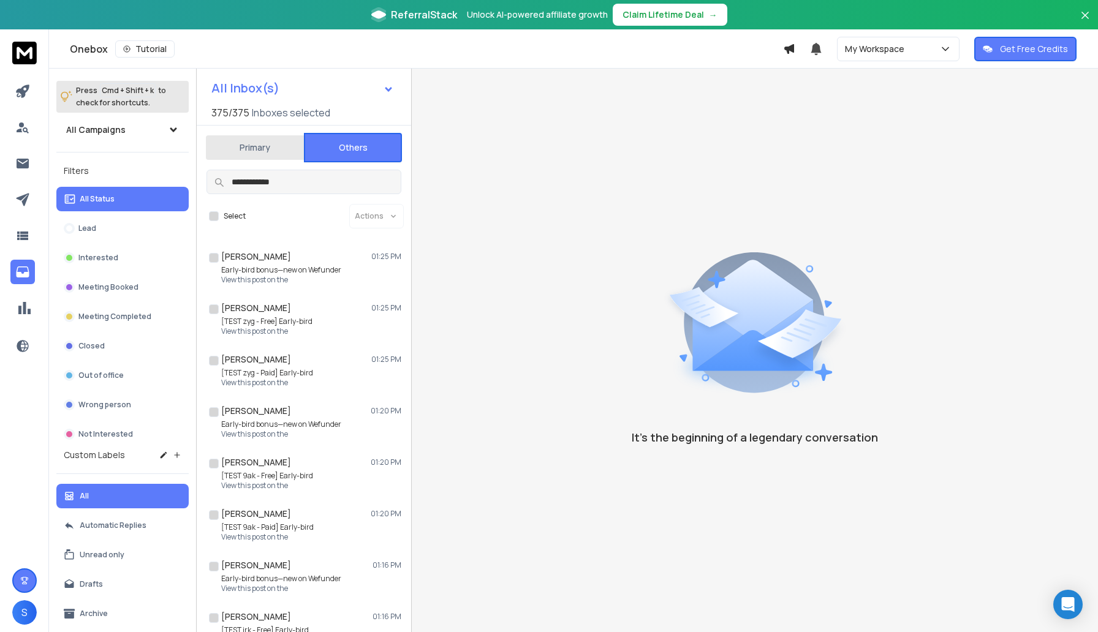
click at [387, 219] on div "Actions" at bounding box center [376, 216] width 55 height 25
click at [378, 215] on div "Actions" at bounding box center [376, 216] width 55 height 25
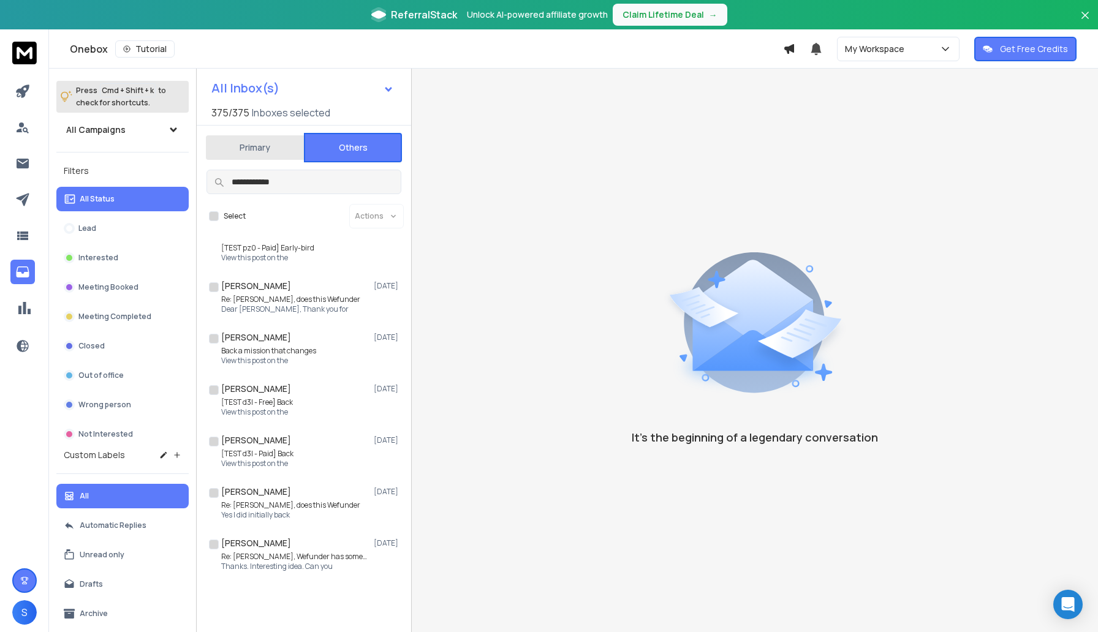
scroll to position [2236, 0]
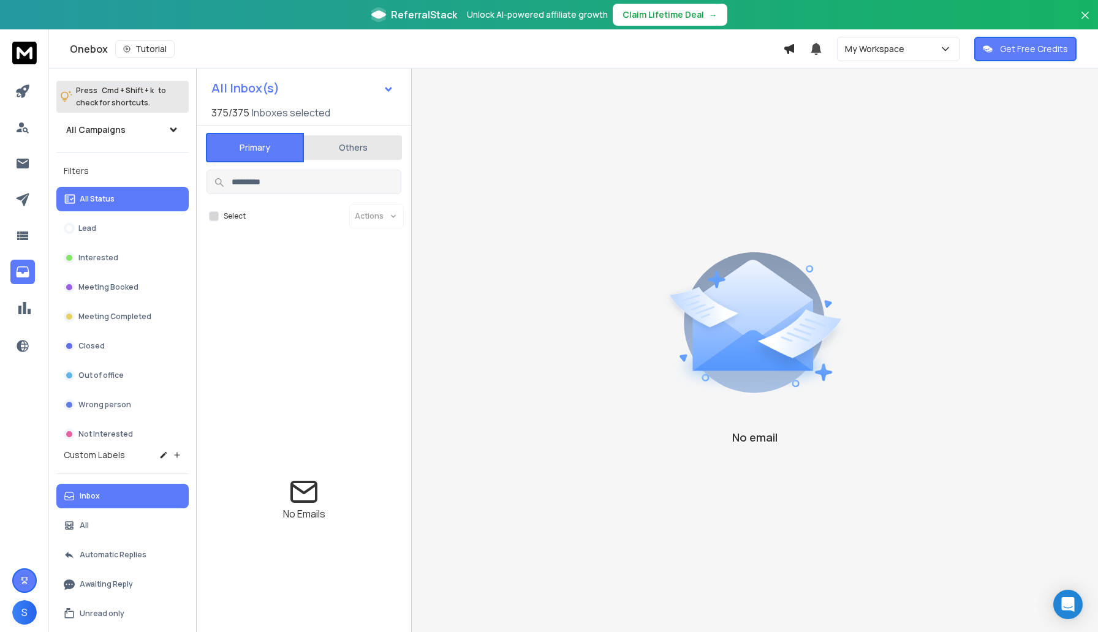
click at [353, 142] on button "Others" at bounding box center [353, 147] width 98 height 27
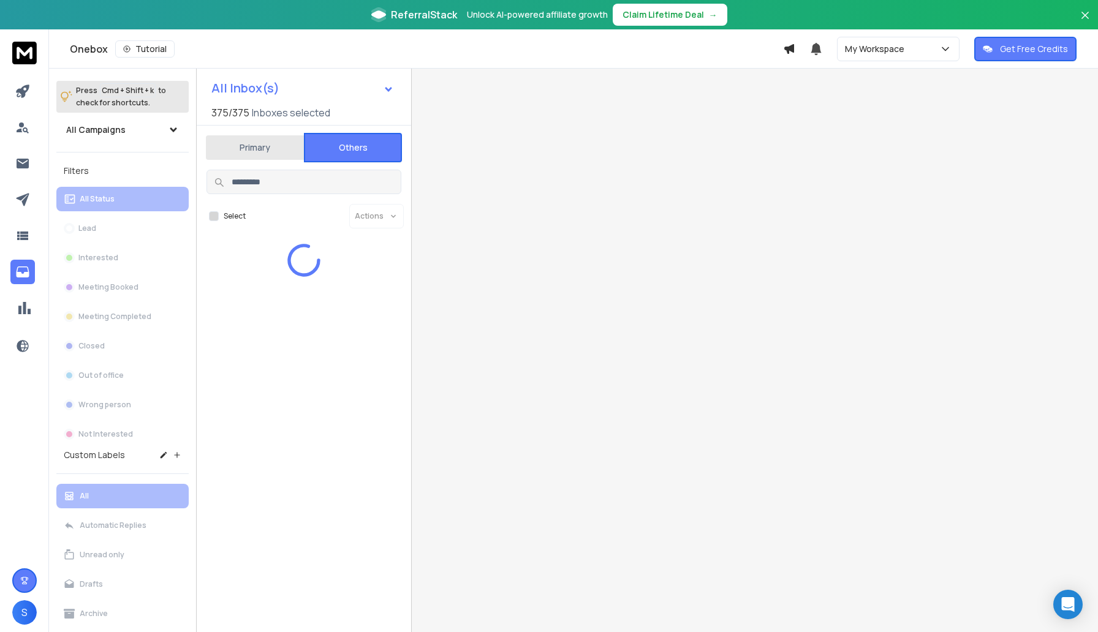
click at [287, 176] on input at bounding box center [304, 182] width 195 height 25
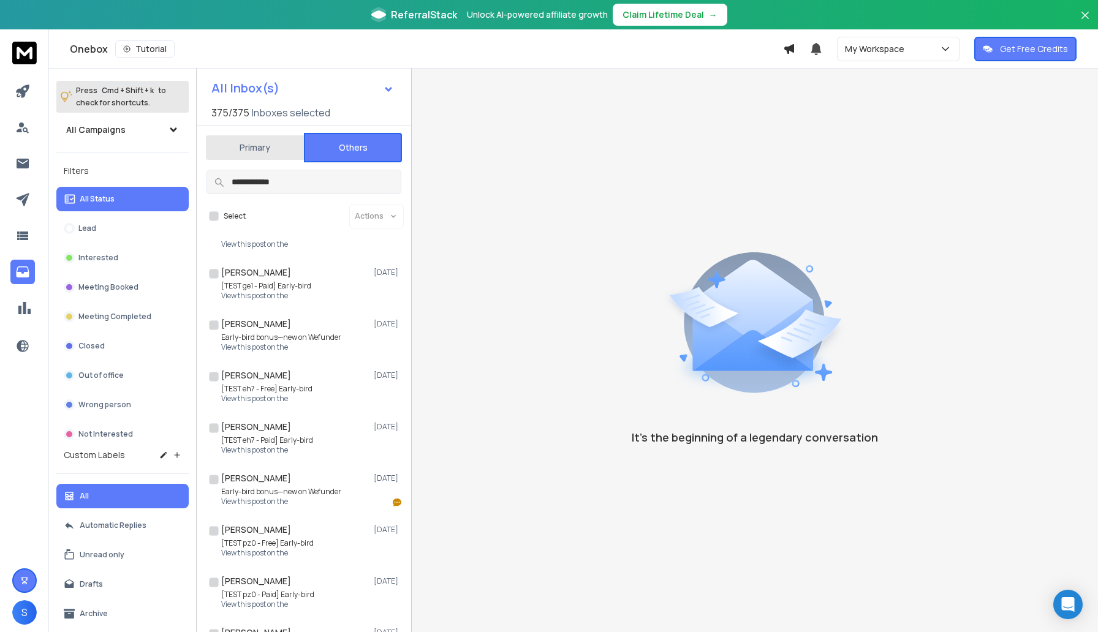
scroll to position [2248, 0]
type input "**********"
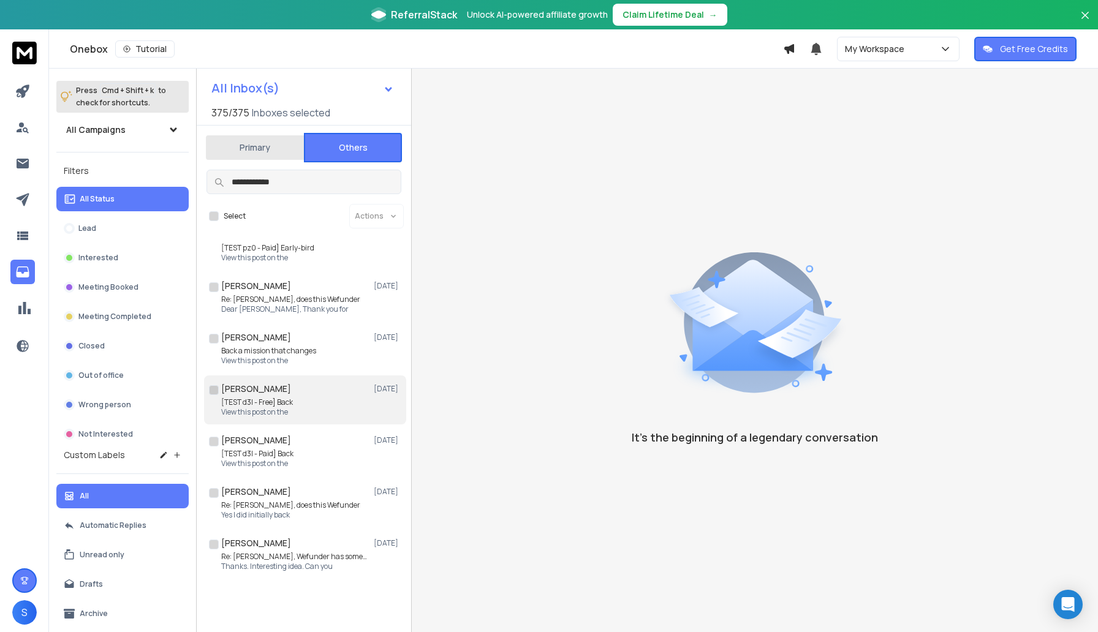
scroll to position [0, 0]
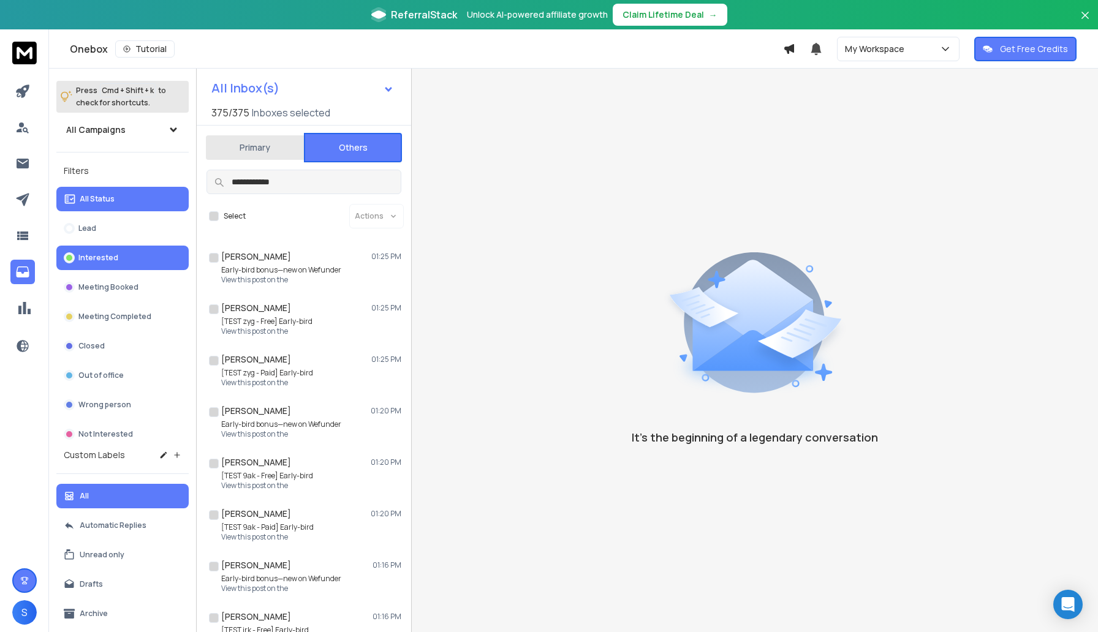
click at [108, 258] on p "Interested" at bounding box center [98, 258] width 40 height 10
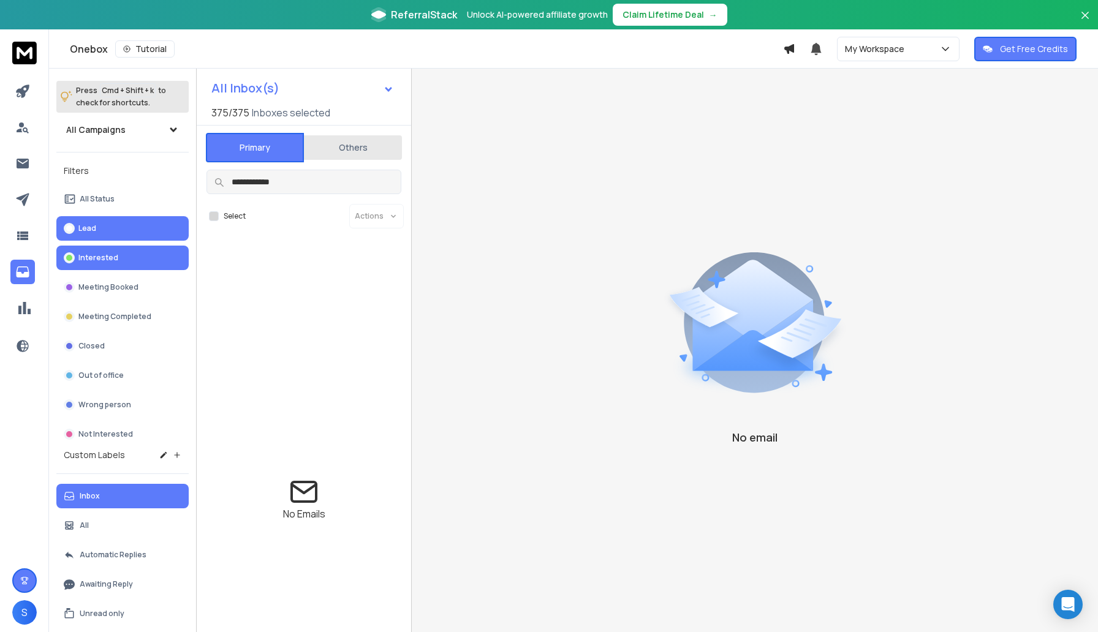
click at [114, 233] on button "Lead" at bounding box center [122, 228] width 132 height 25
click at [120, 417] on div "All Status Lead Interested Meeting Booked Meeting Completed Closed Out of offic…" at bounding box center [122, 317] width 132 height 260
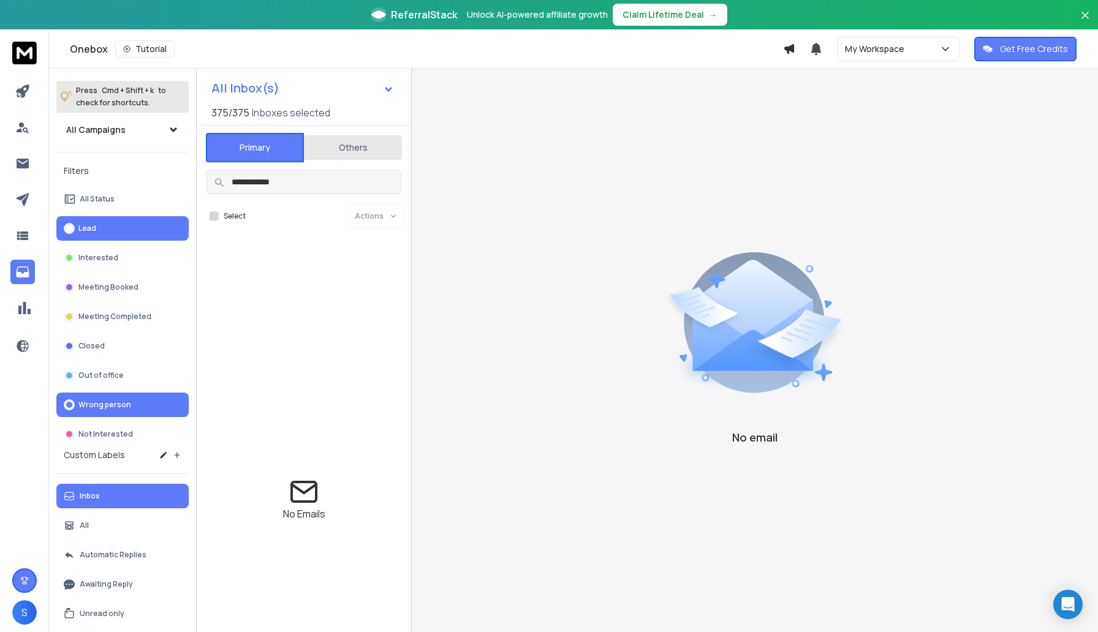
click at [123, 404] on p "Wrong person" at bounding box center [104, 405] width 53 height 10
click at [347, 154] on button "Others" at bounding box center [353, 147] width 98 height 27
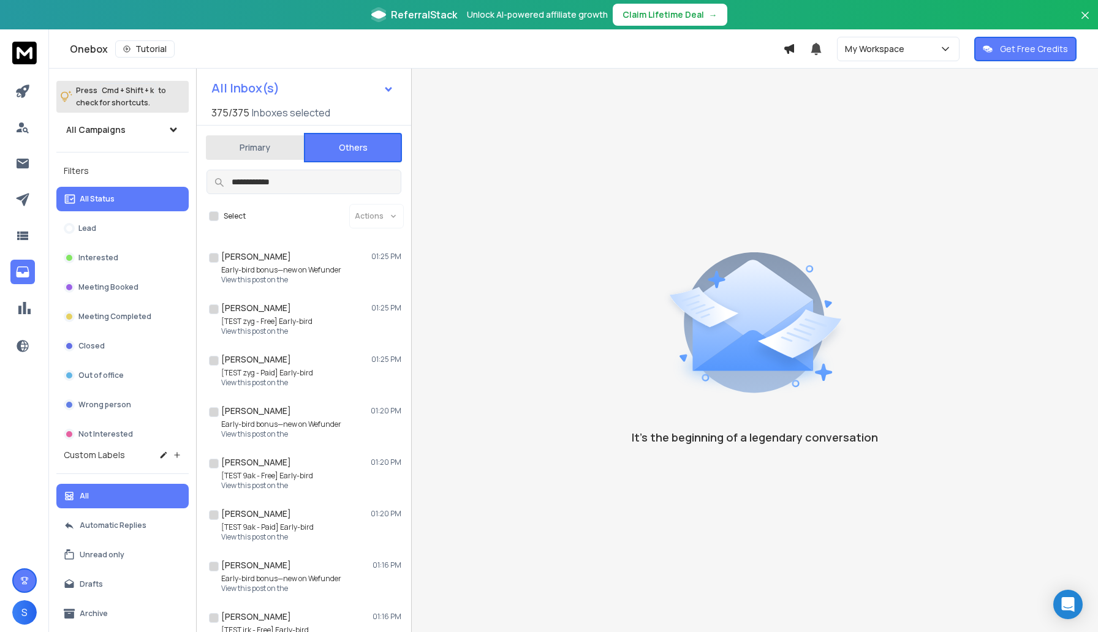
click at [317, 183] on input "**********" at bounding box center [304, 182] width 195 height 25
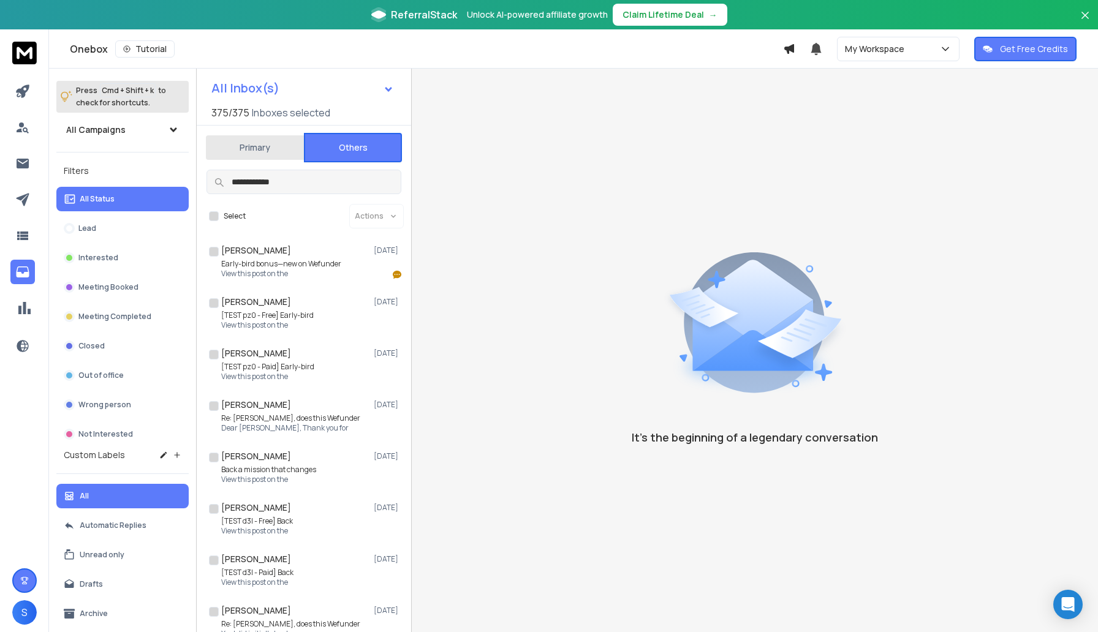
scroll to position [2248, 0]
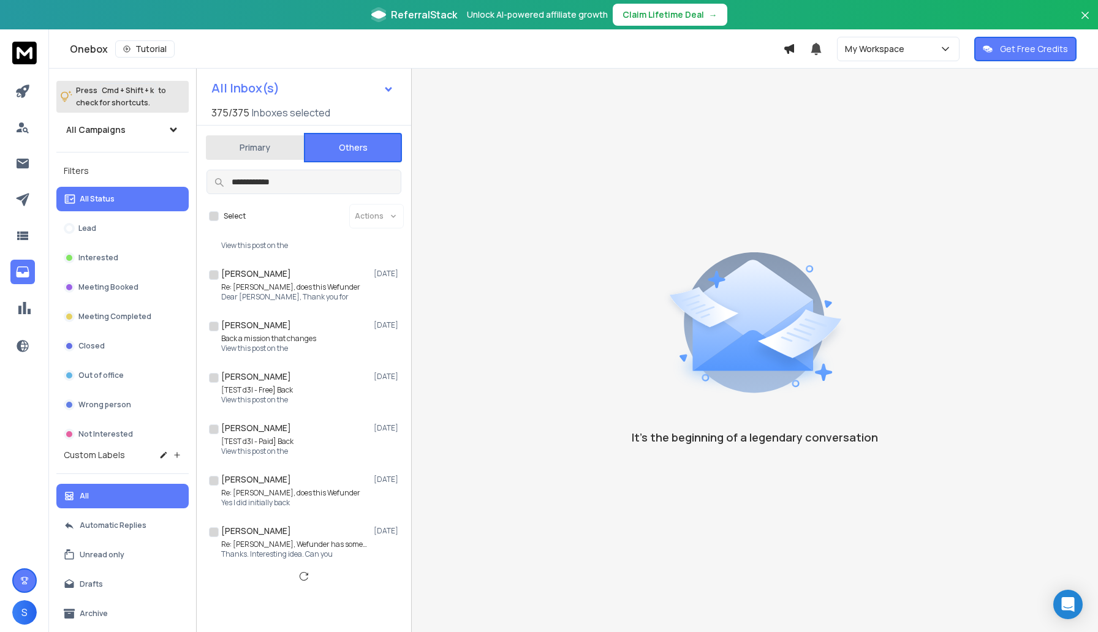
drag, startPoint x: 308, startPoint y: 185, endPoint x: 142, endPoint y: 172, distance: 166.6
click at [142, 172] on div "**********" at bounding box center [573, 385] width 1049 height 632
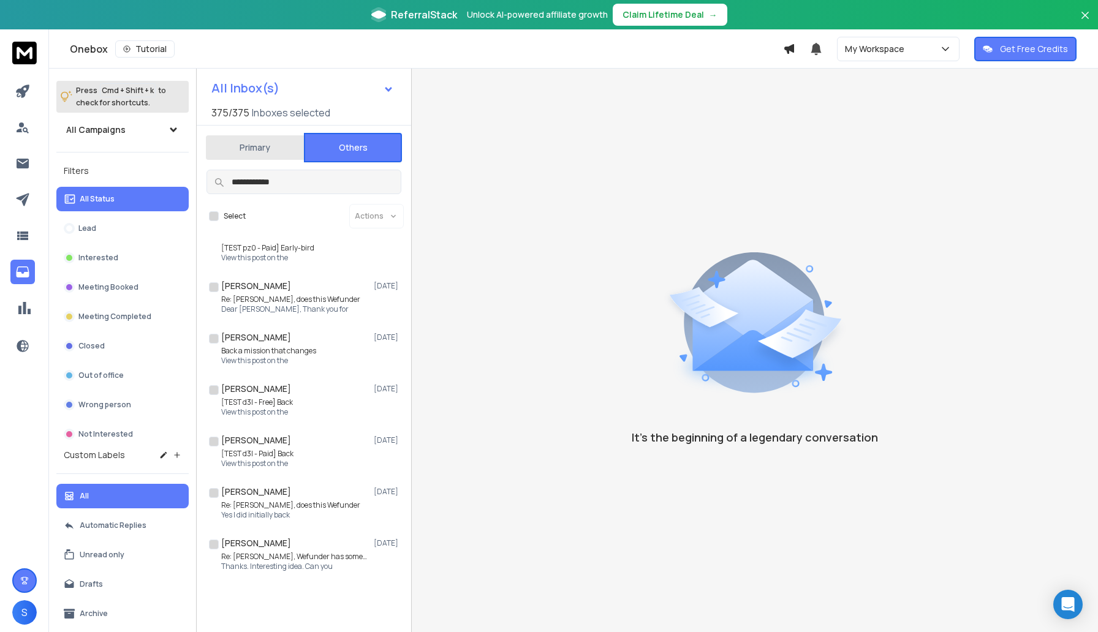
scroll to position [2236, 0]
